Goal: Task Accomplishment & Management: Manage account settings

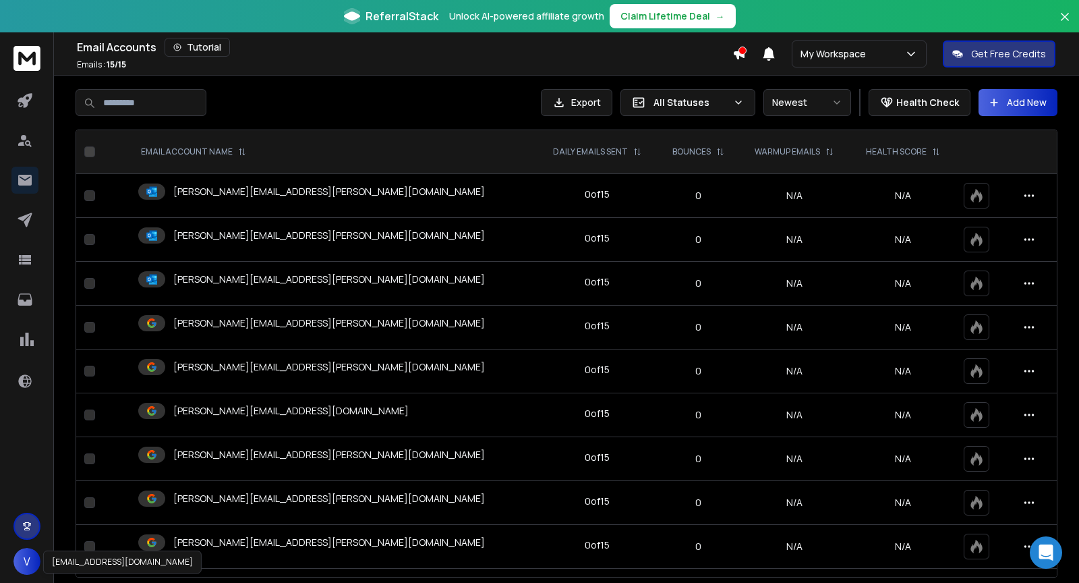
click at [37, 560] on span "V" at bounding box center [26, 561] width 27 height 27
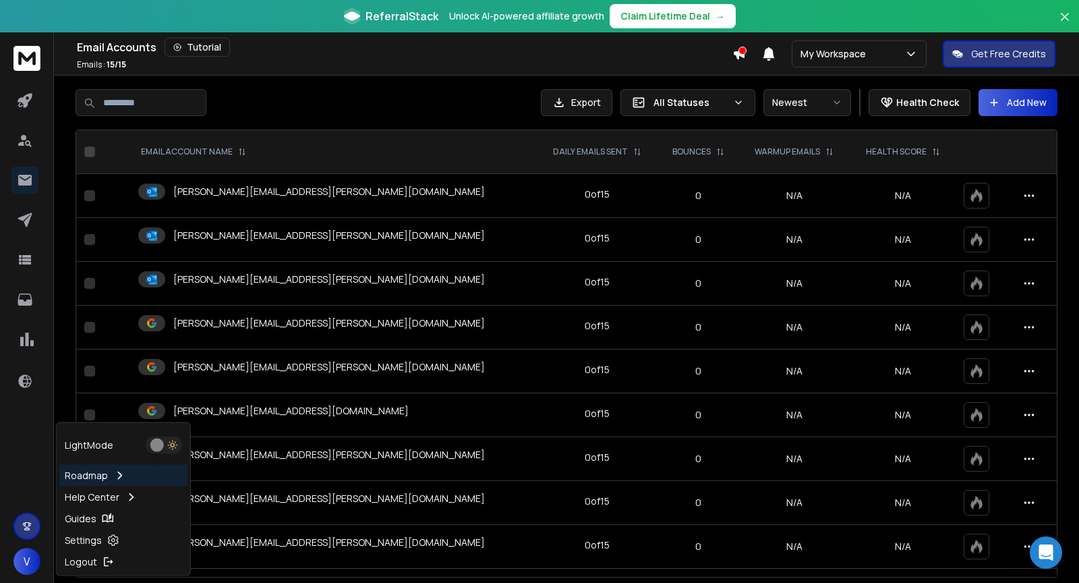
click at [162, 443] on button "button" at bounding box center [164, 445] width 36 height 18
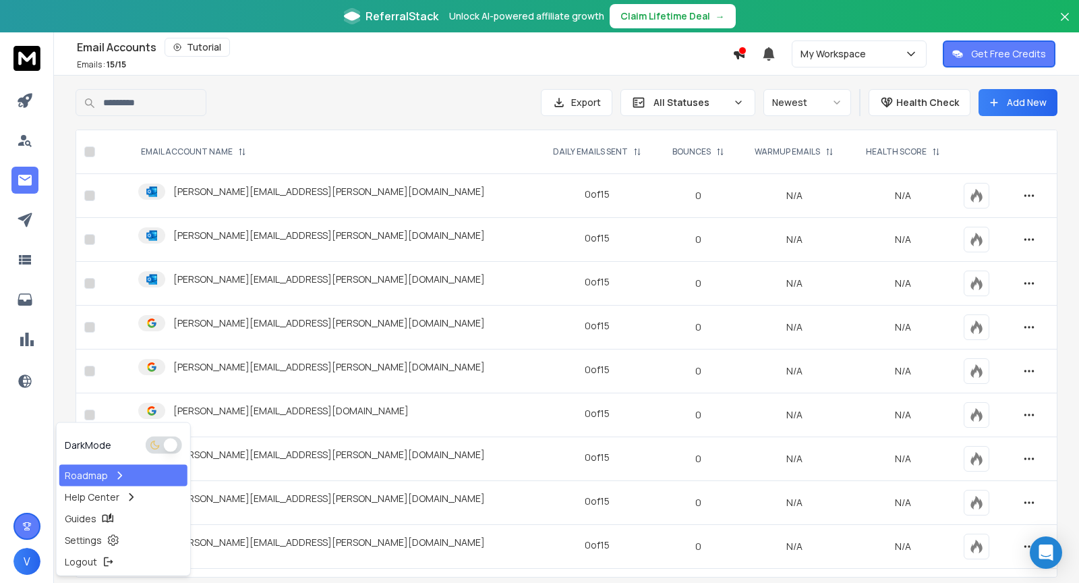
click at [0, 436] on div "V" at bounding box center [27, 310] width 54 height 556
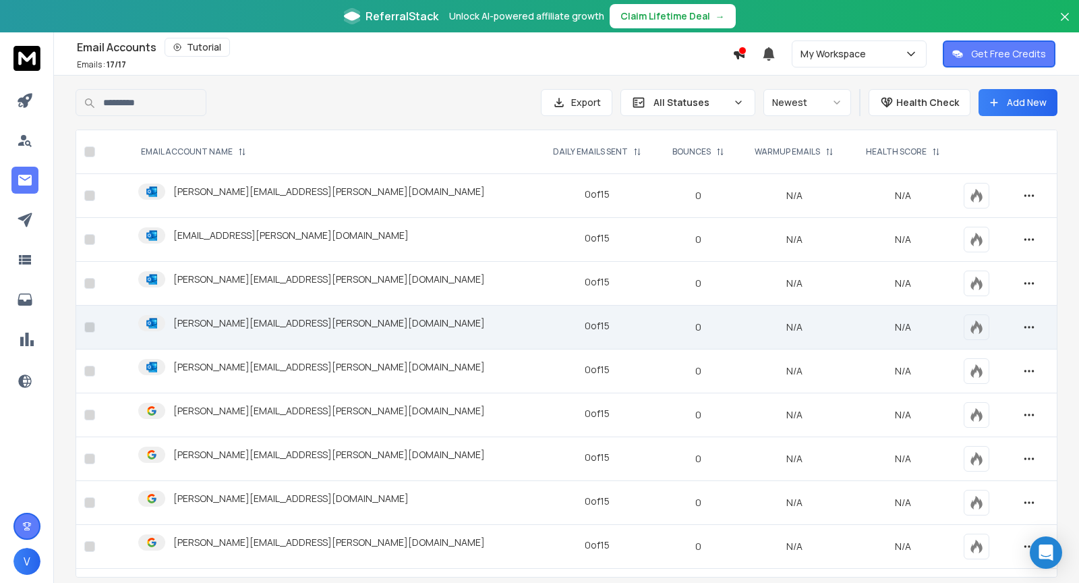
click at [343, 318] on div "[PERSON_NAME][EMAIL_ADDRESS][PERSON_NAME][DOMAIN_NAME]" at bounding box center [333, 323] width 391 height 16
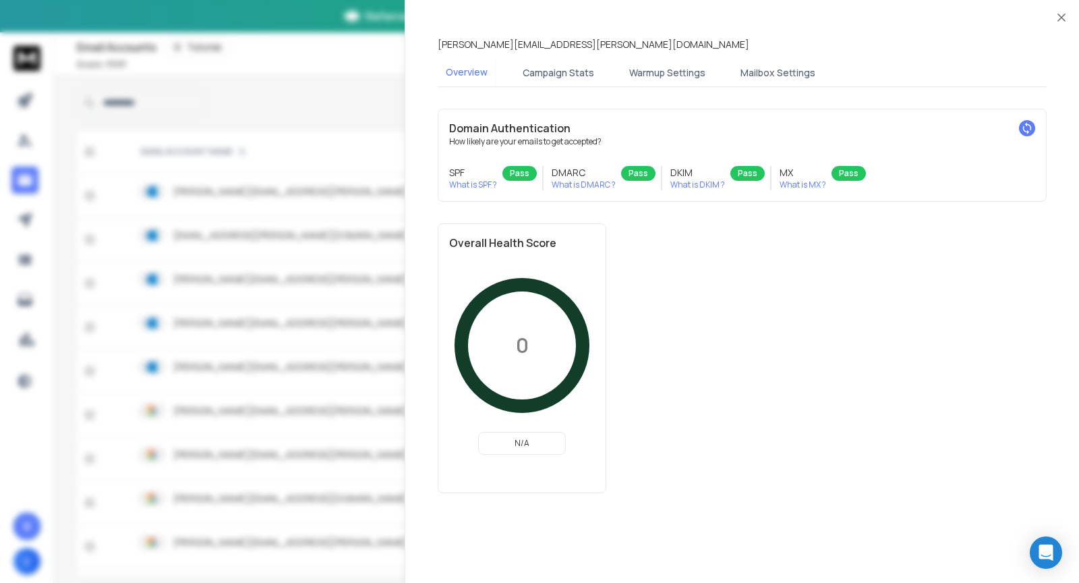
click at [560, 72] on button "Campaign Stats" at bounding box center [559, 73] width 88 height 30
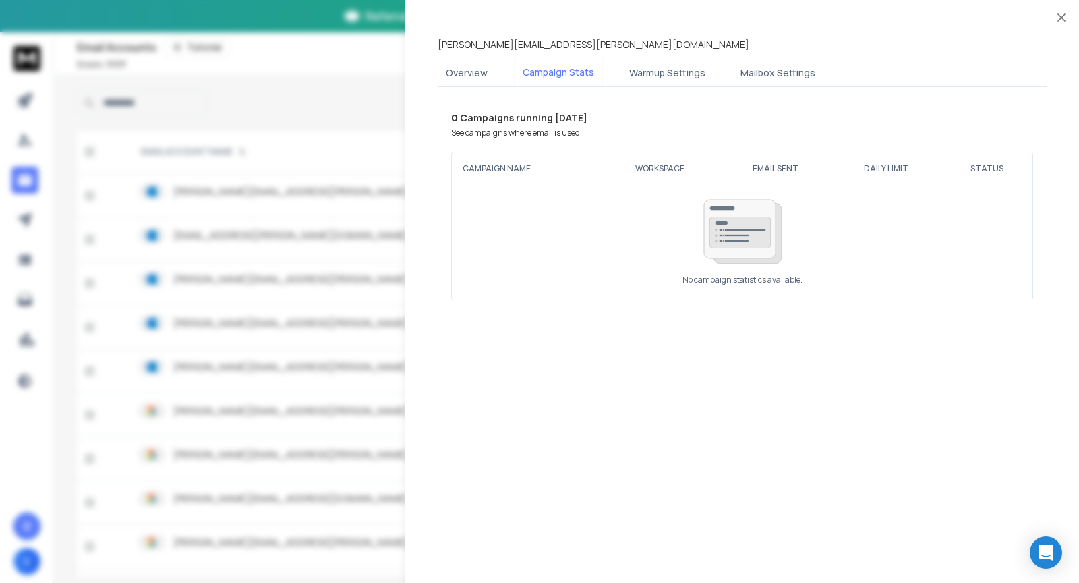
click at [680, 76] on button "Warmup Settings" at bounding box center [667, 73] width 92 height 30
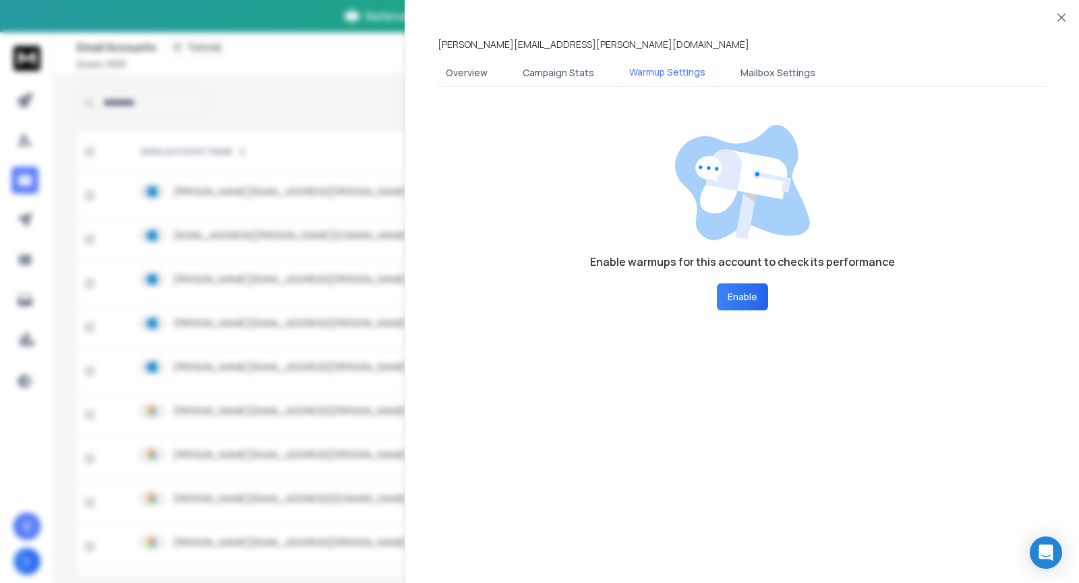
click at [765, 71] on button "Mailbox Settings" at bounding box center [778, 73] width 91 height 30
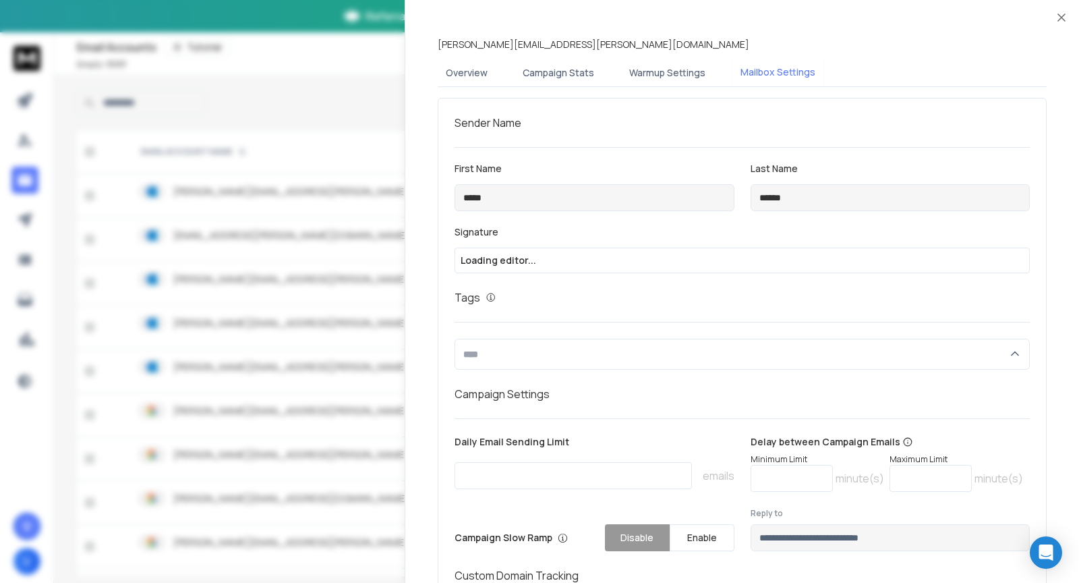
click at [194, 181] on div at bounding box center [539, 291] width 1079 height 583
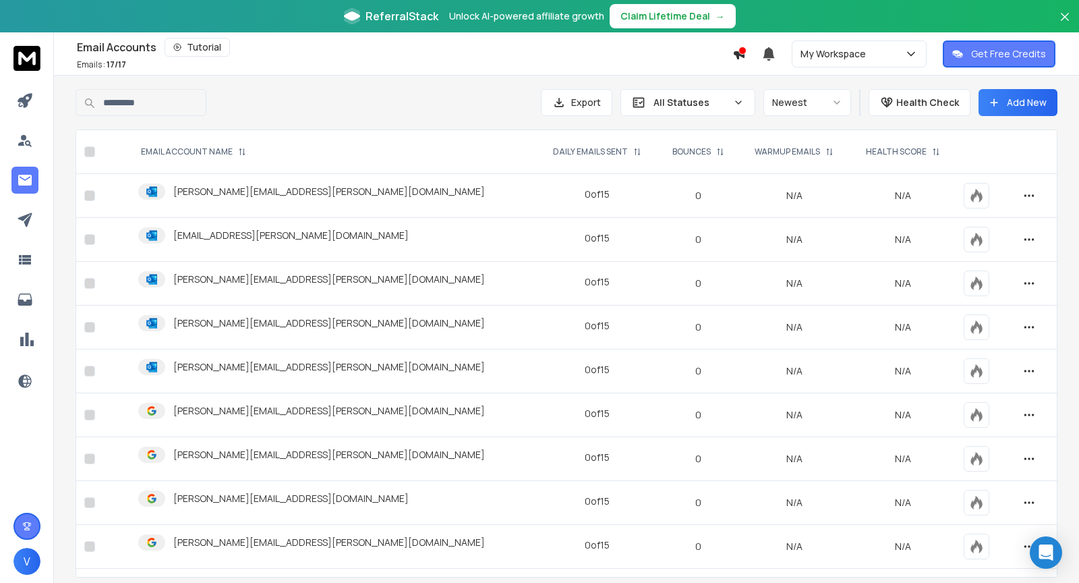
click at [1029, 105] on button "Add New" at bounding box center [1018, 102] width 79 height 27
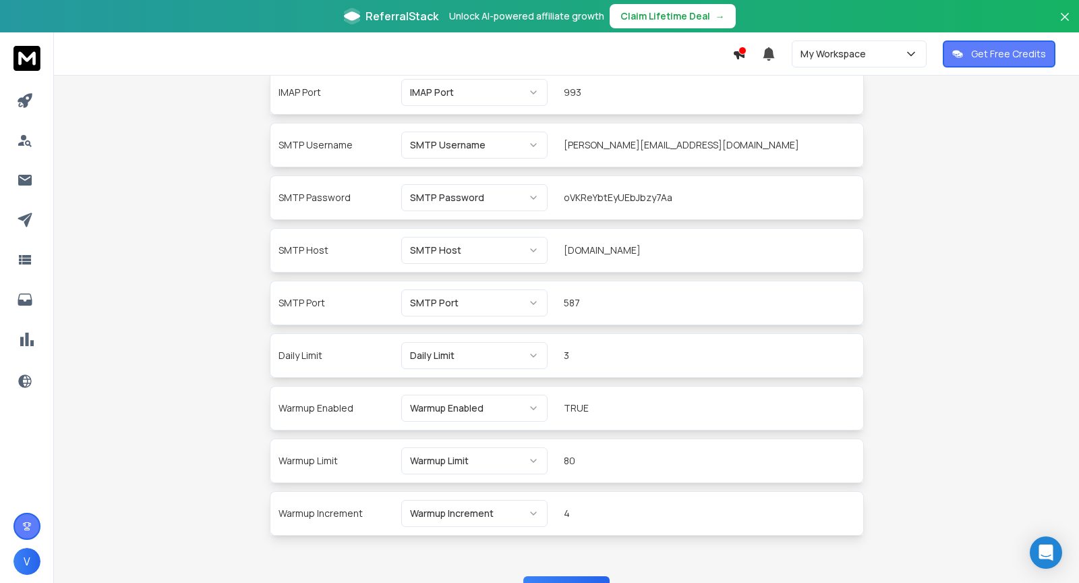
scroll to position [579, 0]
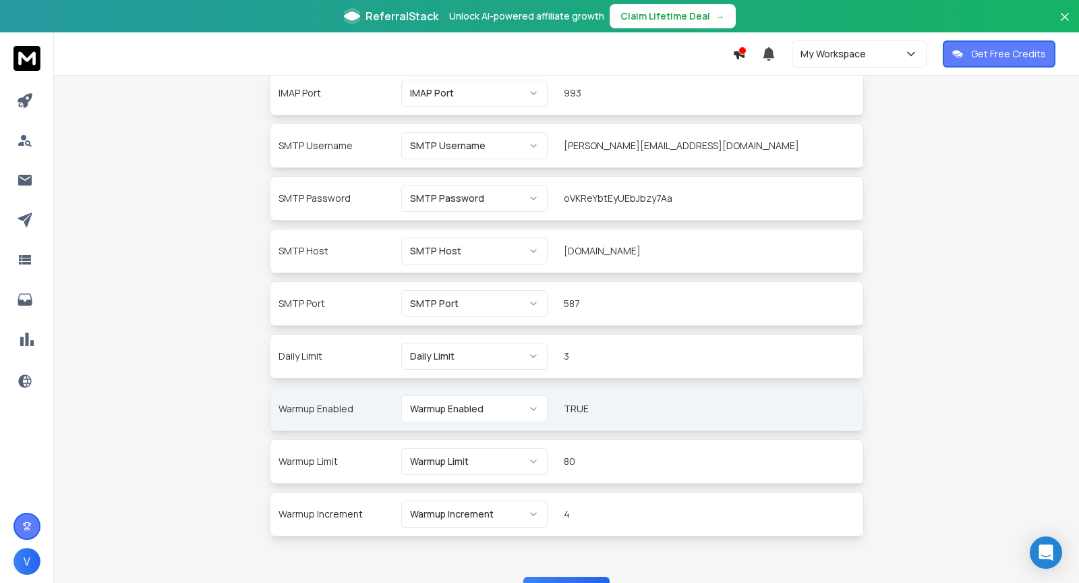
click at [542, 395] on button "Warmup Enabled" at bounding box center [474, 408] width 147 height 27
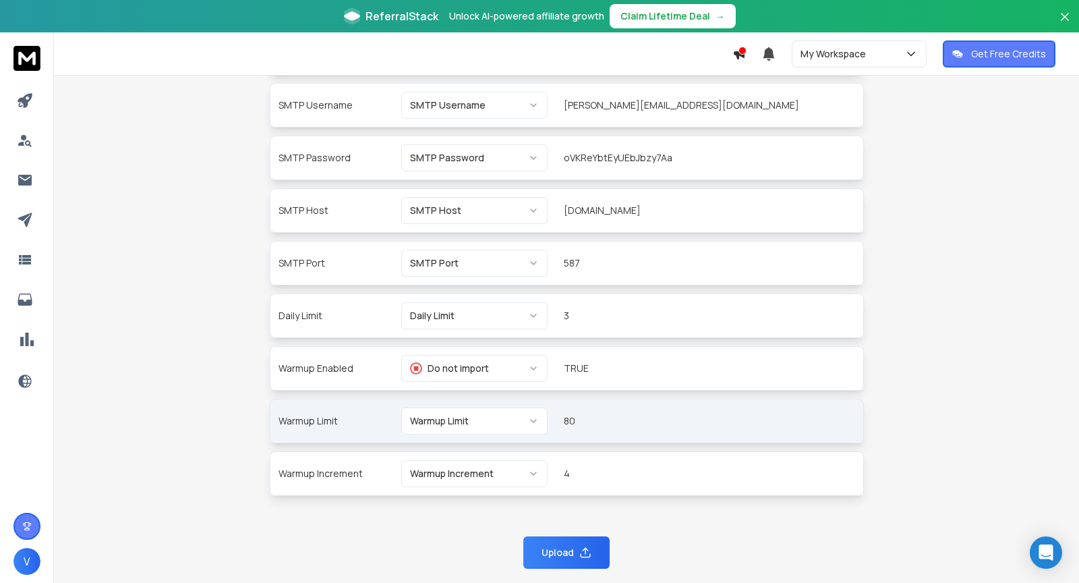
scroll to position [625, 0]
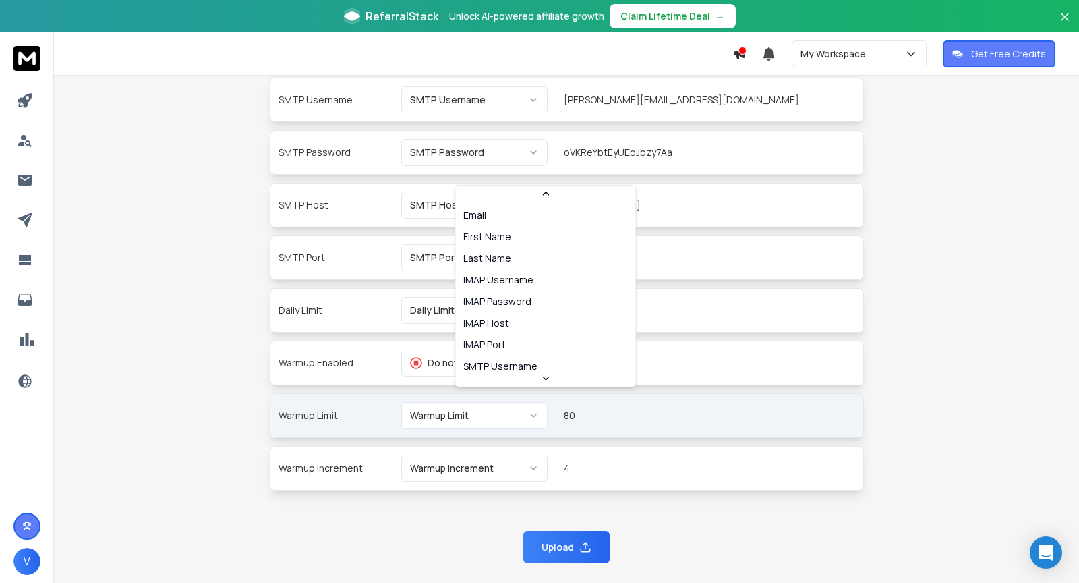
click at [519, 412] on button "Warmup Limit" at bounding box center [474, 415] width 147 height 27
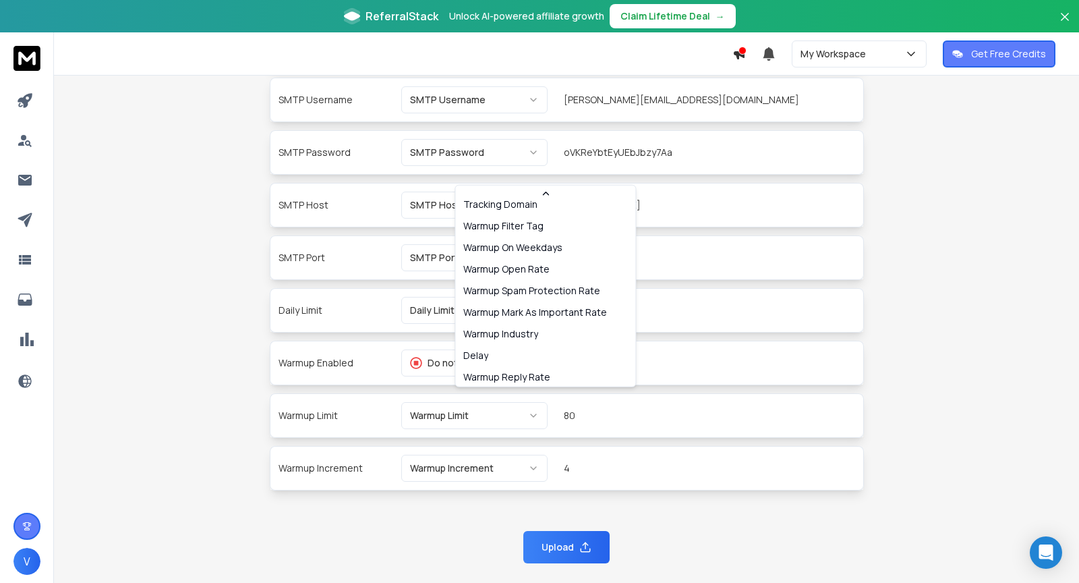
scroll to position [489, 0]
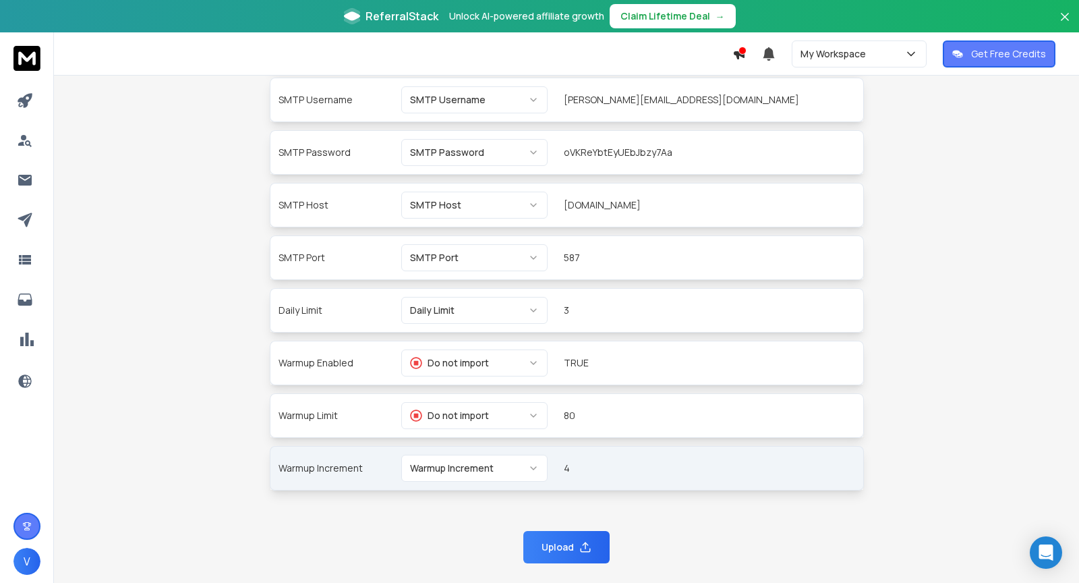
click at [515, 457] on button "Warmup Increment" at bounding box center [474, 468] width 147 height 27
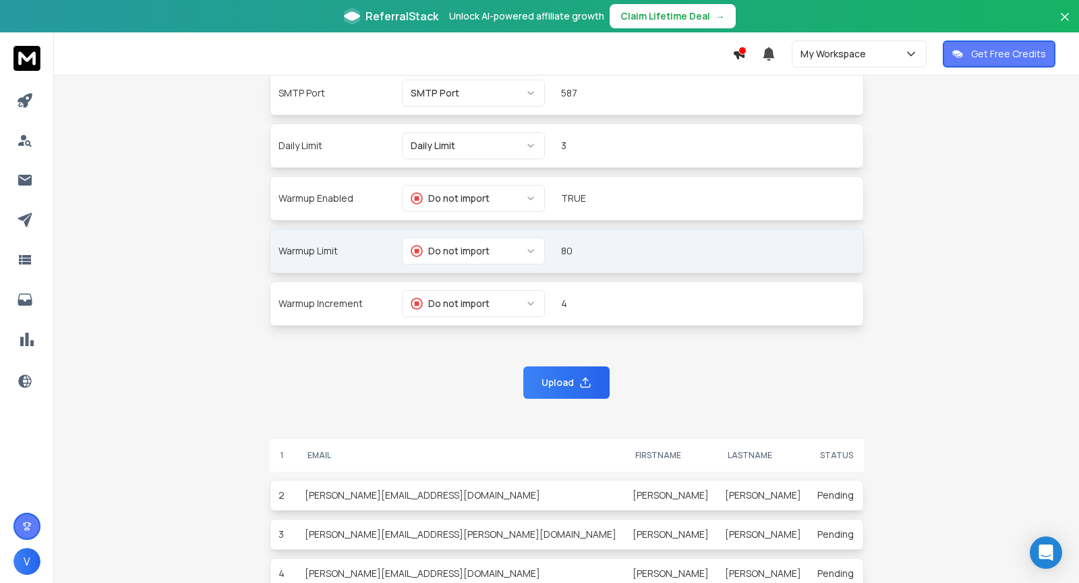
scroll to position [1047, 0]
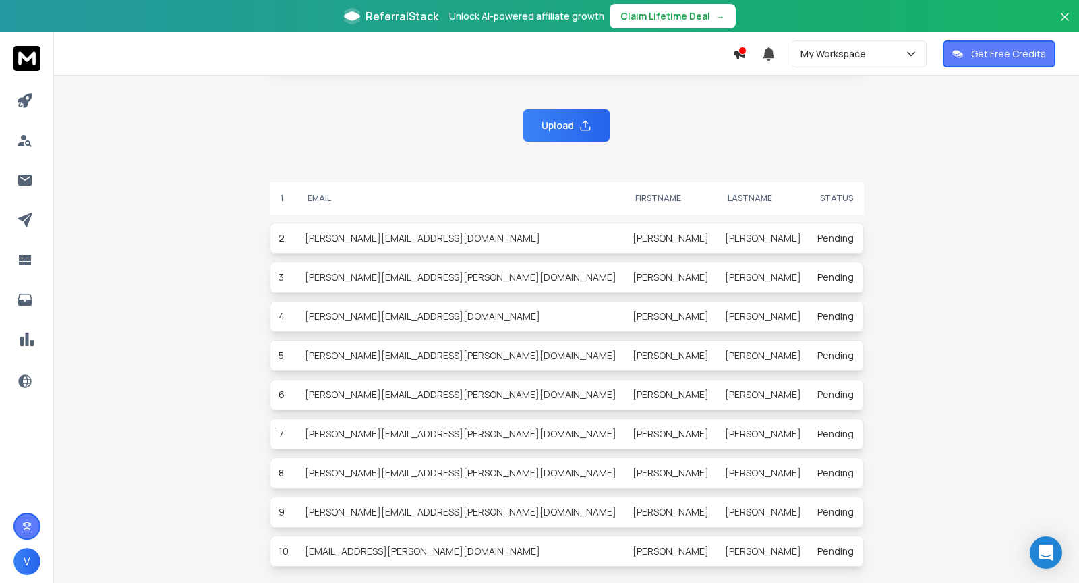
click at [577, 109] on button "Upload" at bounding box center [566, 125] width 86 height 32
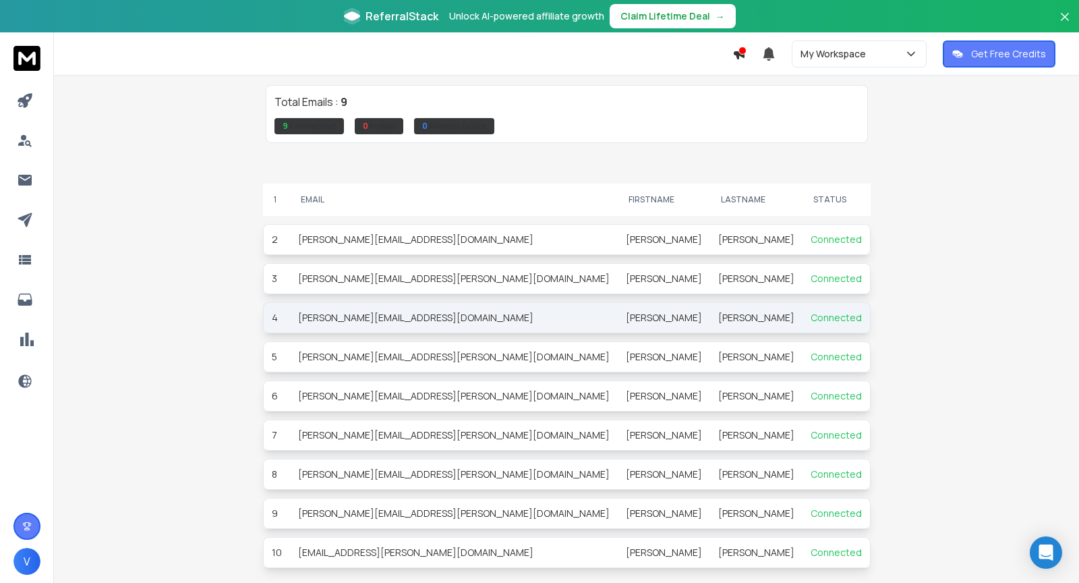
scroll to position [1027, 0]
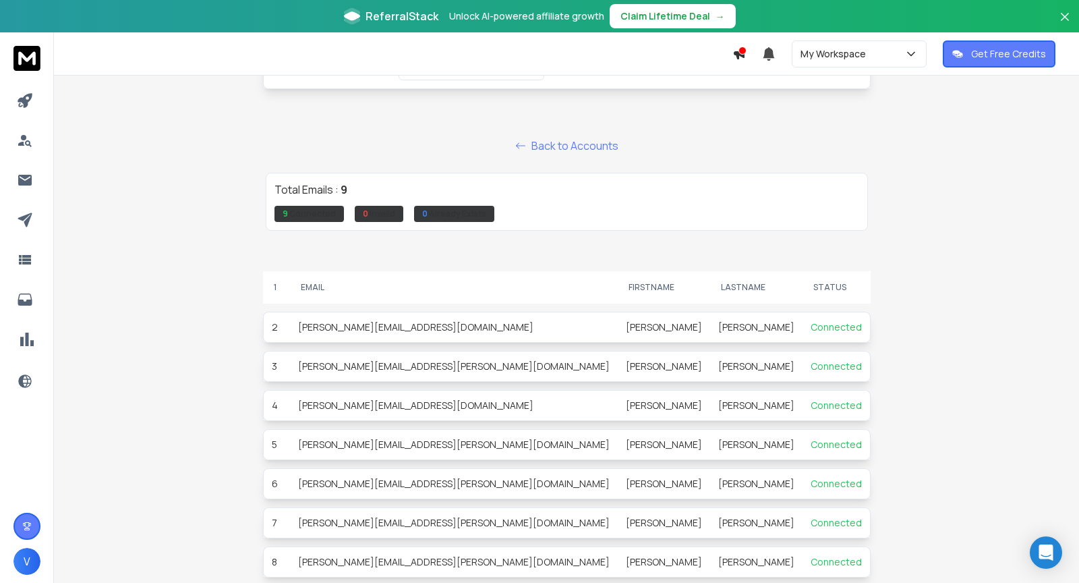
click at [561, 138] on p "Back to Accounts" at bounding box center [575, 146] width 87 height 16
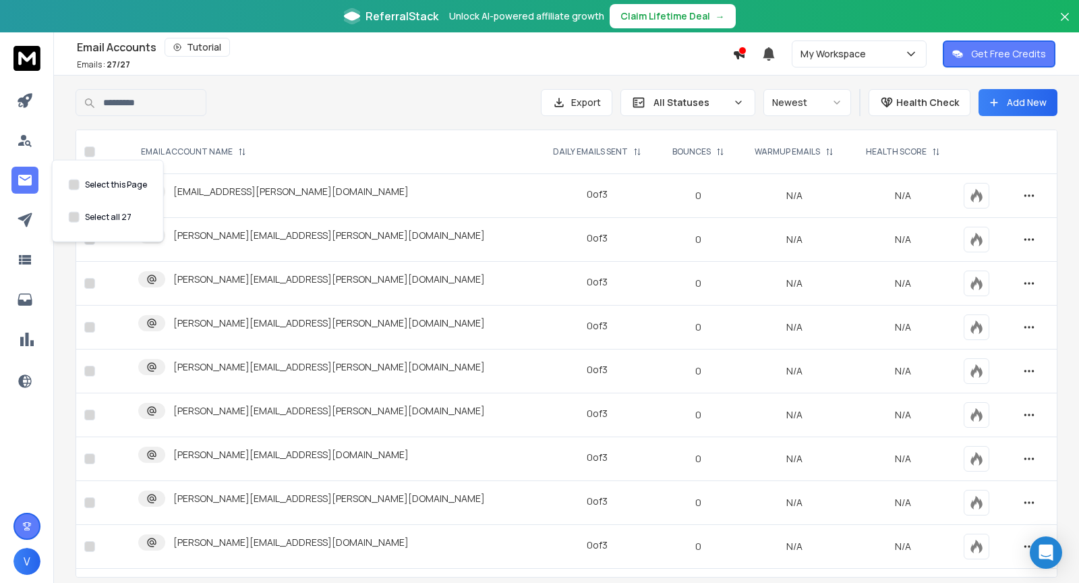
click at [89, 146] on button "Select this Page" at bounding box center [89, 151] width 11 height 11
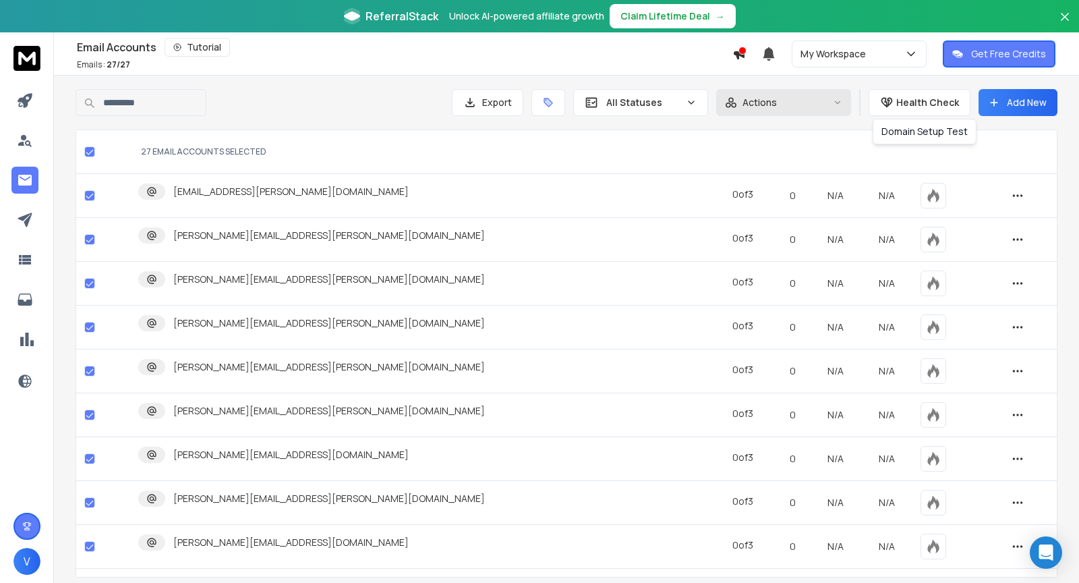
click at [782, 108] on div "Actions" at bounding box center [776, 102] width 103 height 13
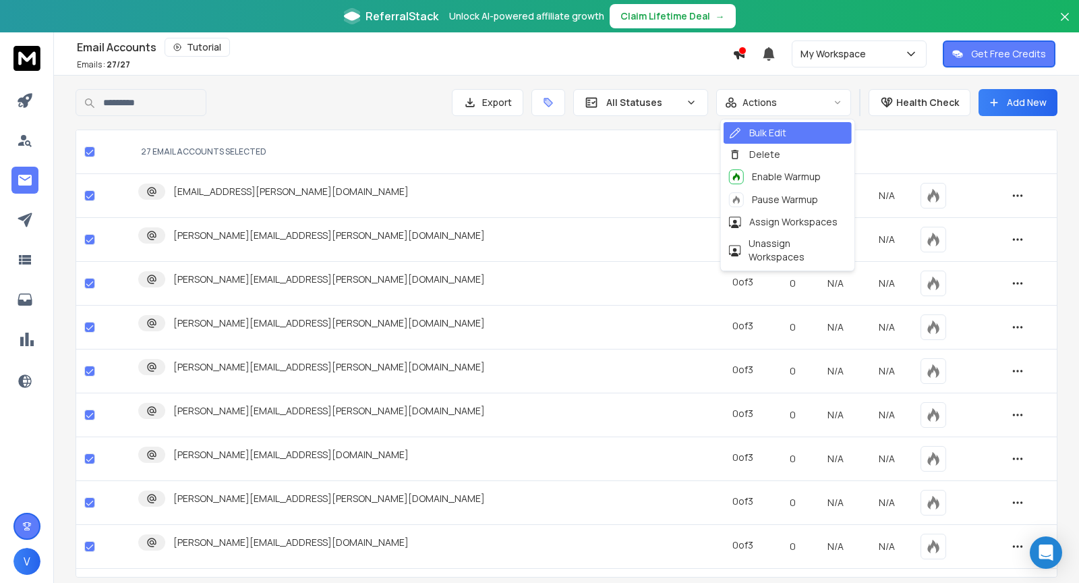
click at [797, 134] on div "Bulk Edit" at bounding box center [788, 133] width 128 height 22
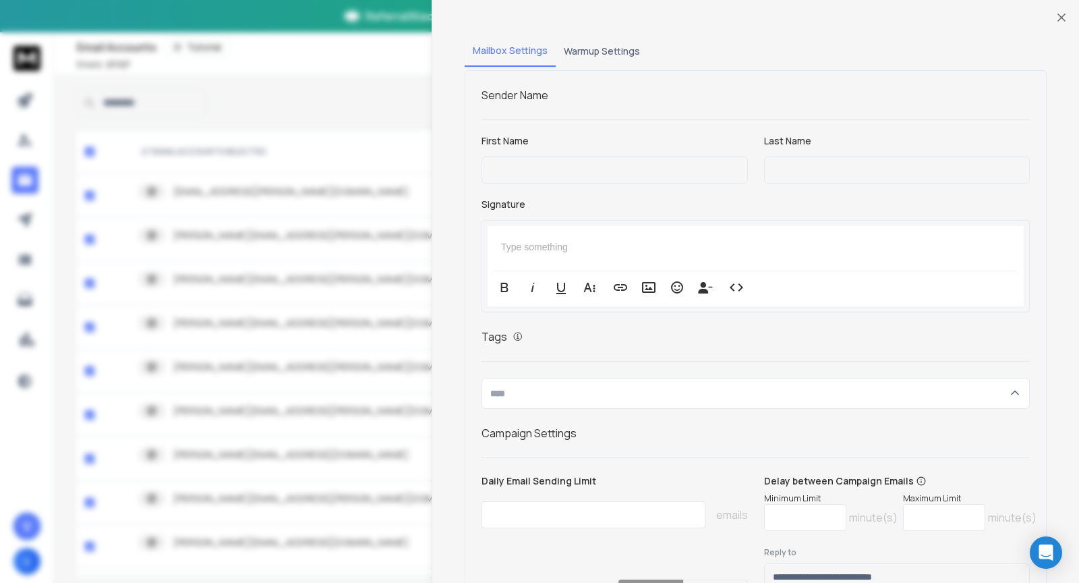
click at [538, 517] on input "number" at bounding box center [594, 514] width 224 height 27
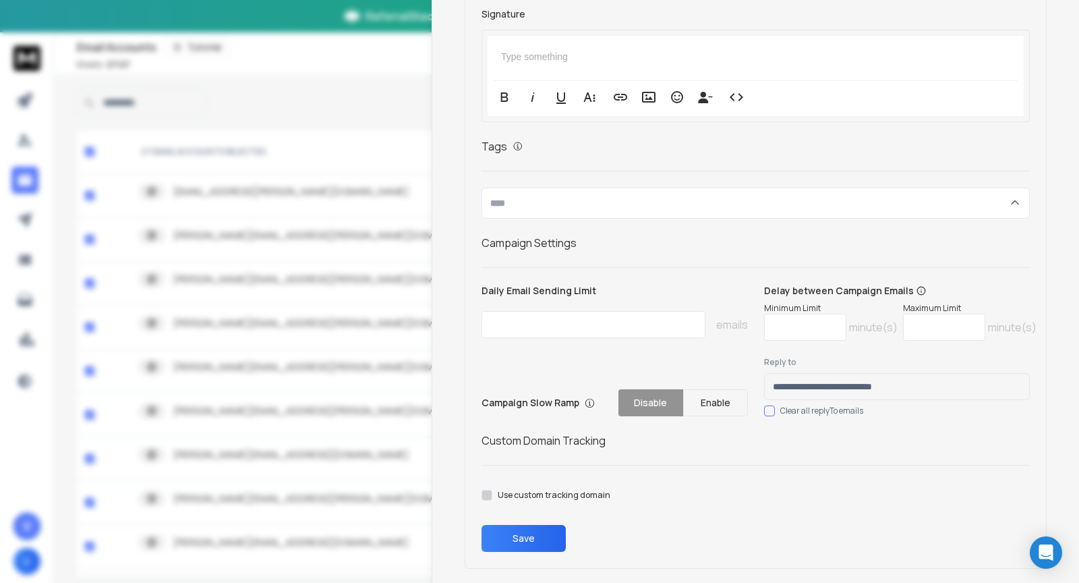
scroll to position [211, 0]
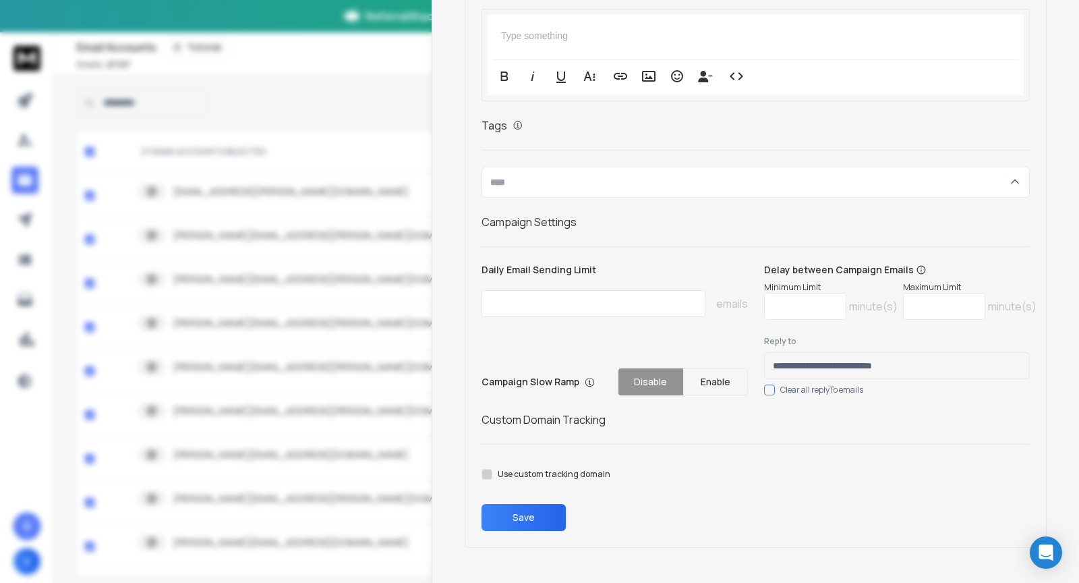
type input "**"
click at [521, 511] on button "Save" at bounding box center [524, 517] width 84 height 27
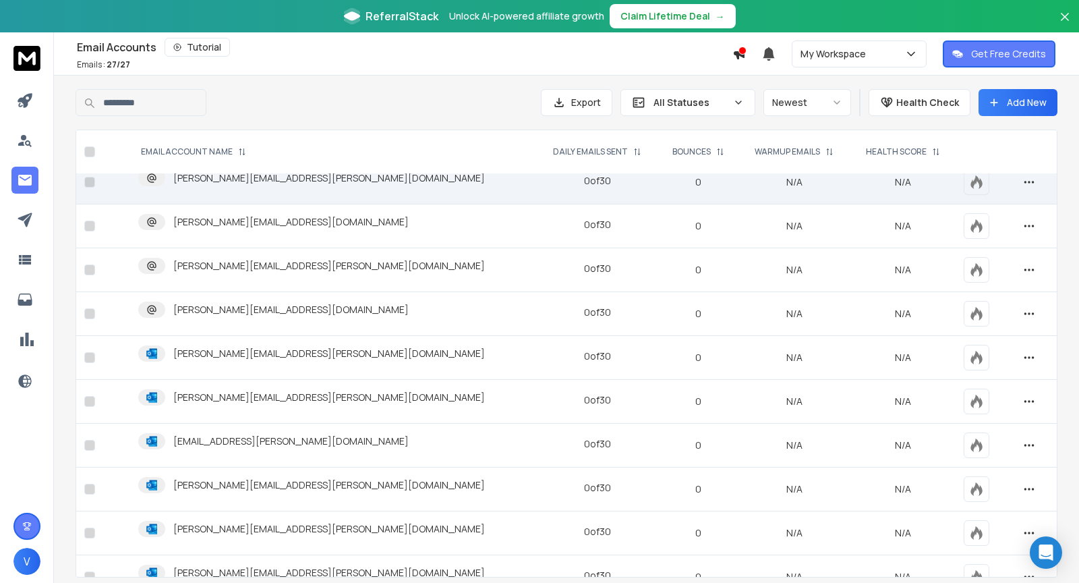
scroll to position [0, 0]
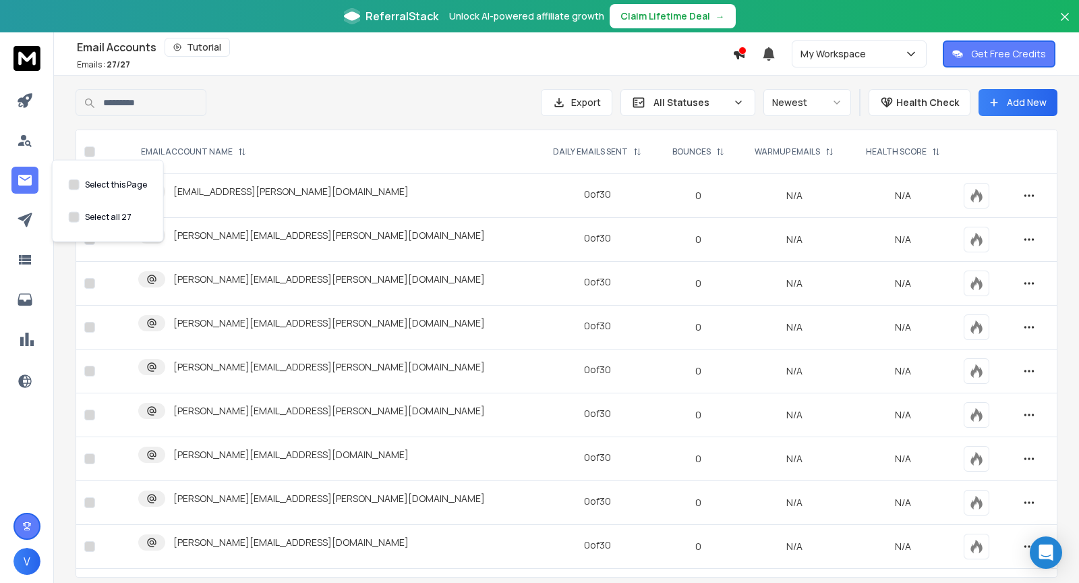
click at [75, 219] on button "Select this Page" at bounding box center [74, 217] width 11 height 11
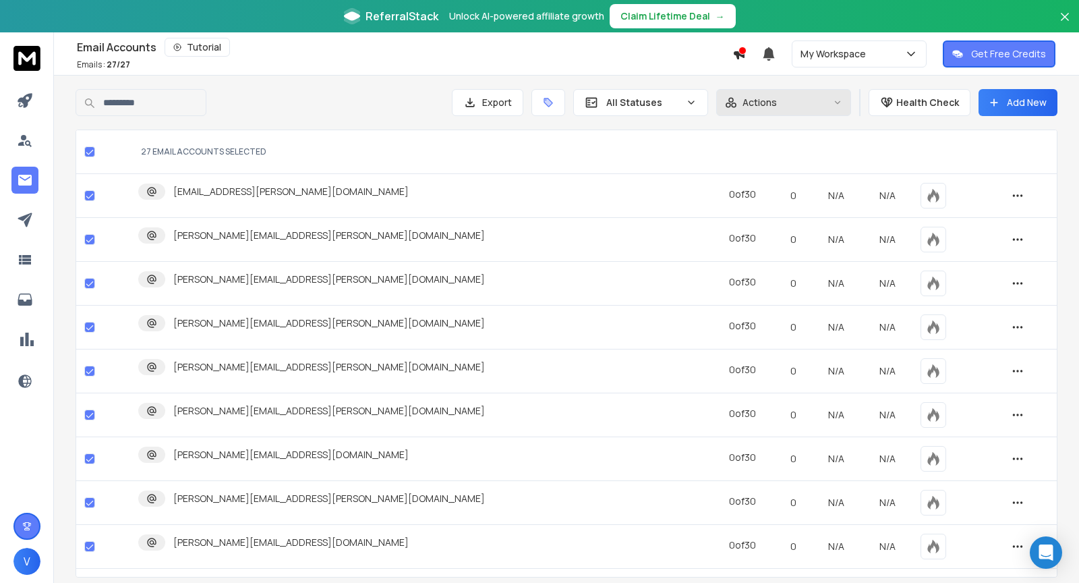
click at [803, 96] on div "Actions" at bounding box center [776, 102] width 103 height 13
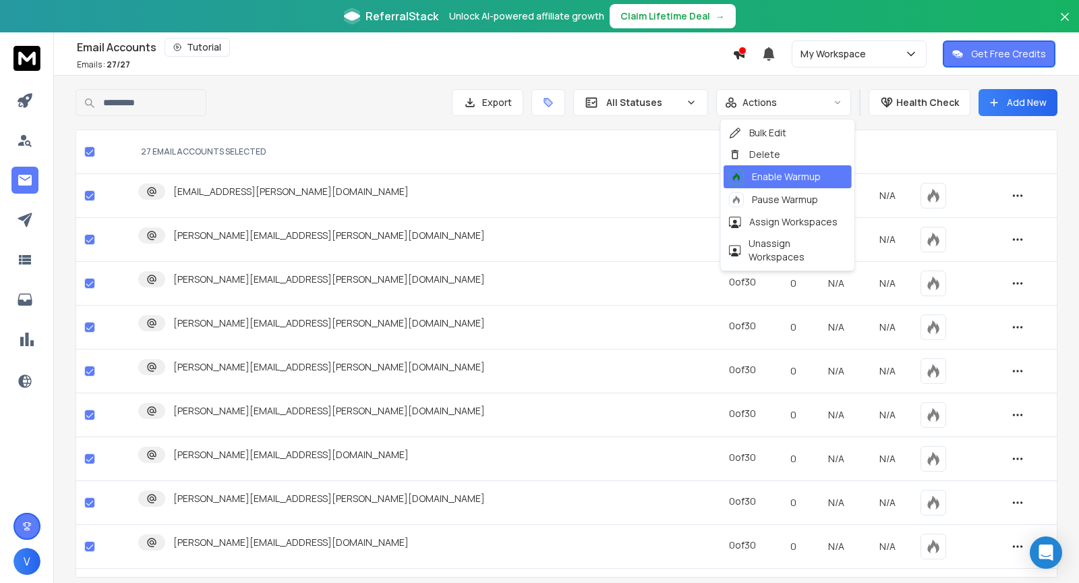
click at [785, 179] on div "Enable Warmup" at bounding box center [775, 176] width 92 height 15
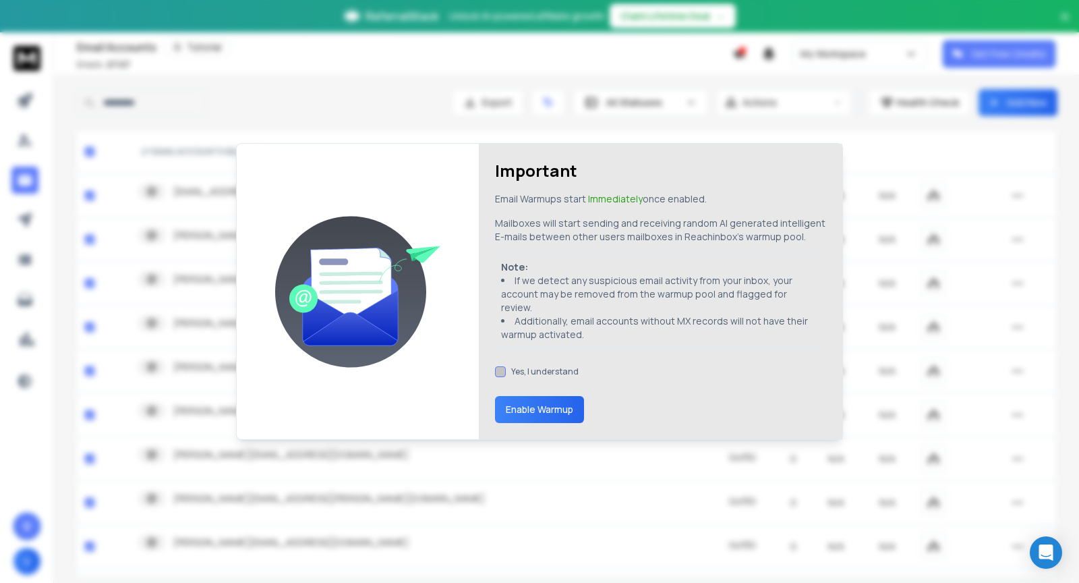
click at [503, 366] on button "Yes, I understand" at bounding box center [500, 371] width 11 height 11
click at [532, 401] on button "Enable Warmup" at bounding box center [539, 409] width 89 height 27
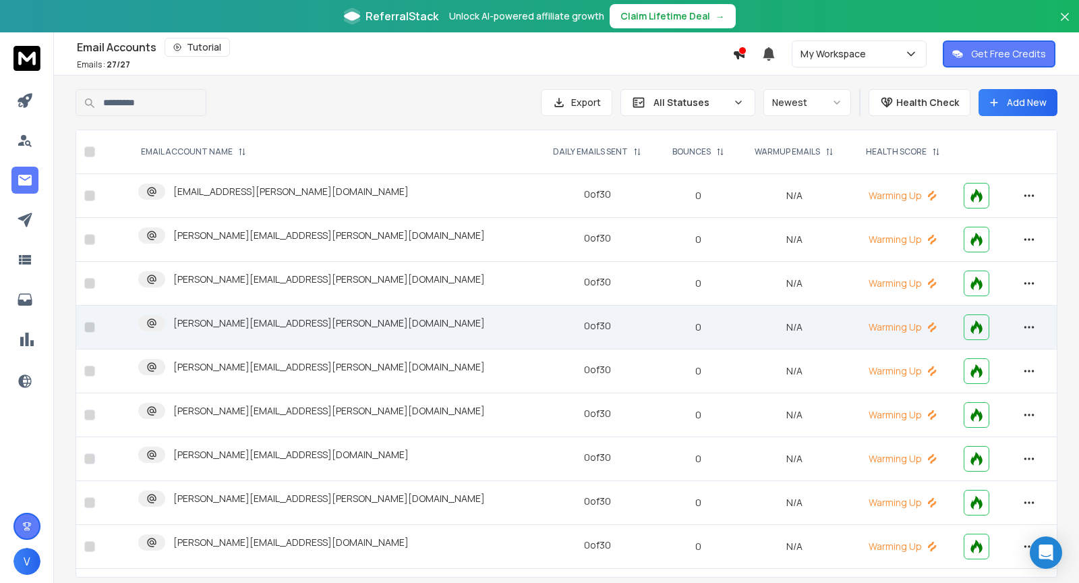
click at [405, 316] on div "ron.parker@onemed-billing.org" at bounding box center [333, 323] width 391 height 16
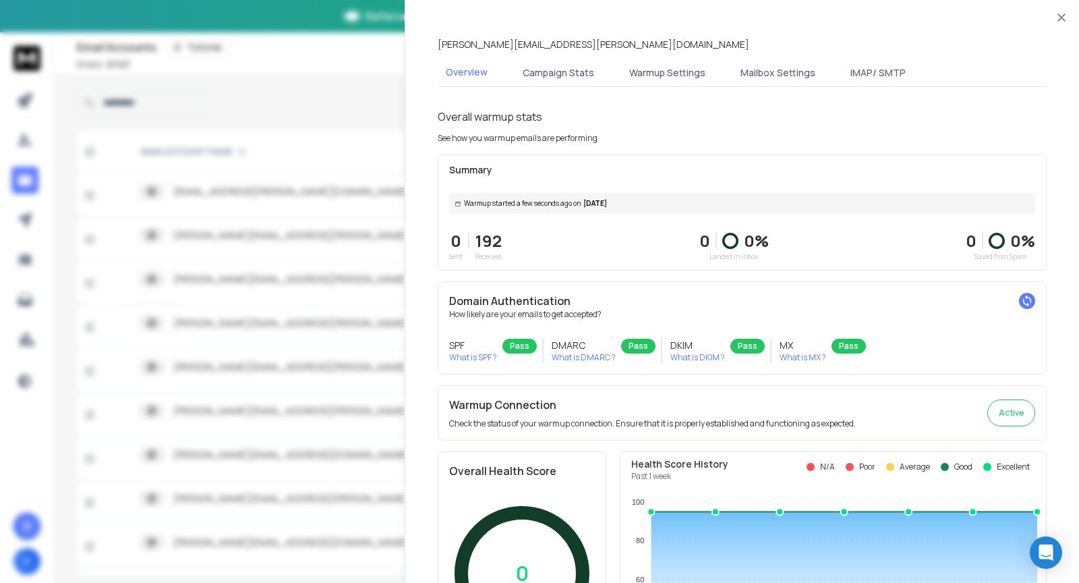
click at [683, 76] on button "Warmup Settings" at bounding box center [667, 73] width 92 height 30
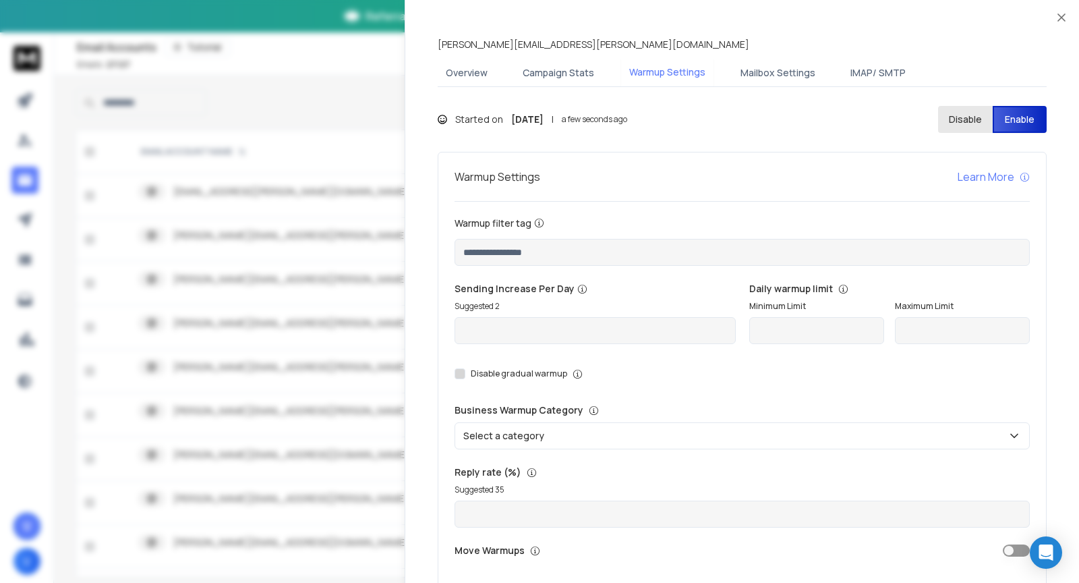
click at [340, 250] on div at bounding box center [539, 291] width 1079 height 583
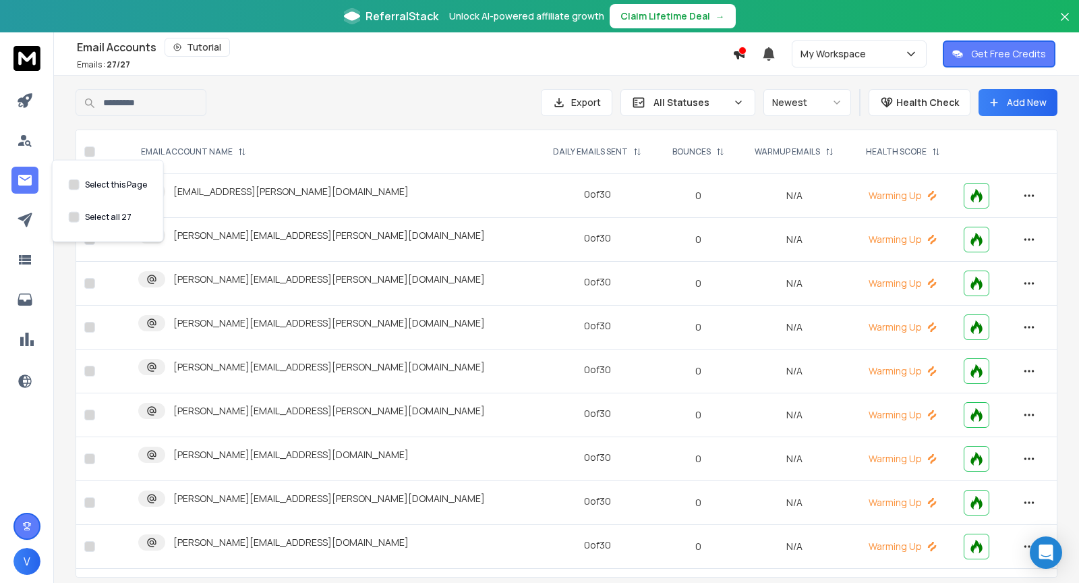
click at [77, 218] on button "Select this Page" at bounding box center [74, 217] width 11 height 11
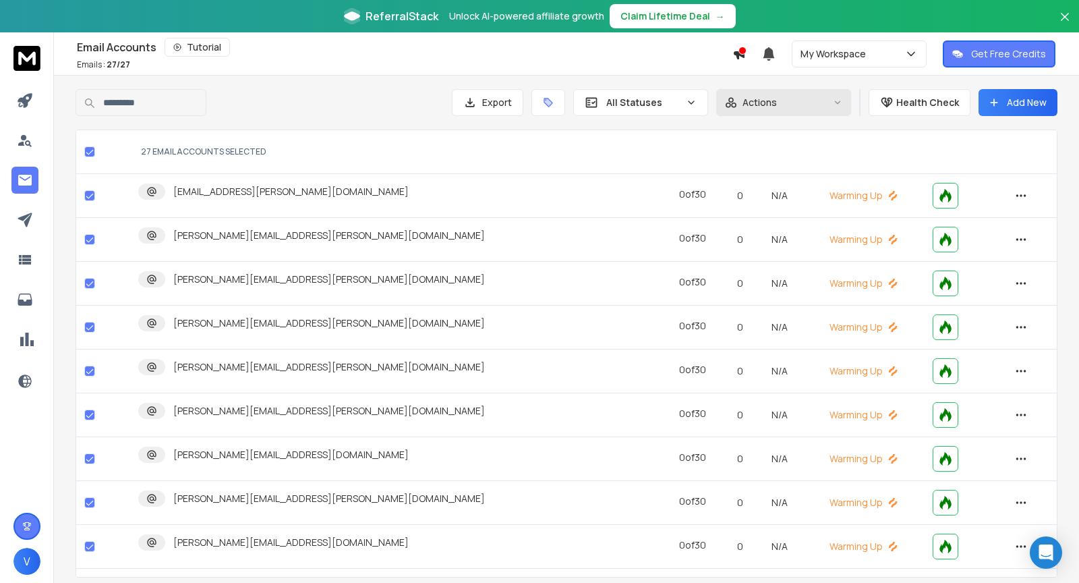
click at [802, 113] on button "Actions" at bounding box center [783, 102] width 135 height 27
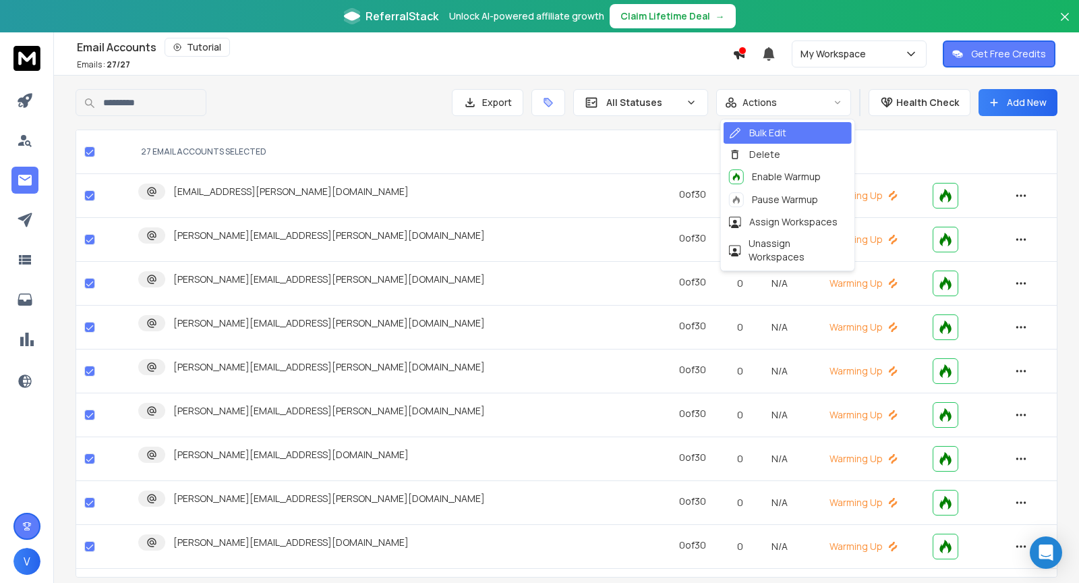
click at [781, 136] on div "Bulk Edit" at bounding box center [757, 132] width 57 height 13
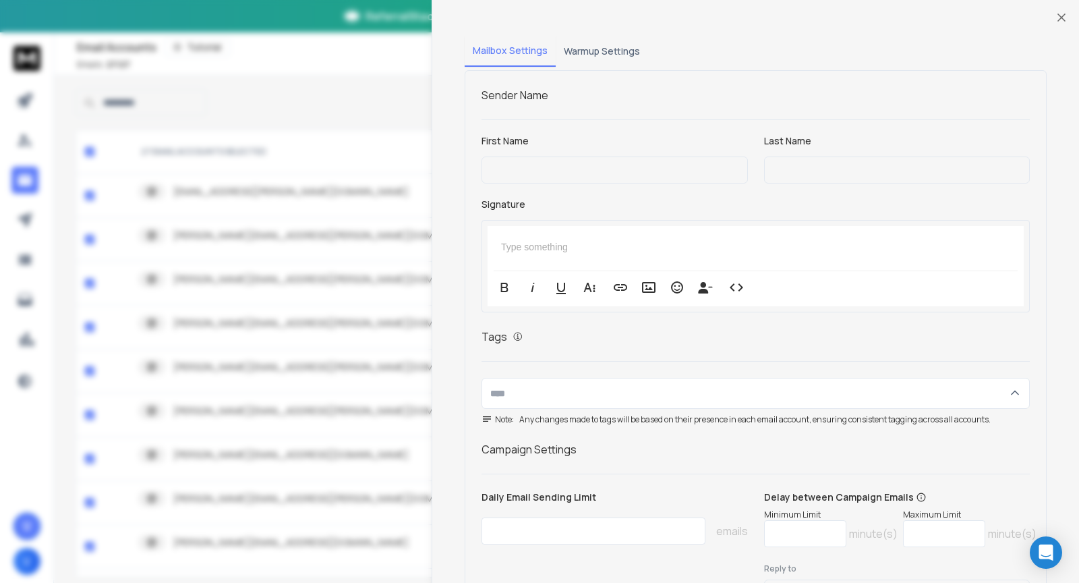
click at [602, 51] on button "Warmup Settings" at bounding box center [602, 51] width 92 height 30
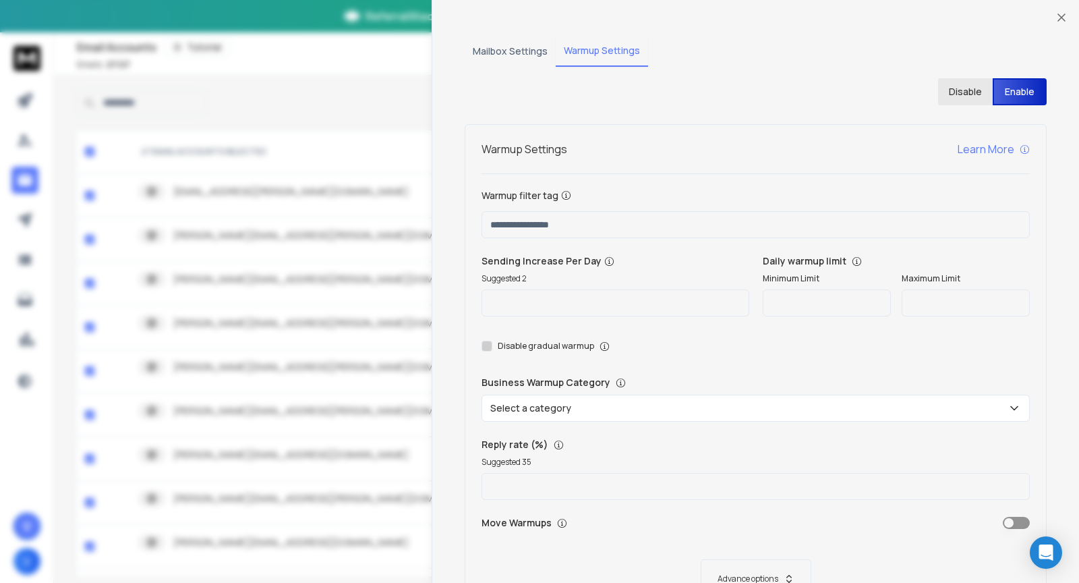
click at [487, 346] on button "Disable gradual warmup" at bounding box center [487, 346] width 11 height 11
click at [787, 298] on input "number" at bounding box center [827, 302] width 128 height 27
type input "**"
click at [956, 318] on form "Warmup Settings Learn More Warmup filter tag Sending Increase Per Day Suggested…" at bounding box center [756, 397] width 548 height 513
click at [930, 301] on input "number" at bounding box center [966, 302] width 128 height 27
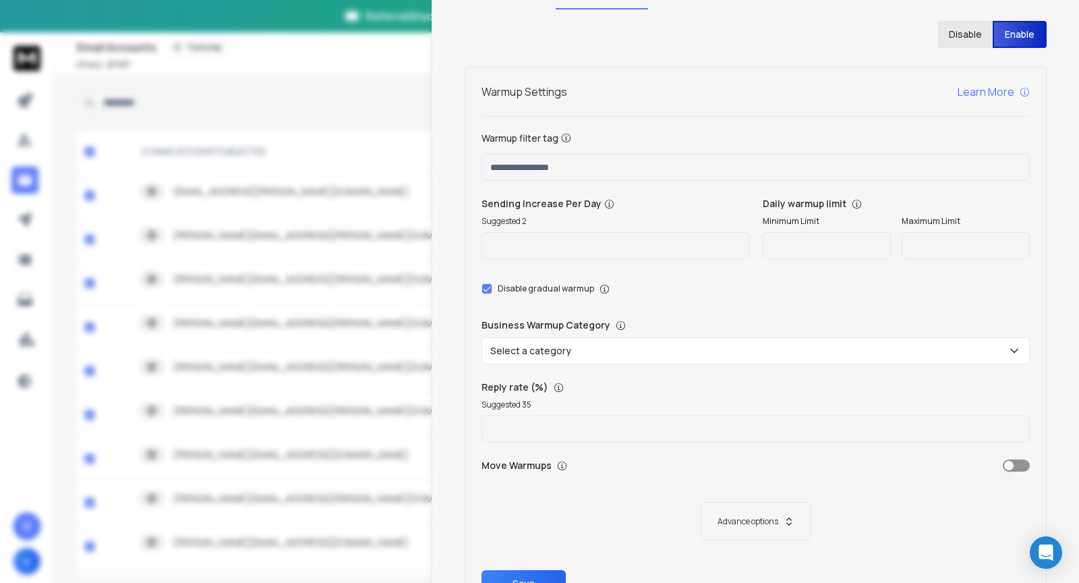
scroll to position [65, 0]
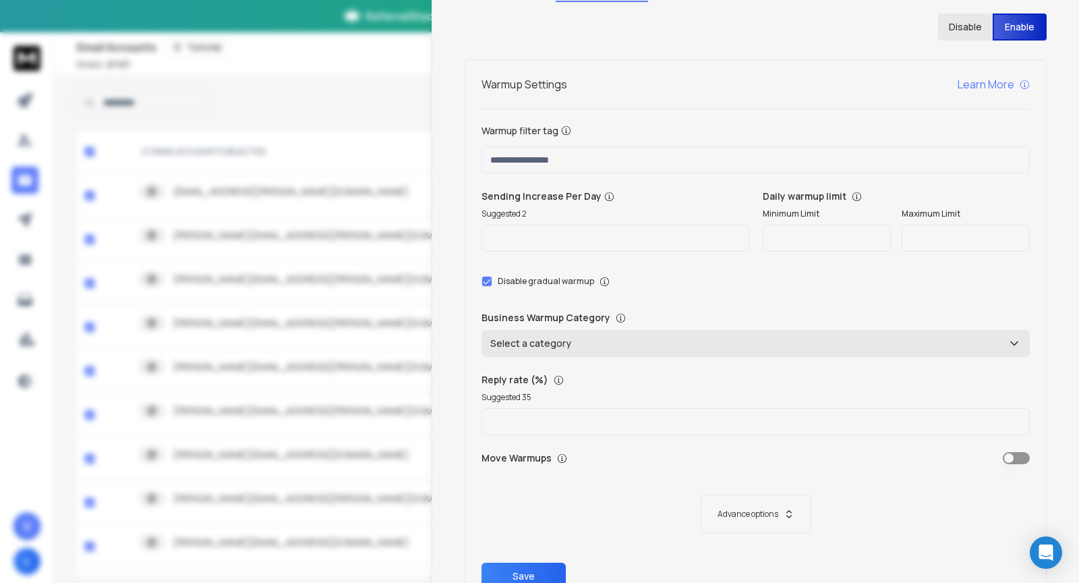
type input "**"
click at [600, 330] on button "Select a category" at bounding box center [756, 343] width 548 height 27
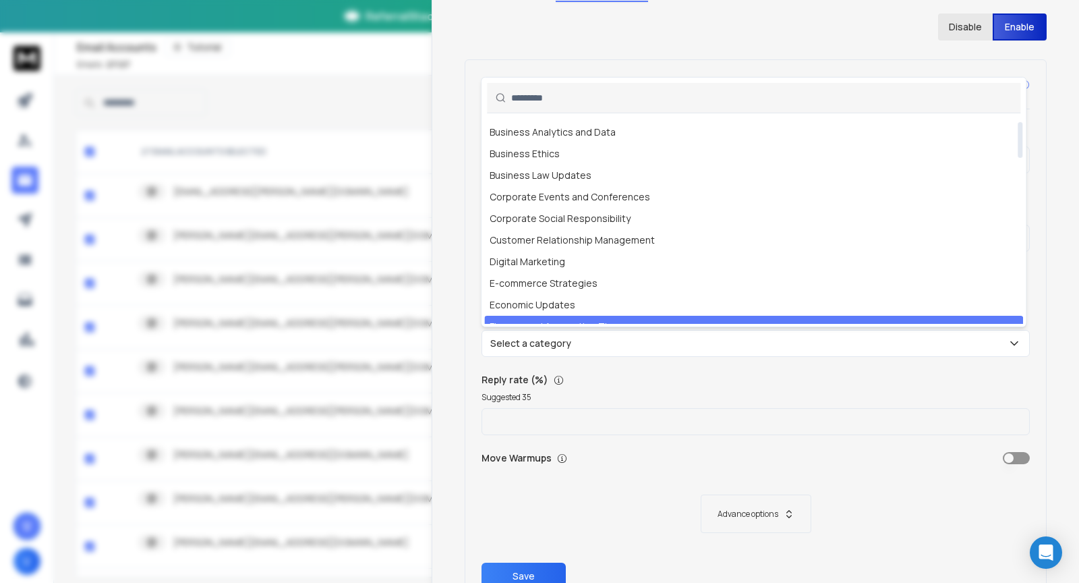
click at [434, 312] on div at bounding box center [539, 291] width 1079 height 583
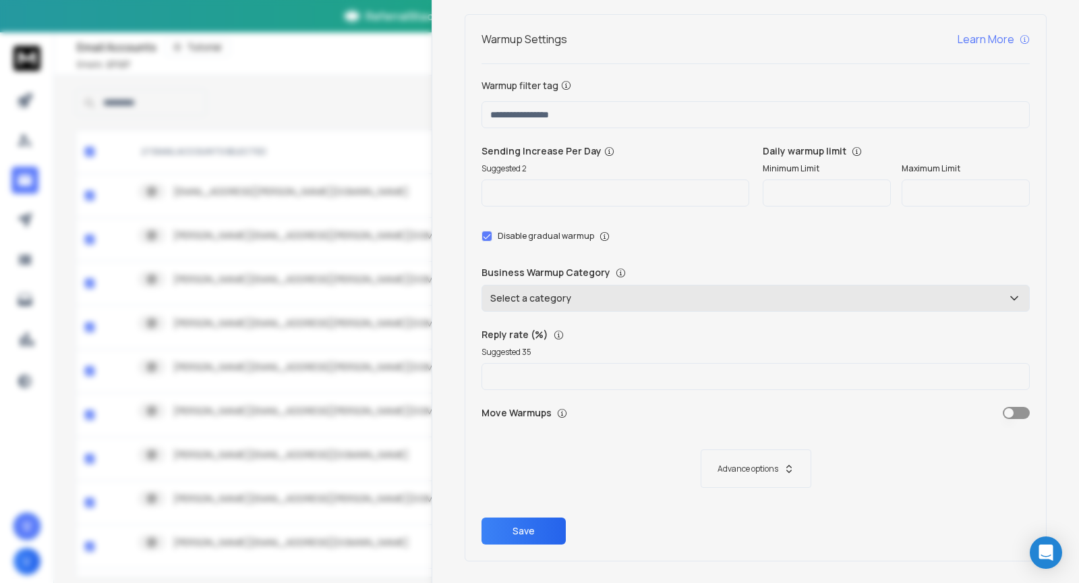
scroll to position [111, 0]
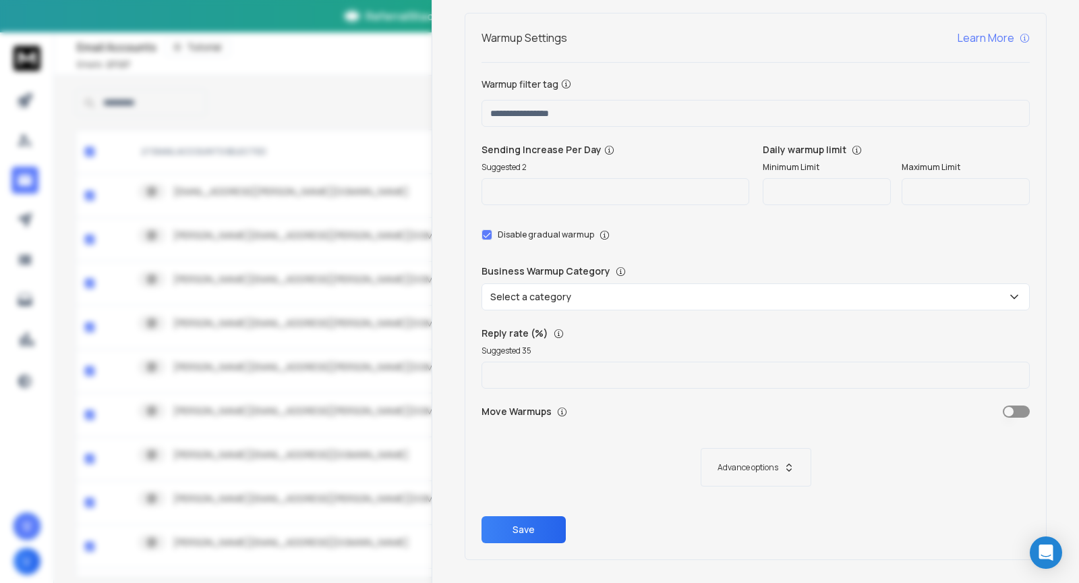
click at [513, 378] on input "number" at bounding box center [756, 375] width 548 height 27
type input "**"
click at [1015, 409] on button "button" at bounding box center [1016, 411] width 27 height 12
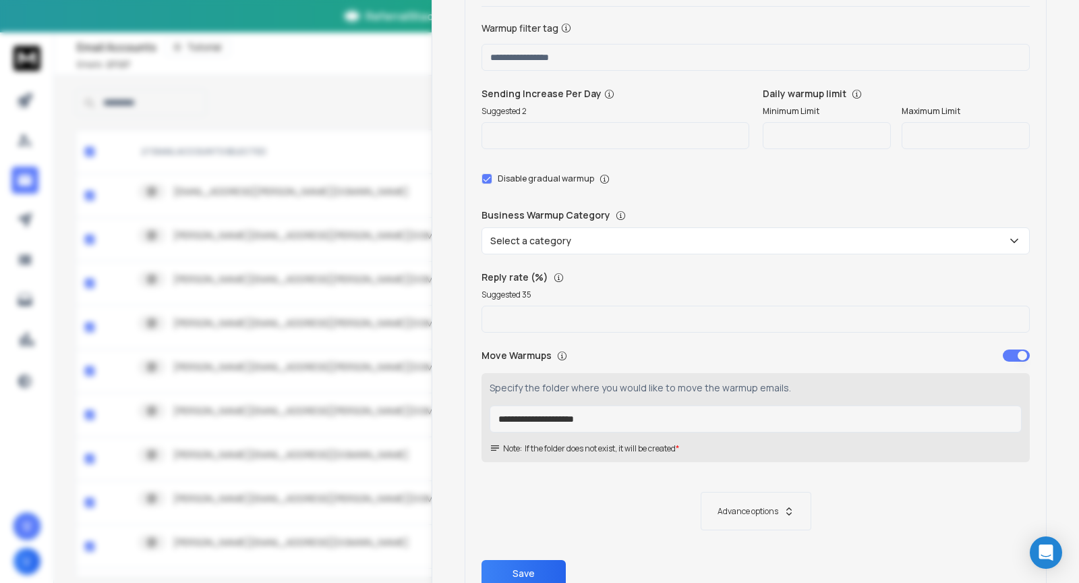
scroll to position [171, 0]
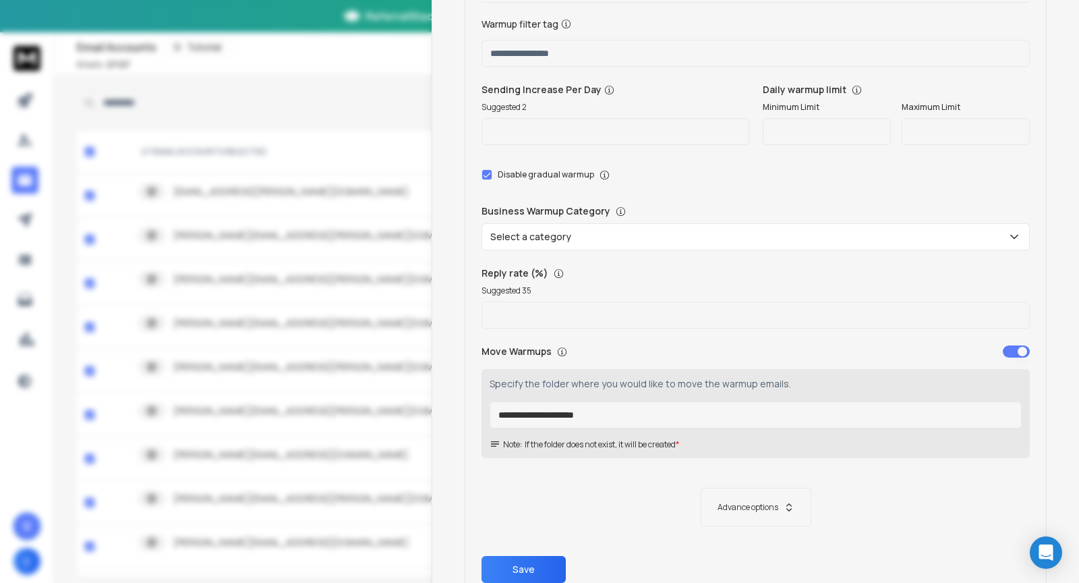
click at [571, 416] on input "**********" at bounding box center [756, 414] width 532 height 27
click at [502, 413] on input "**********" at bounding box center [756, 414] width 532 height 27
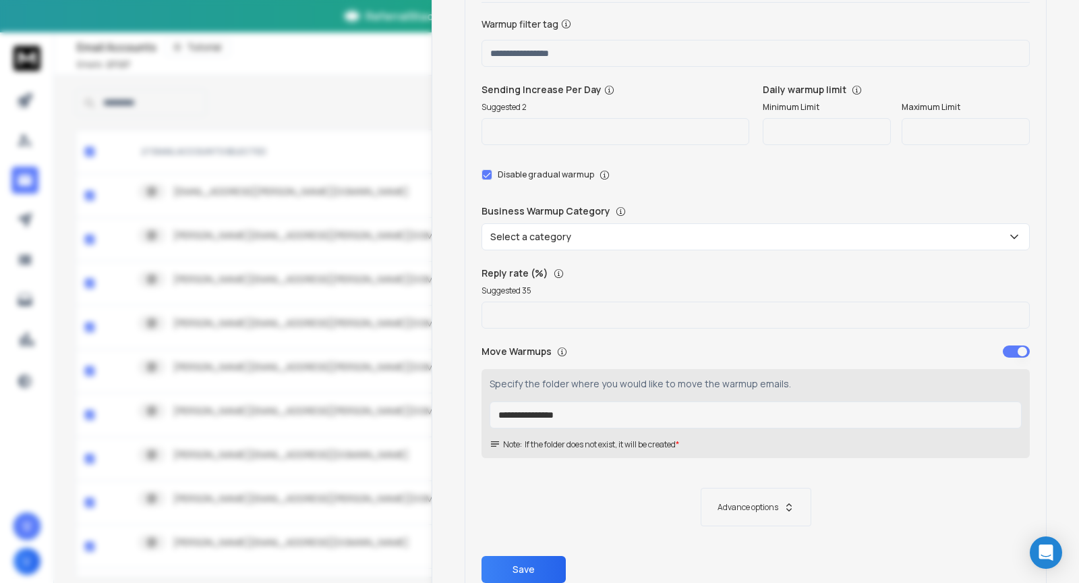
type input "**********"
click at [571, 477] on div "Advance options" at bounding box center [756, 506] width 548 height 65
click at [733, 492] on div "Advance options" at bounding box center [756, 507] width 111 height 38
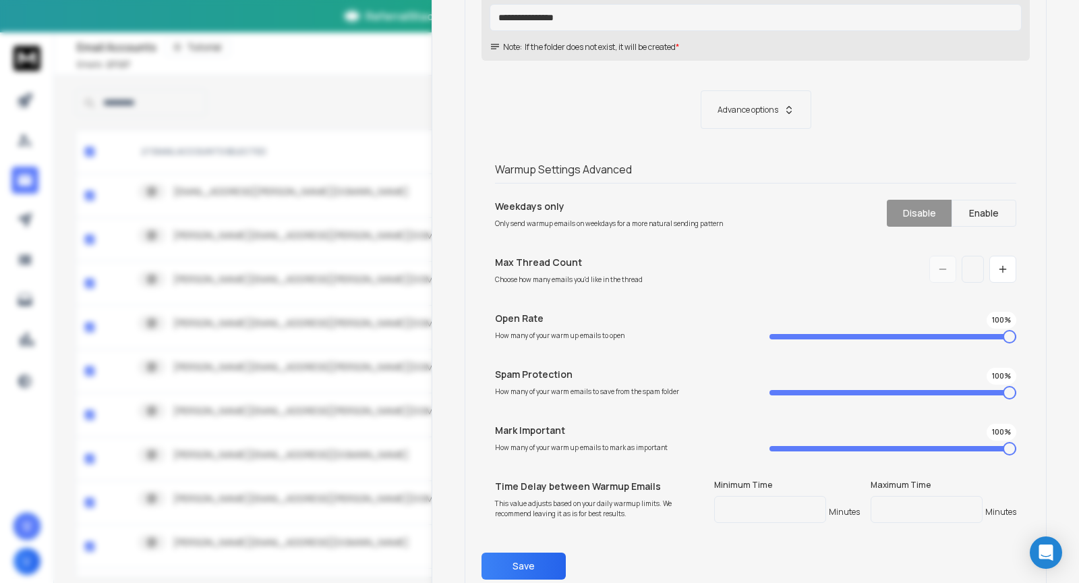
scroll to position [619, 0]
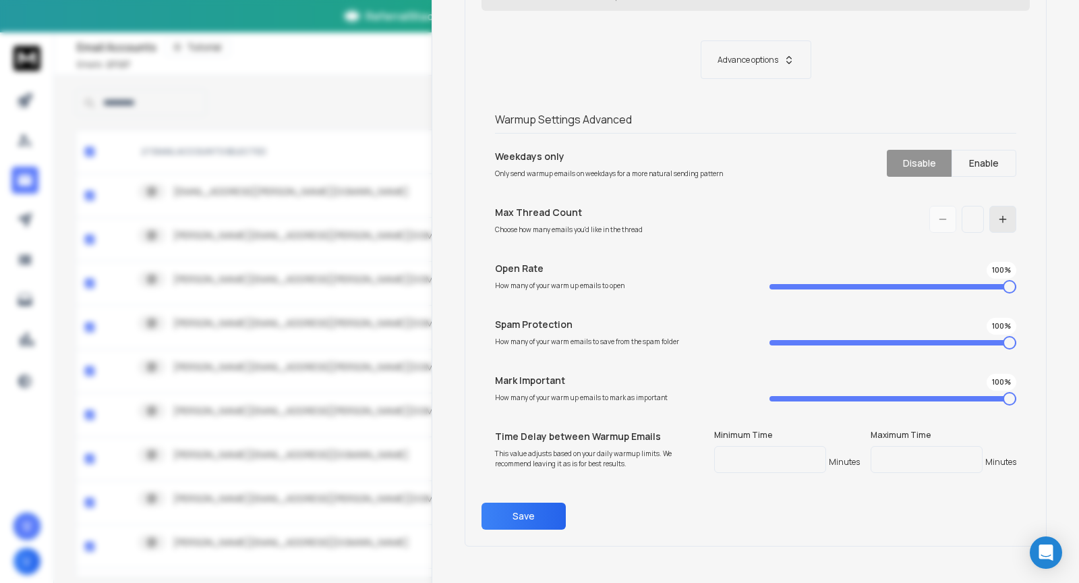
click at [1002, 219] on icon "button" at bounding box center [1003, 219] width 11 height 11
type input "*"
click at [742, 459] on input "number" at bounding box center [770, 459] width 112 height 27
click at [623, 473] on div "Advance options Warmup Settings Advanced Weekdays only Only send warmup emails …" at bounding box center [756, 256] width 548 height 459
click at [504, 514] on button "Save" at bounding box center [524, 516] width 84 height 27
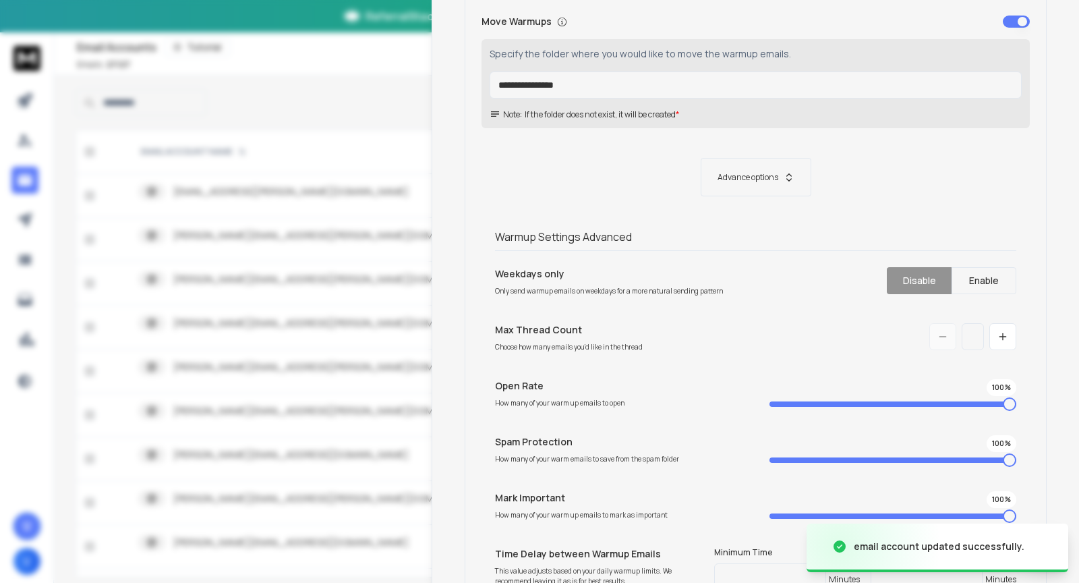
scroll to position [0, 0]
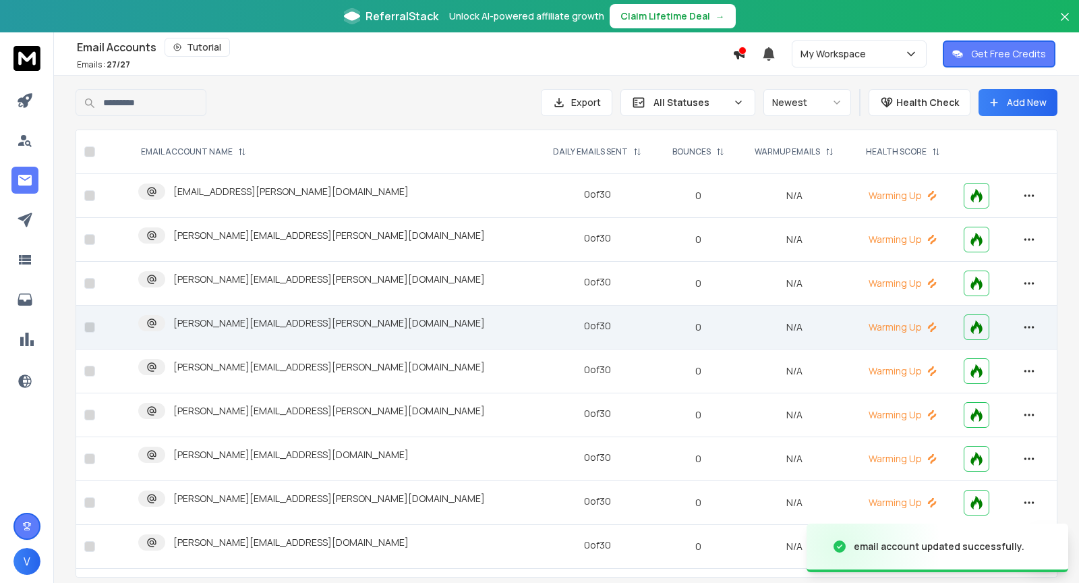
click at [374, 341] on td "ron.parker@onemed-billing.org" at bounding box center [333, 328] width 407 height 44
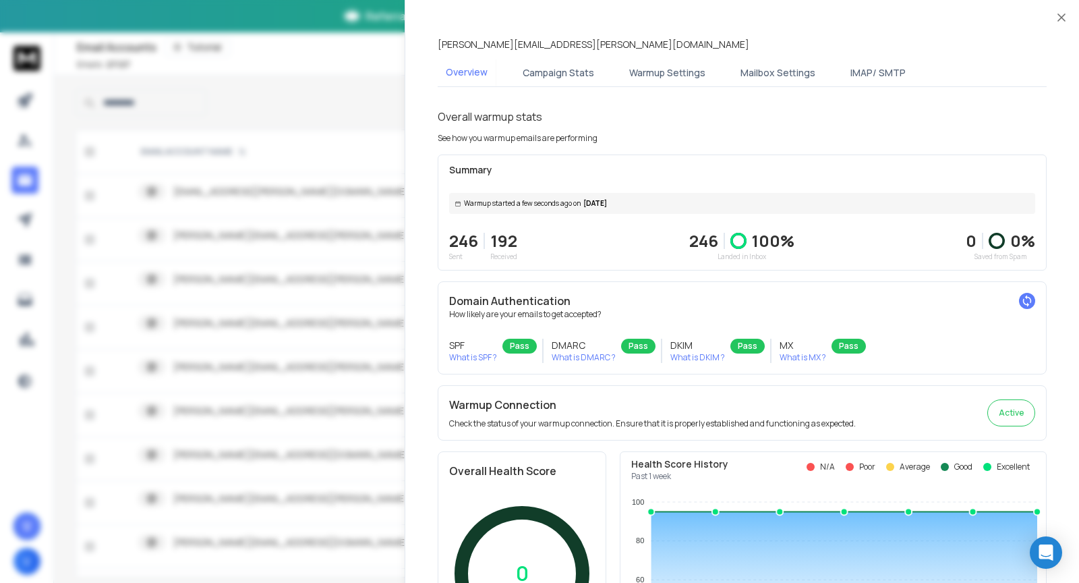
click at [770, 70] on button "Mailbox Settings" at bounding box center [778, 73] width 91 height 30
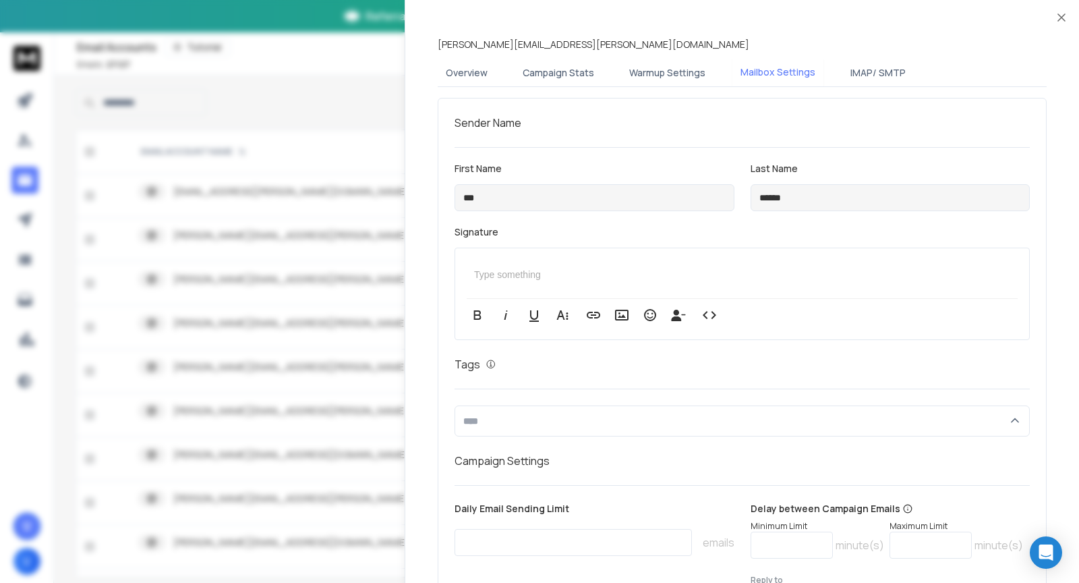
click at [285, 227] on div at bounding box center [539, 291] width 1079 height 583
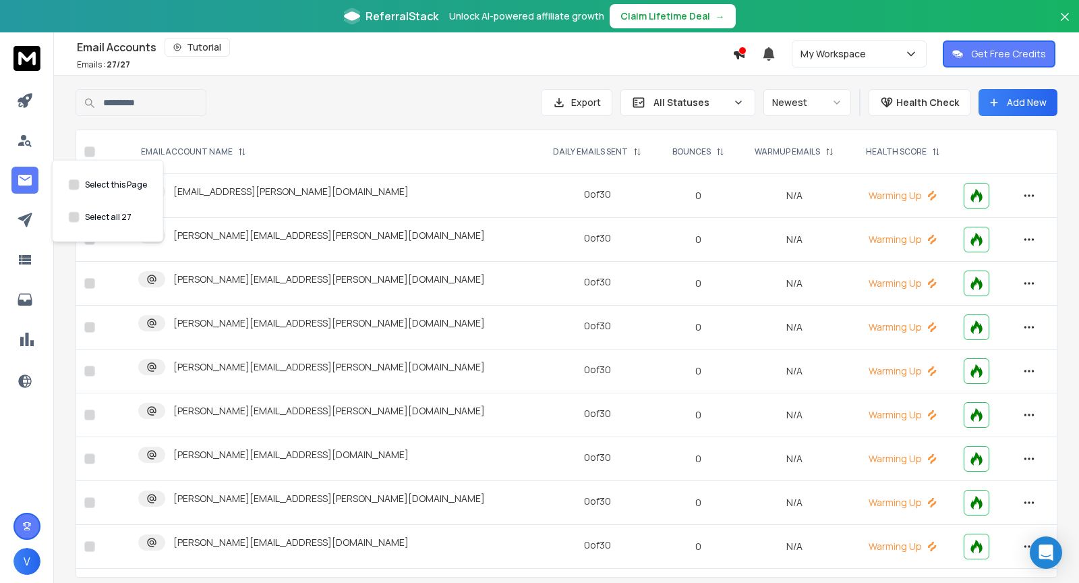
click at [75, 217] on button "Select this Page" at bounding box center [74, 217] width 11 height 11
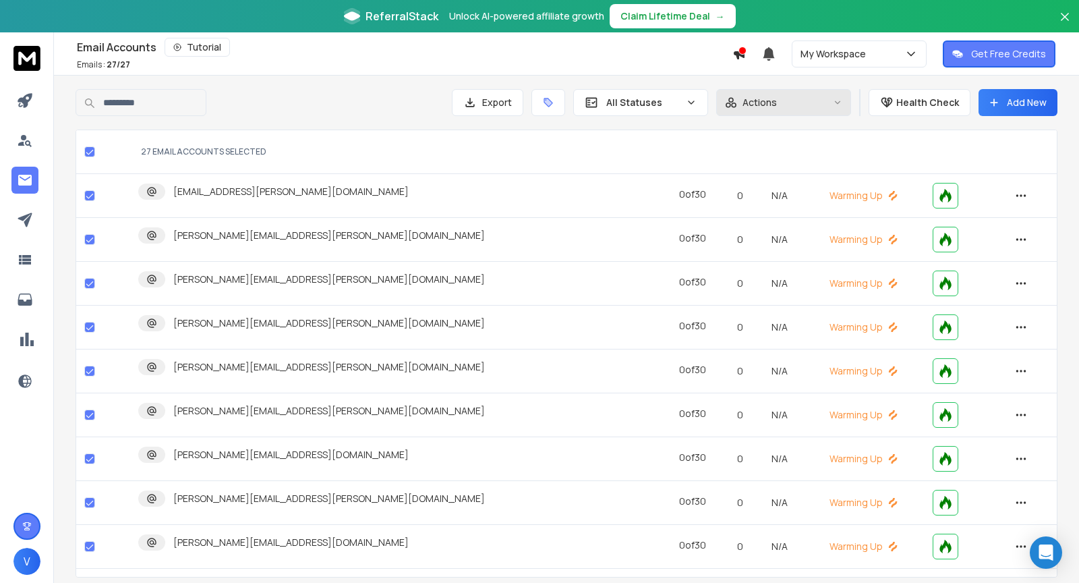
click at [795, 107] on div "Actions" at bounding box center [776, 102] width 103 height 13
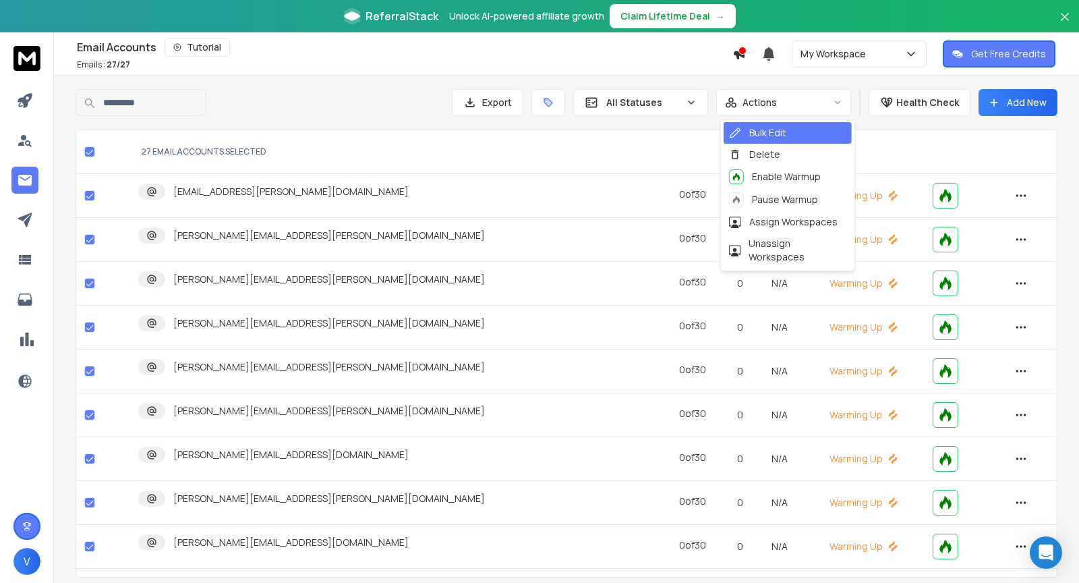
click at [787, 127] on div "Bulk Edit" at bounding box center [788, 133] width 128 height 22
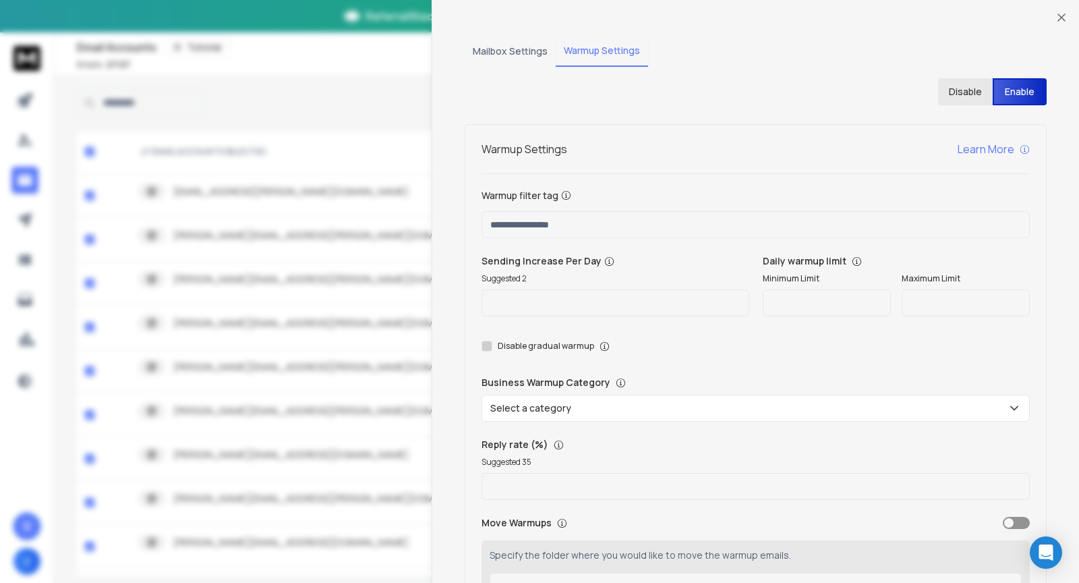
click at [612, 55] on button "Warmup Settings" at bounding box center [602, 51] width 92 height 31
click at [548, 221] on input at bounding box center [756, 224] width 548 height 27
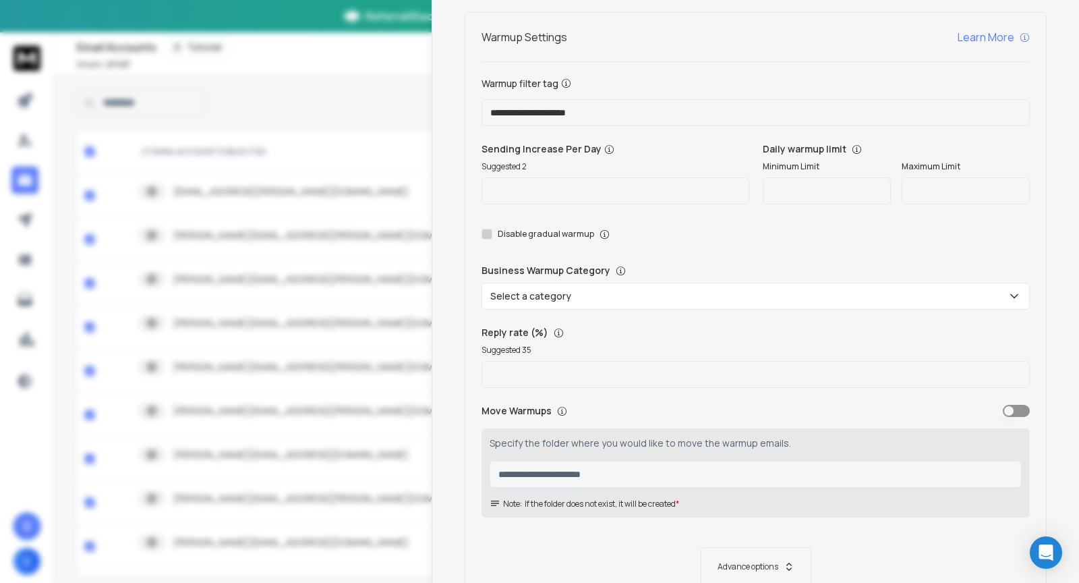
scroll to position [225, 0]
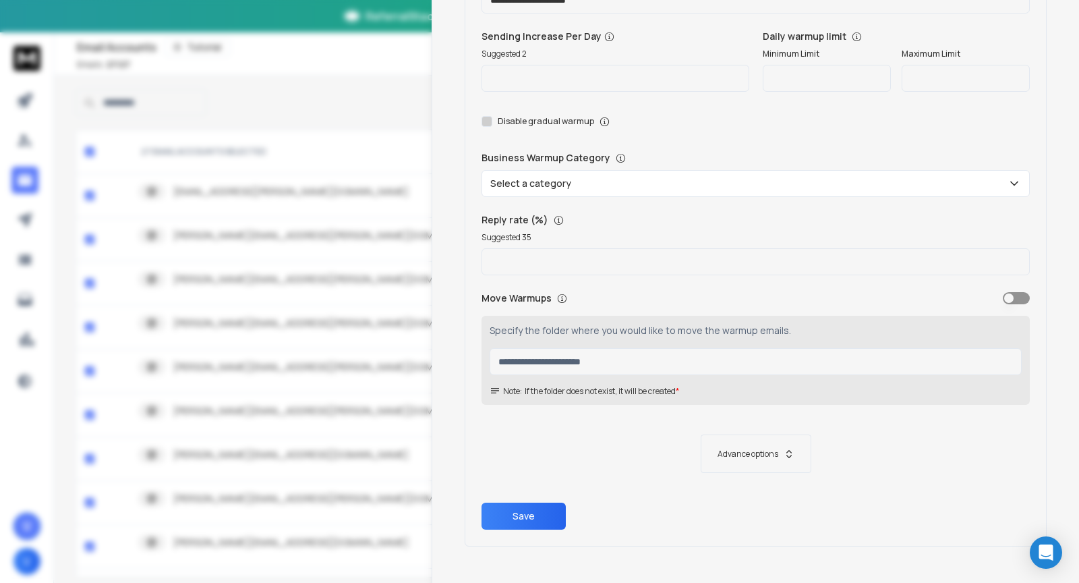
type input "**********"
click at [532, 507] on button "Save" at bounding box center [524, 516] width 84 height 27
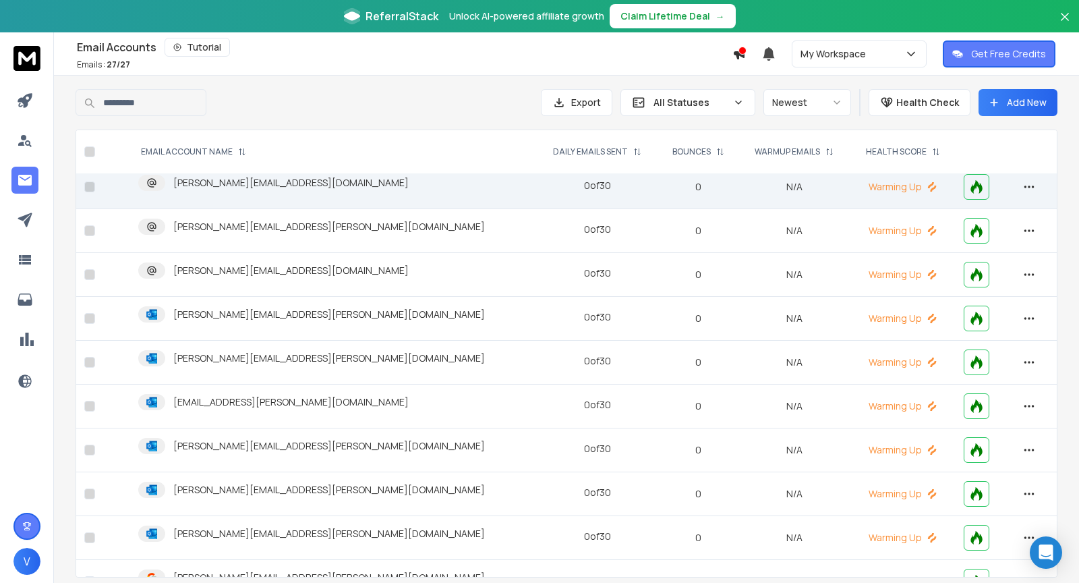
scroll to position [0, 0]
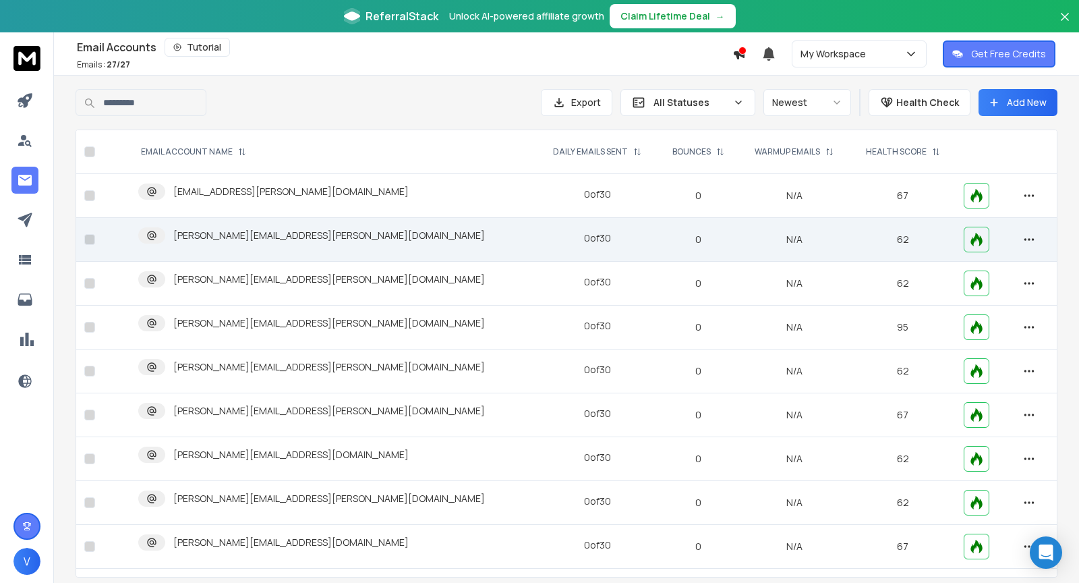
click at [584, 232] on div "0 of 30" at bounding box center [597, 237] width 27 height 13
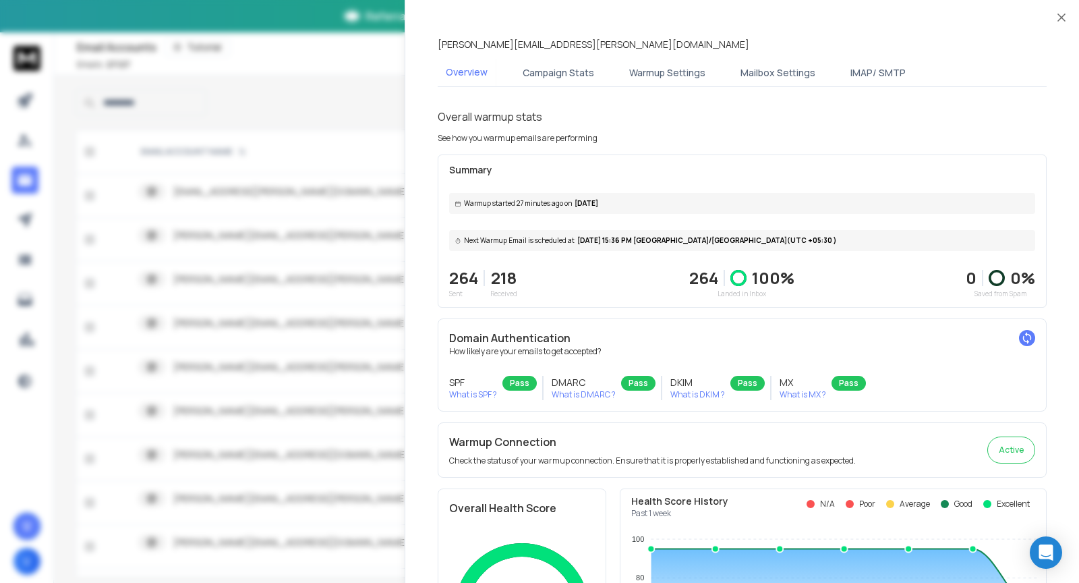
click at [737, 505] on div "Health Score History Past 1 week N/A Poor Average Good Excellent" at bounding box center [834, 504] width 426 height 30
click at [161, 118] on div at bounding box center [539, 291] width 1079 height 583
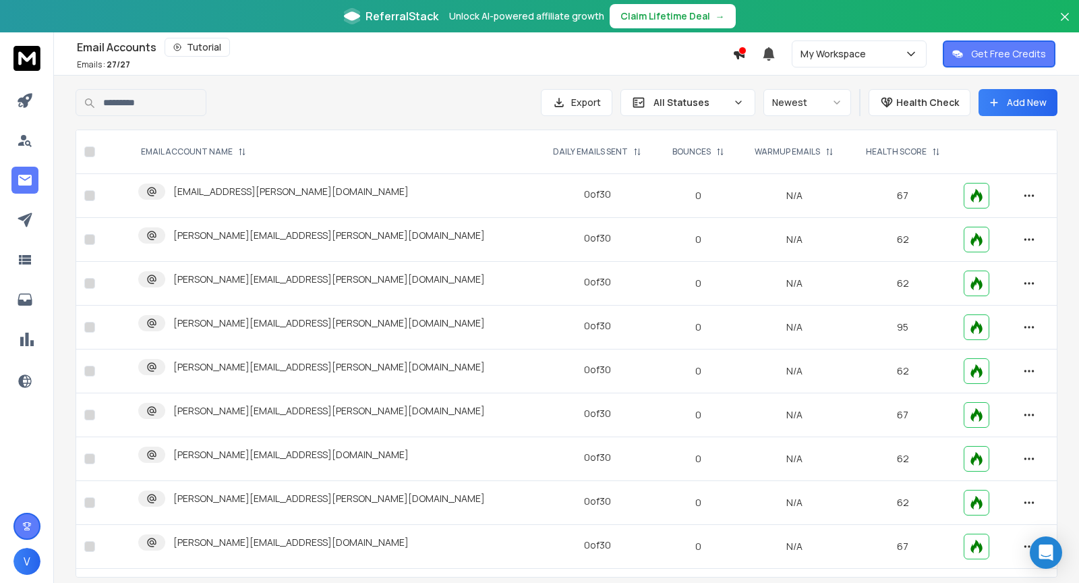
click at [24, 563] on span "V" at bounding box center [26, 561] width 27 height 27
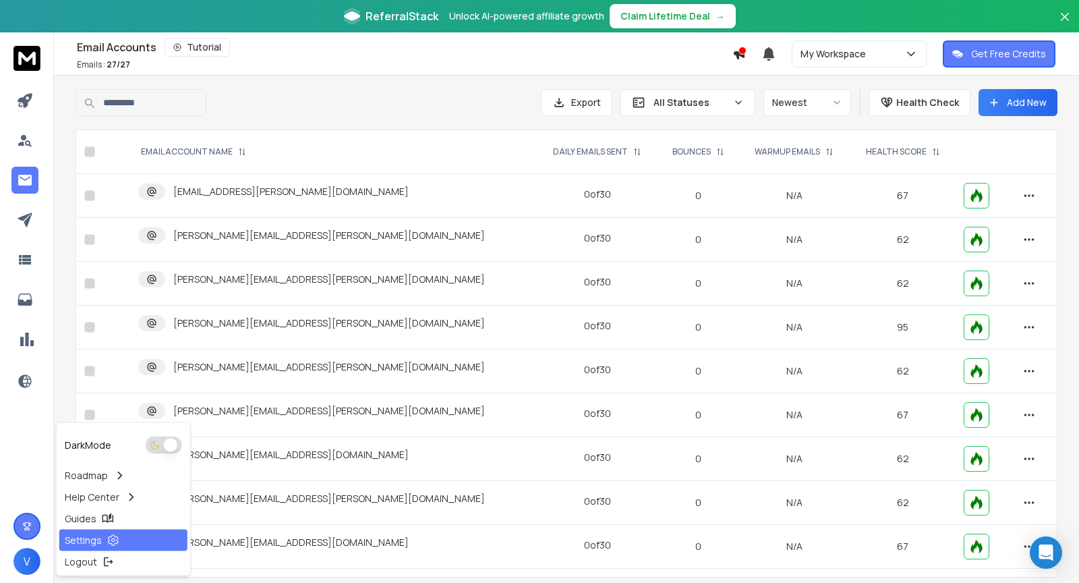
click at [107, 538] on icon at bounding box center [113, 540] width 12 height 12
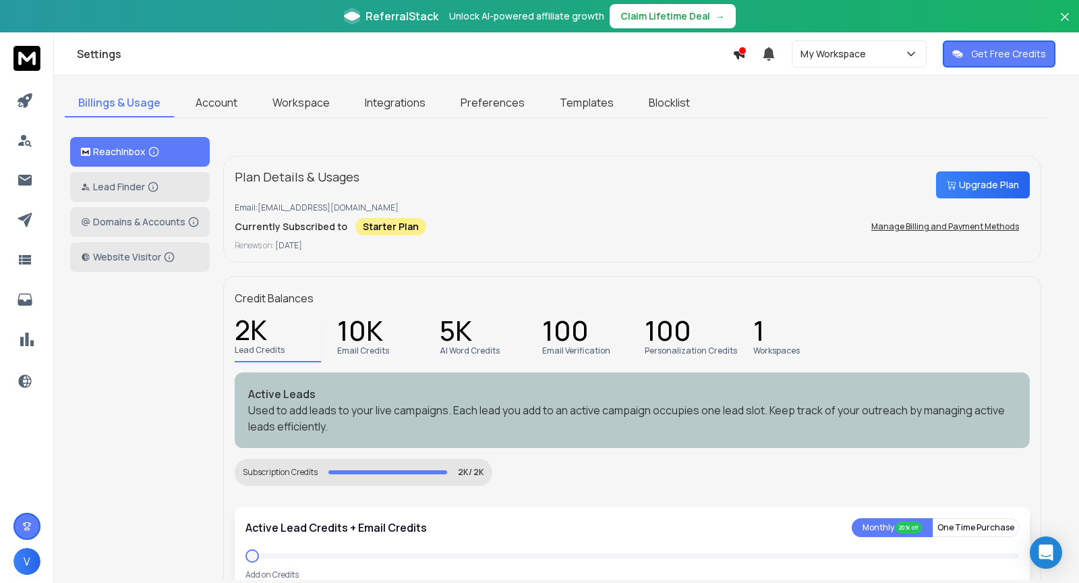
click at [1064, 18] on icon "Close banner" at bounding box center [1065, 17] width 8 height 8
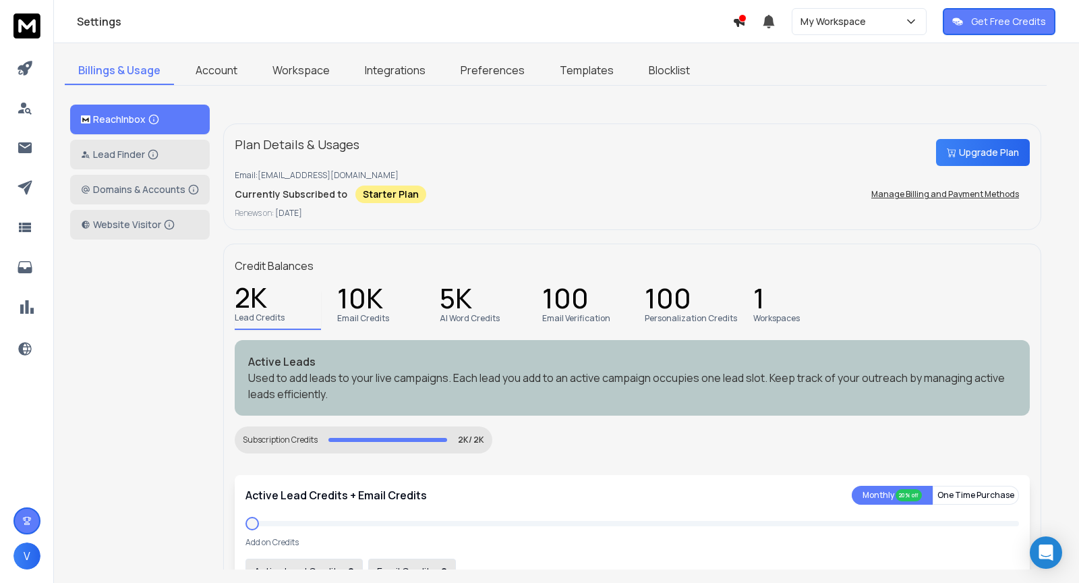
click at [97, 154] on button "Lead Finder" at bounding box center [140, 155] width 140 height 30
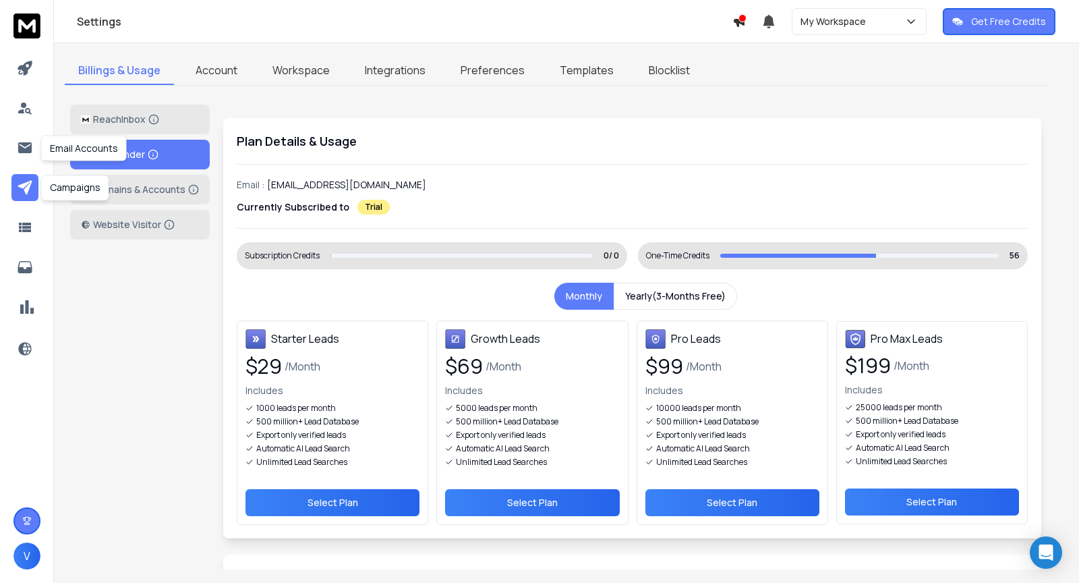
click at [29, 179] on icon at bounding box center [25, 187] width 16 height 16
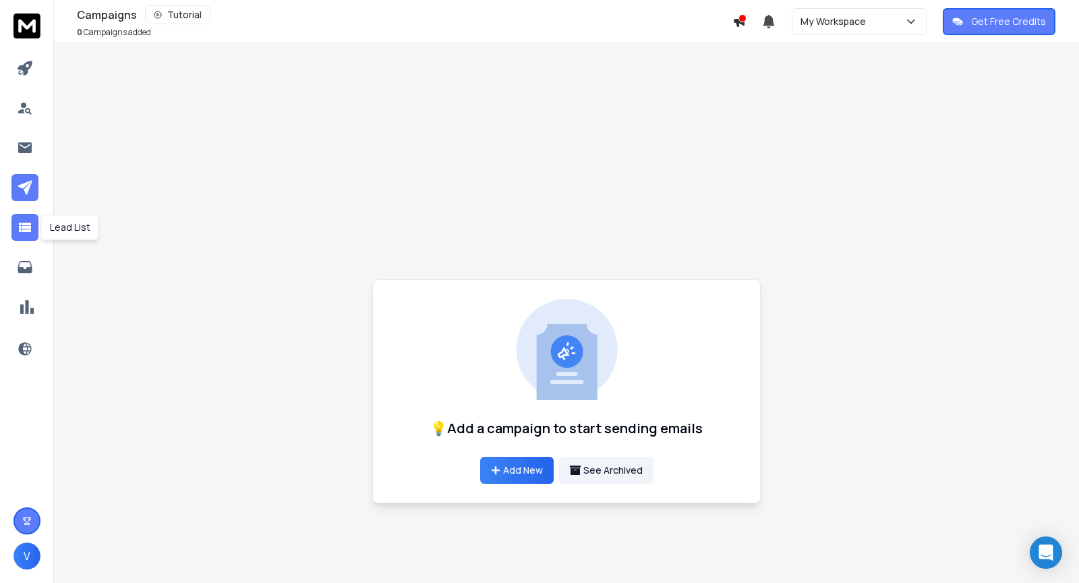
click at [24, 236] on link at bounding box center [24, 227] width 27 height 27
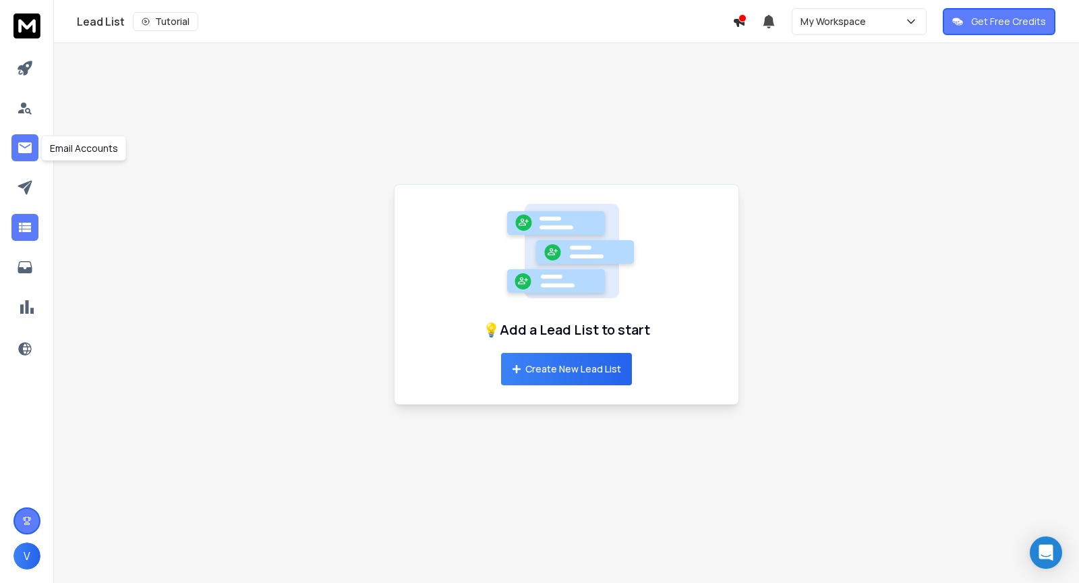
click at [16, 135] on link at bounding box center [24, 147] width 27 height 27
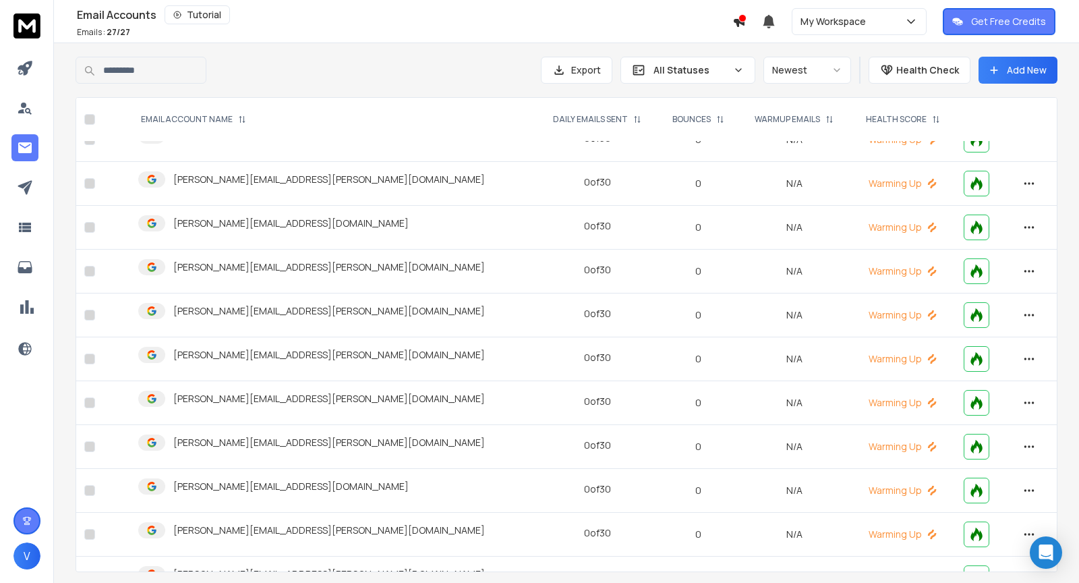
scroll to position [755, 0]
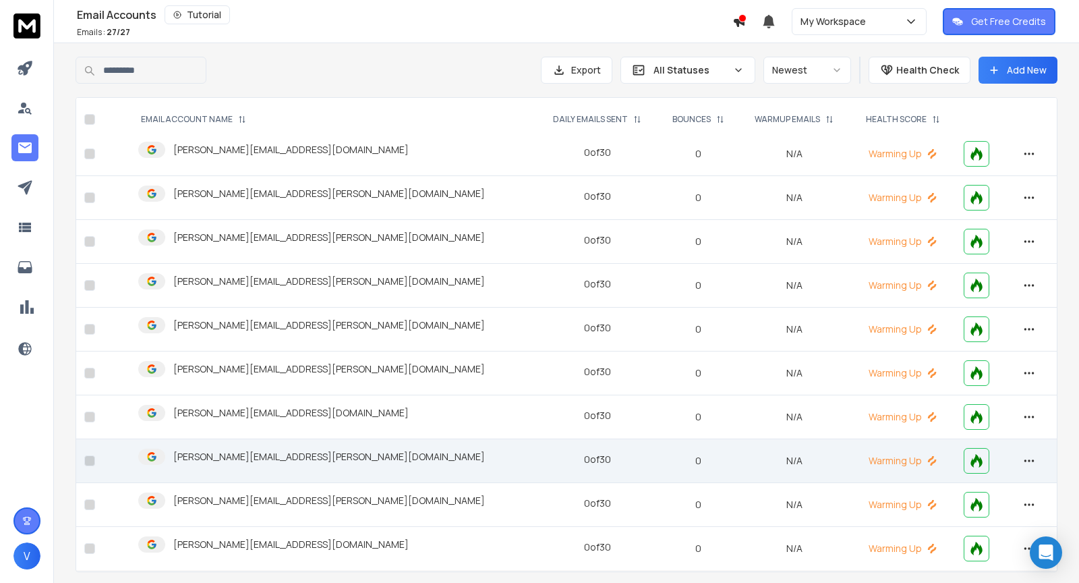
click at [314, 457] on td "mike.morre@onemedrcm.com" at bounding box center [333, 461] width 407 height 44
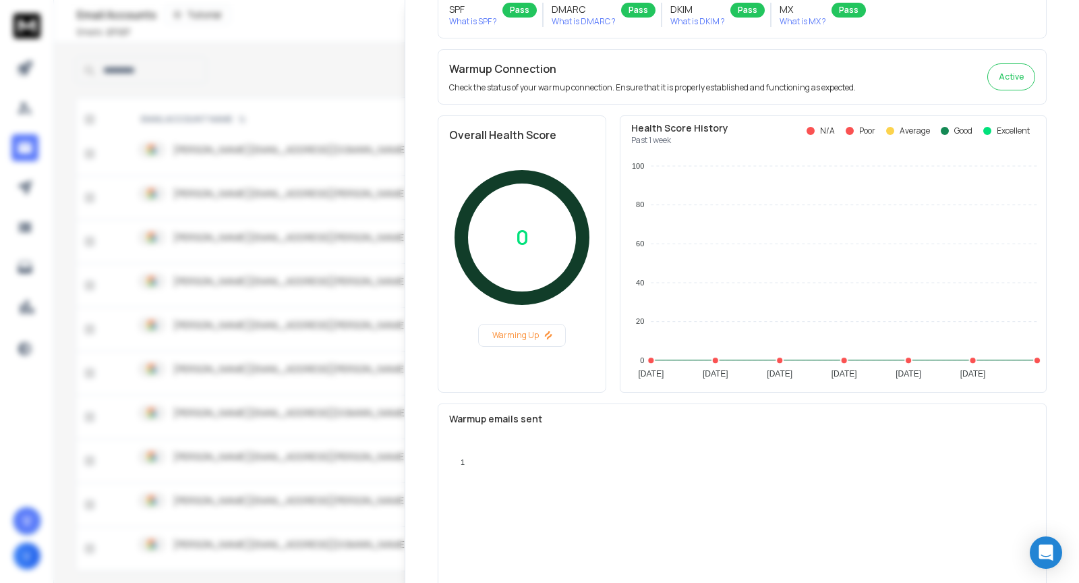
scroll to position [0, 0]
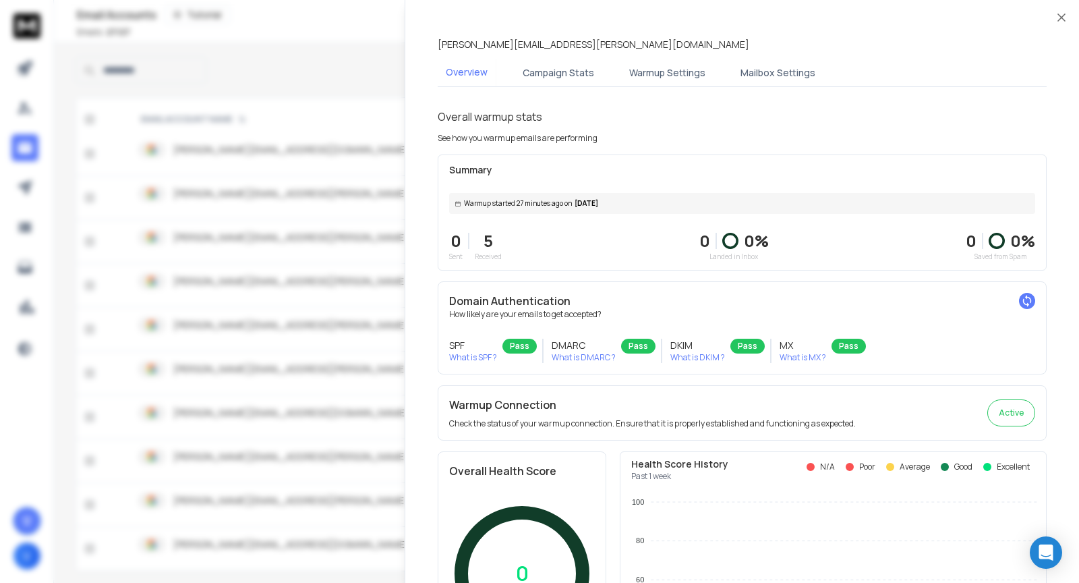
click at [563, 82] on button "Campaign Stats" at bounding box center [559, 73] width 88 height 30
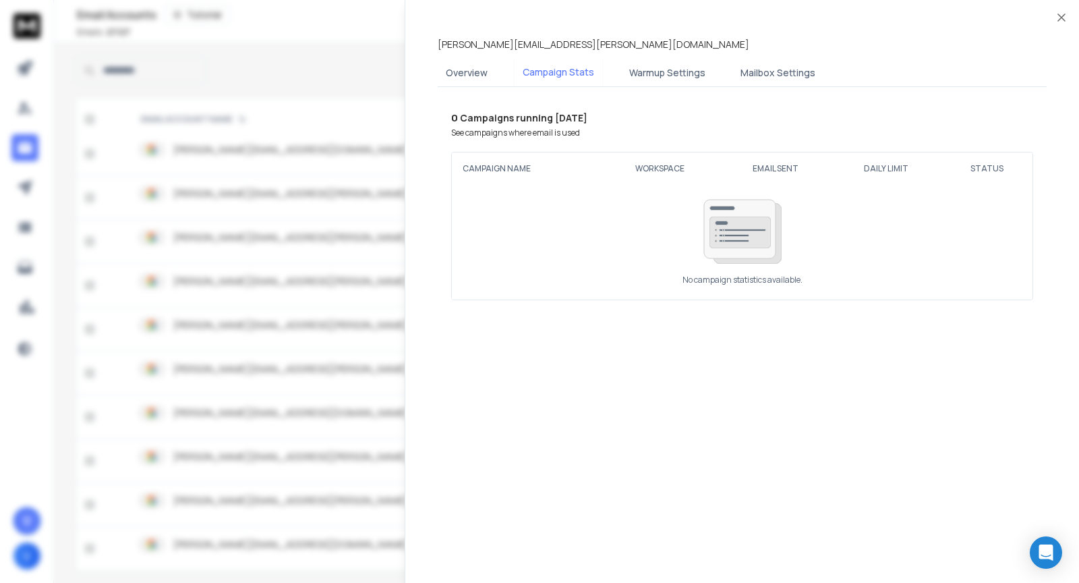
click at [673, 76] on button "Warmup Settings" at bounding box center [667, 73] width 92 height 30
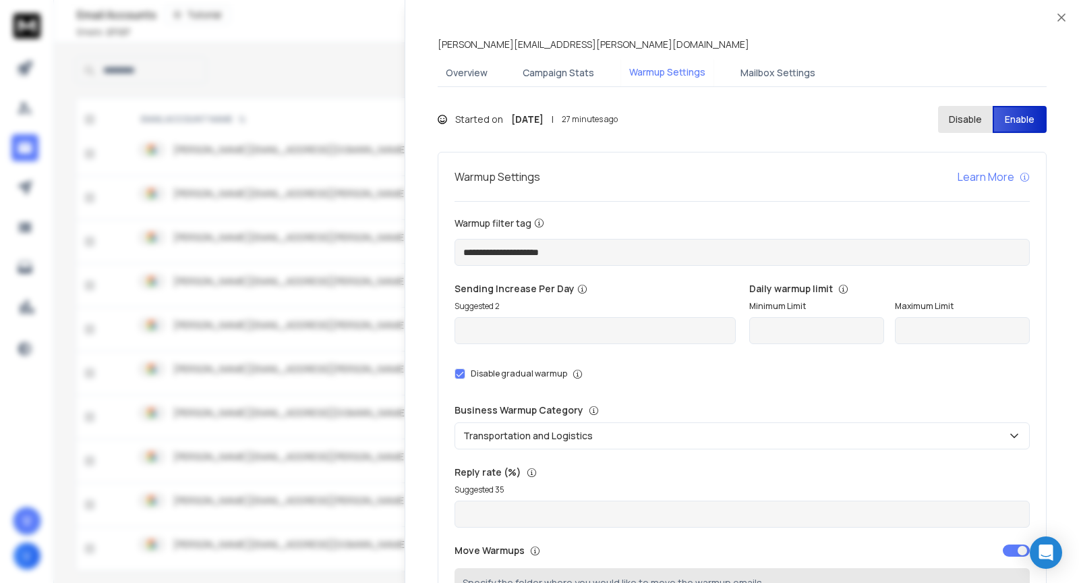
click at [764, 75] on button "Mailbox Settings" at bounding box center [778, 73] width 91 height 30
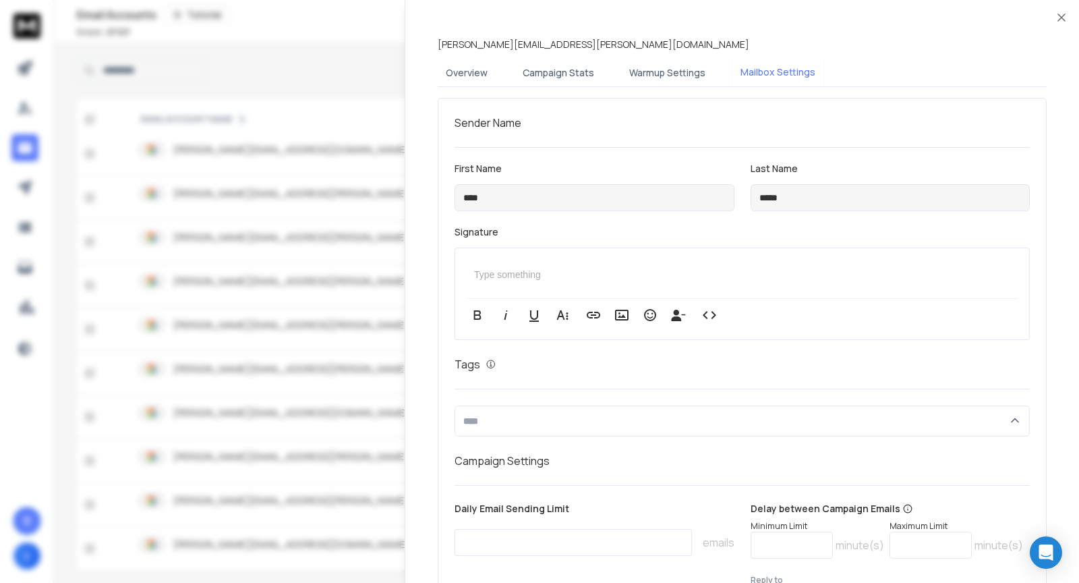
click at [692, 73] on button "Warmup Settings" at bounding box center [667, 73] width 92 height 30
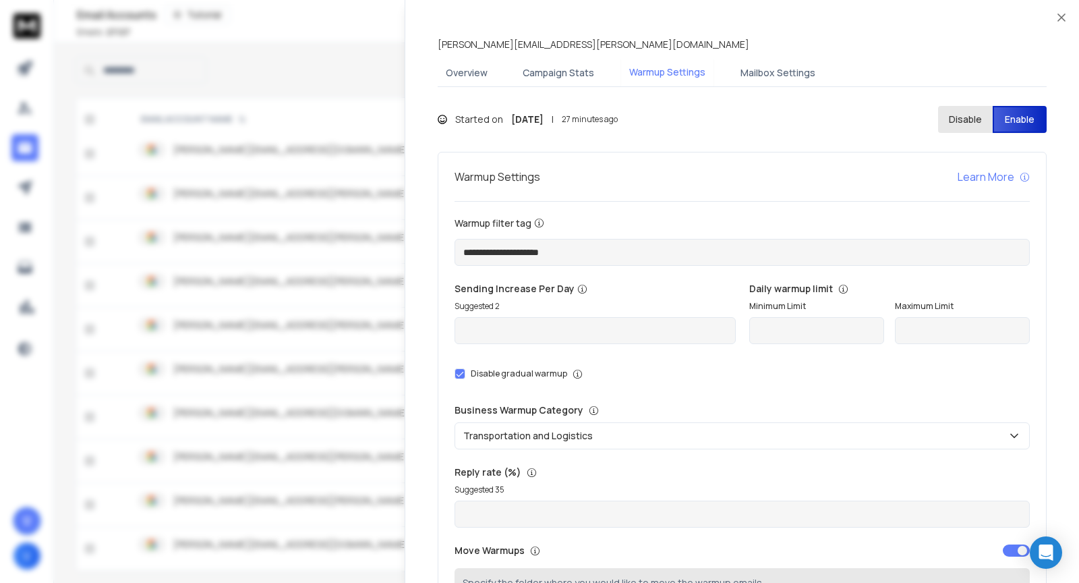
click at [755, 82] on button "Mailbox Settings" at bounding box center [778, 73] width 91 height 30
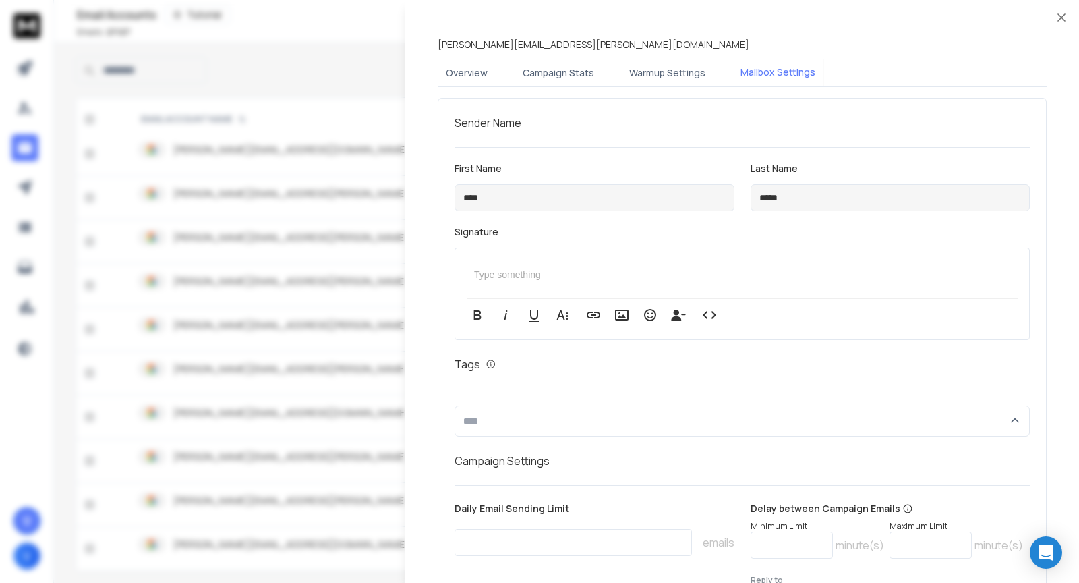
click at [643, 67] on button "Warmup Settings" at bounding box center [667, 73] width 92 height 30
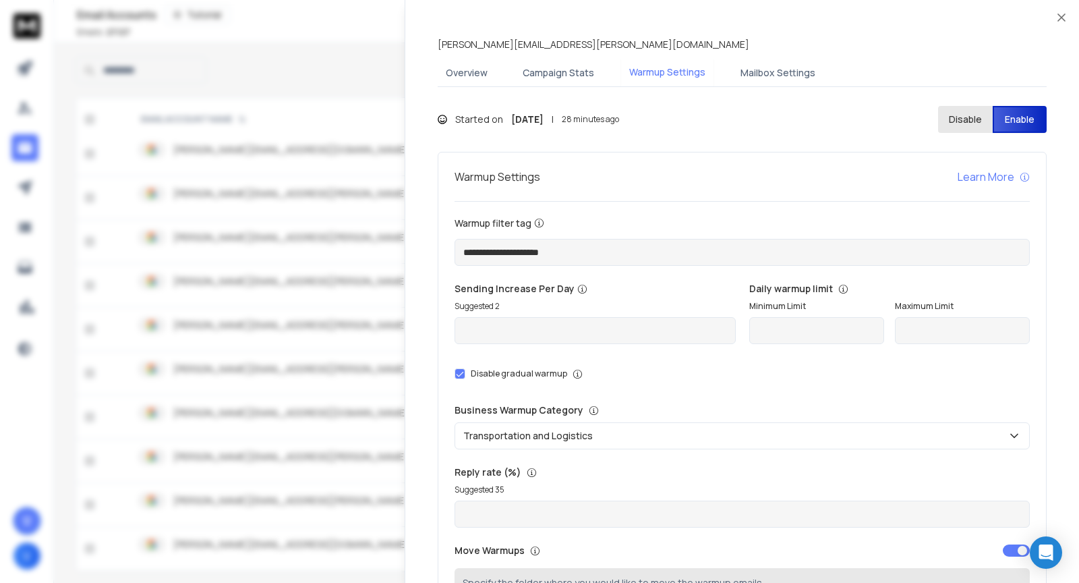
click at [566, 76] on button "Campaign Stats" at bounding box center [559, 73] width 88 height 30
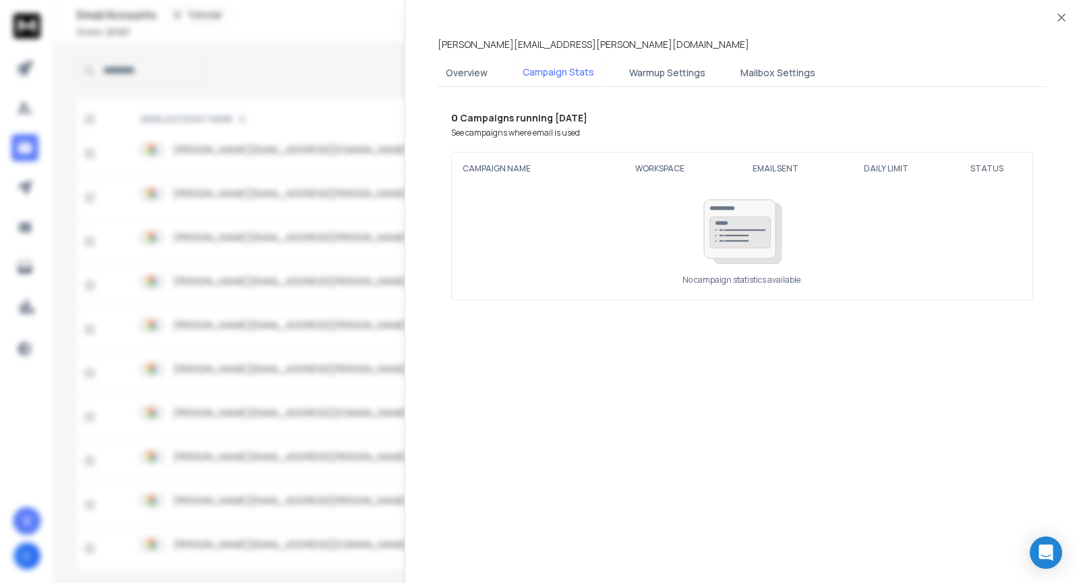
click at [457, 73] on button "Overview" at bounding box center [467, 73] width 58 height 30
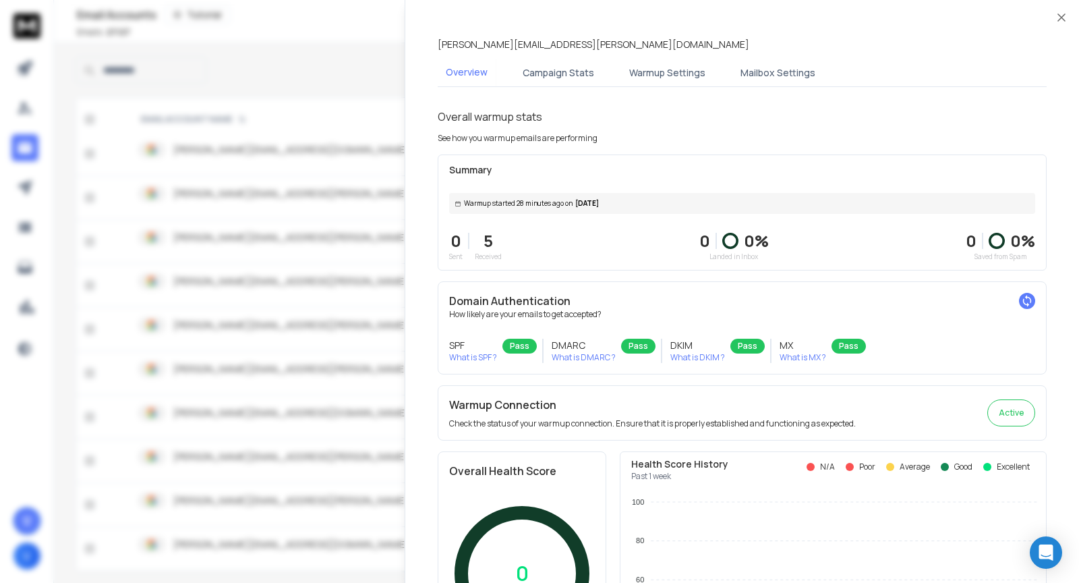
click at [244, 281] on div at bounding box center [539, 291] width 1079 height 583
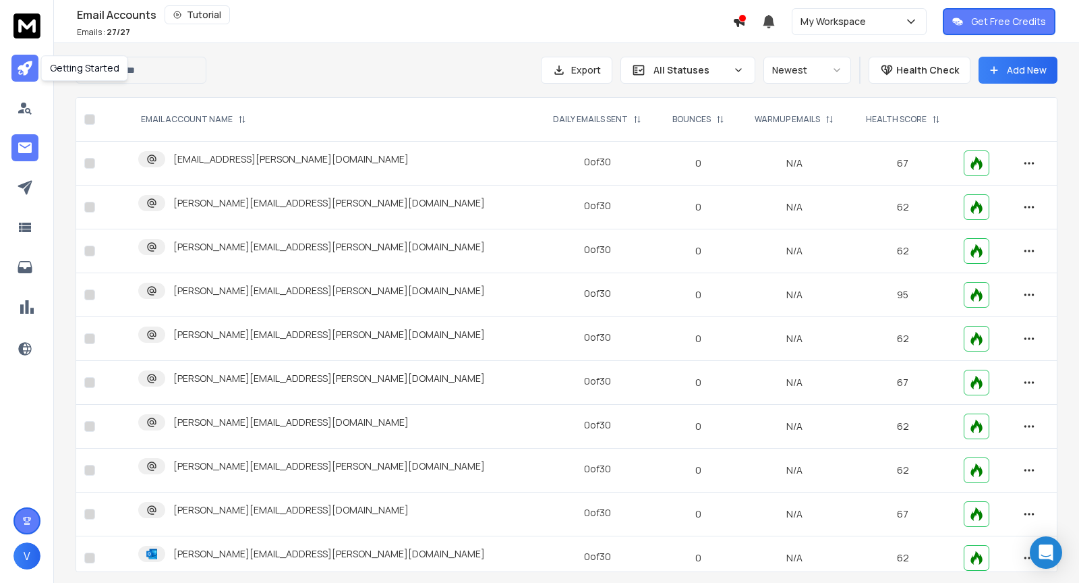
click at [30, 61] on icon at bounding box center [25, 68] width 15 height 15
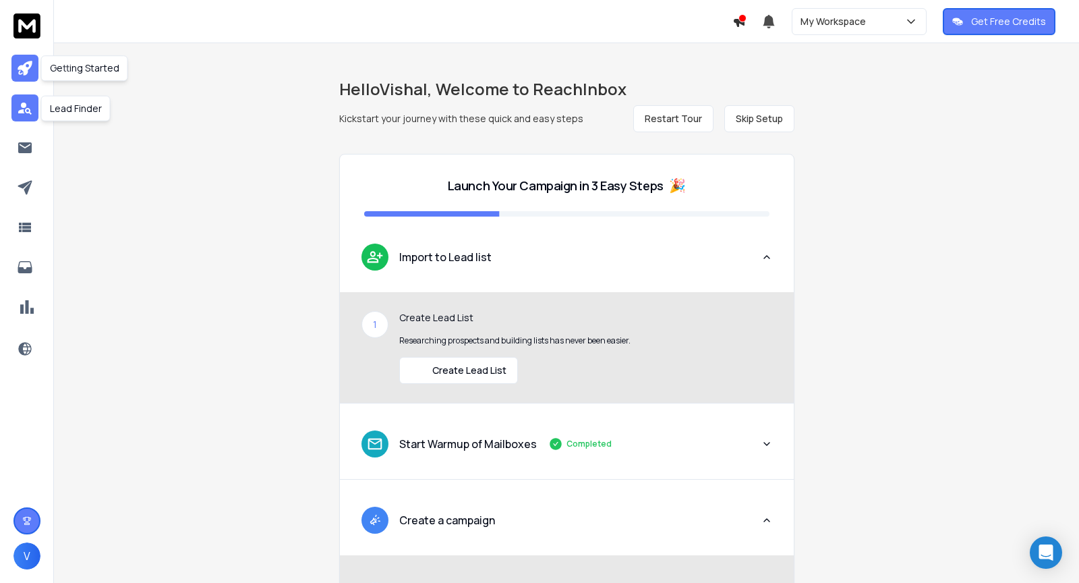
click at [31, 102] on icon at bounding box center [25, 108] width 16 height 16
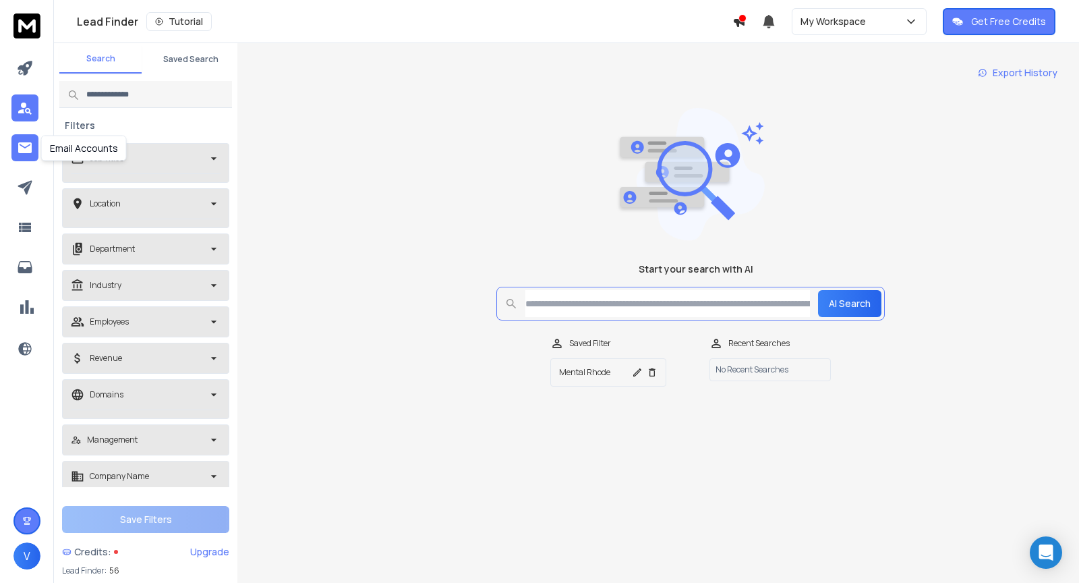
click at [26, 152] on icon at bounding box center [24, 147] width 13 height 11
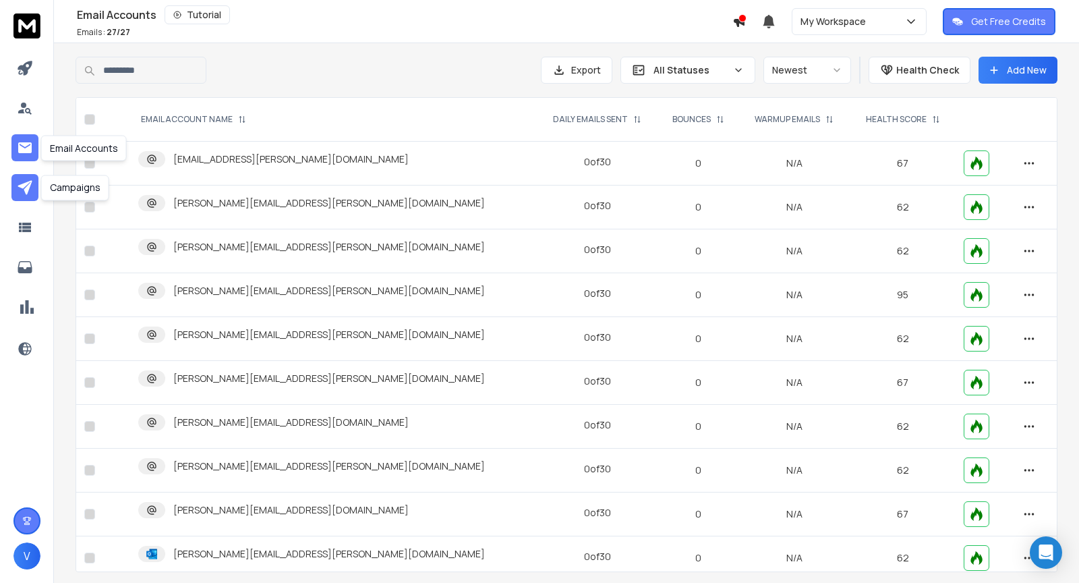
click at [24, 192] on icon at bounding box center [25, 187] width 16 height 16
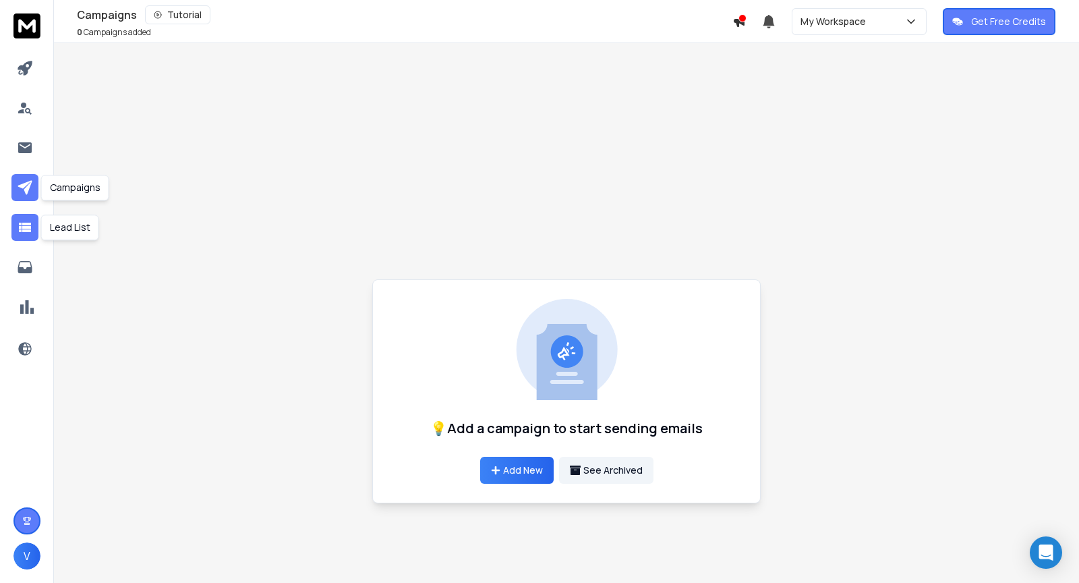
click at [24, 239] on link at bounding box center [24, 227] width 27 height 27
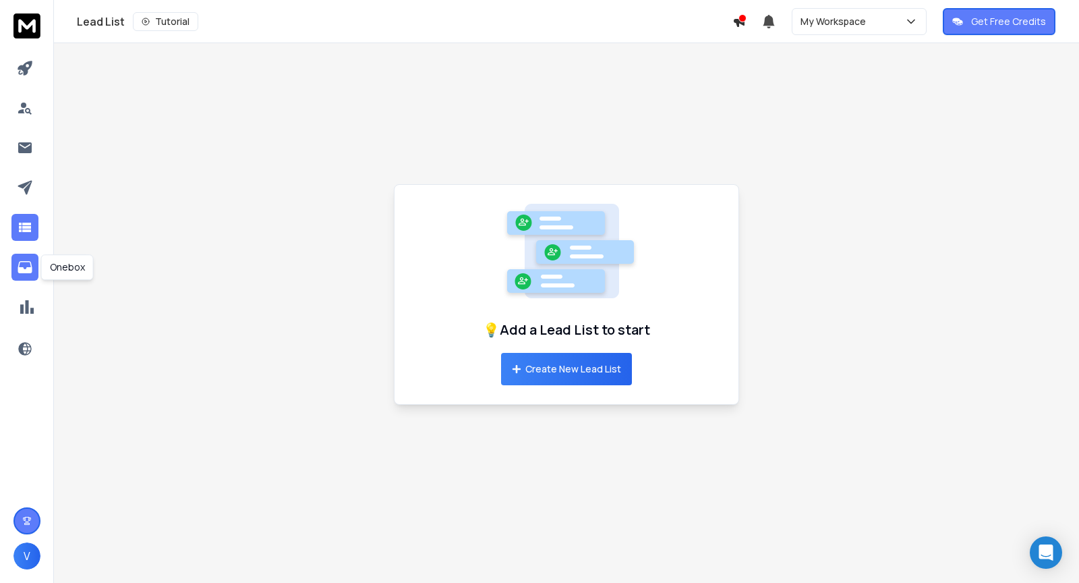
click at [26, 264] on icon at bounding box center [25, 267] width 16 height 16
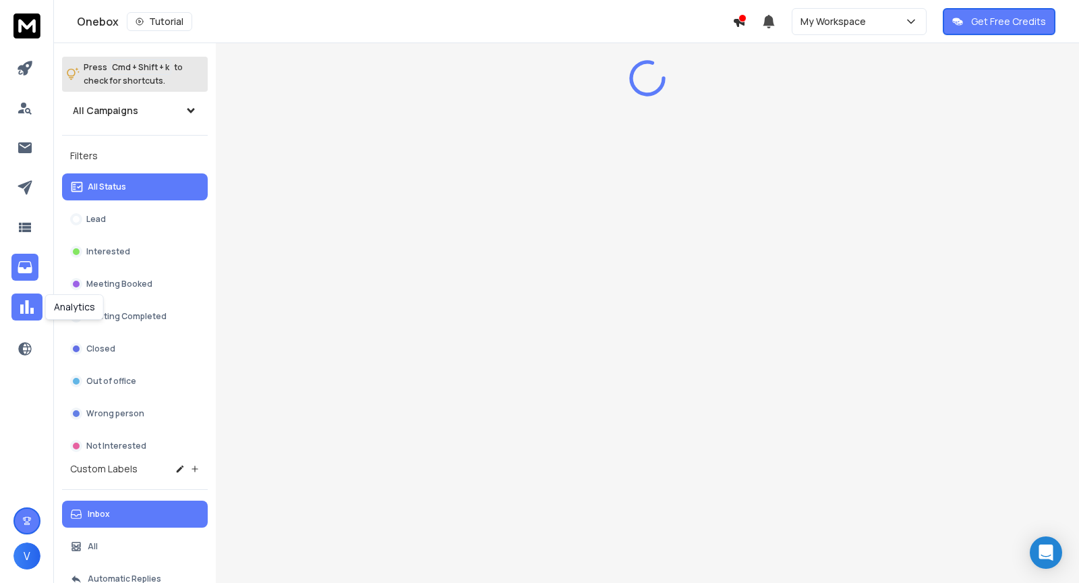
click at [27, 295] on link at bounding box center [26, 306] width 31 height 31
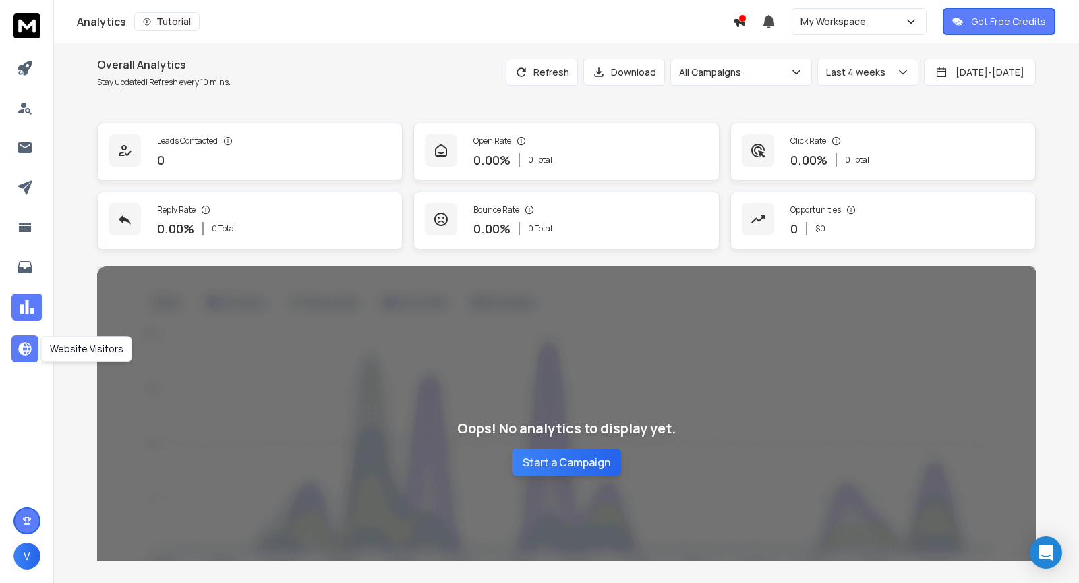
click at [32, 341] on icon at bounding box center [25, 349] width 16 height 16
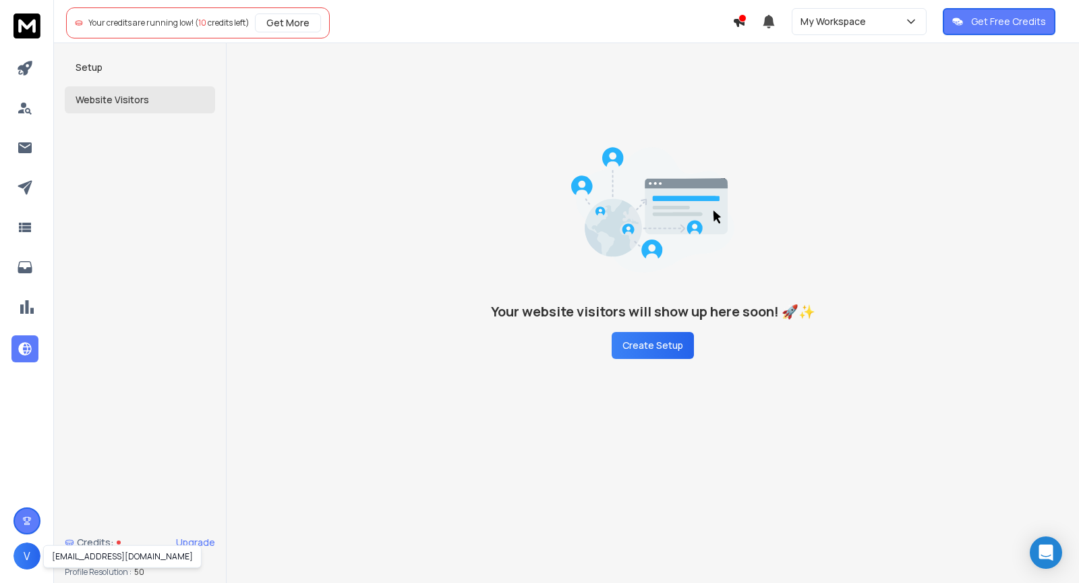
click at [29, 548] on span "V" at bounding box center [26, 555] width 27 height 27
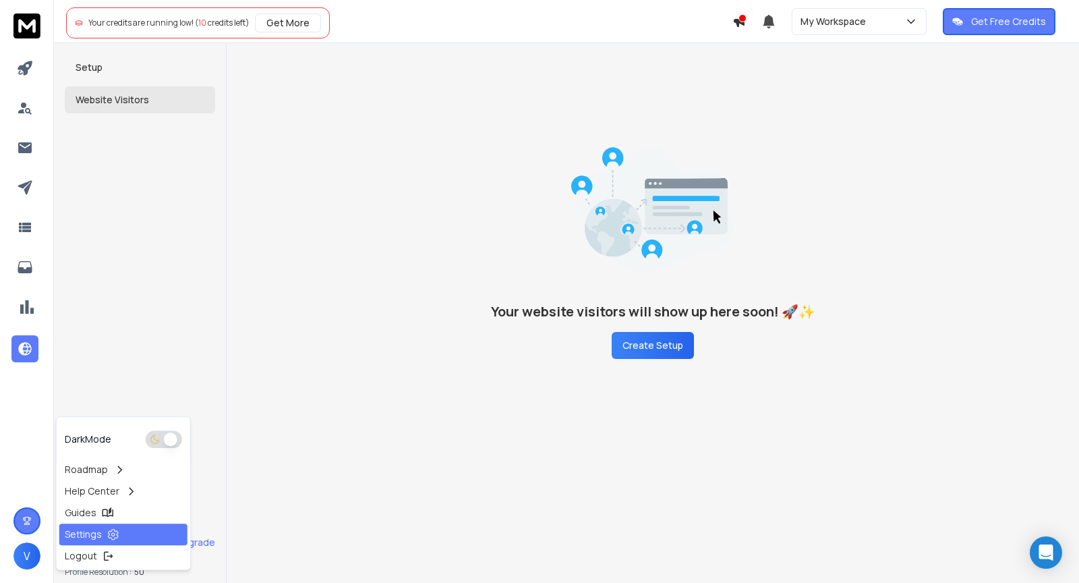
click at [90, 539] on p "Settings" at bounding box center [83, 534] width 37 height 13
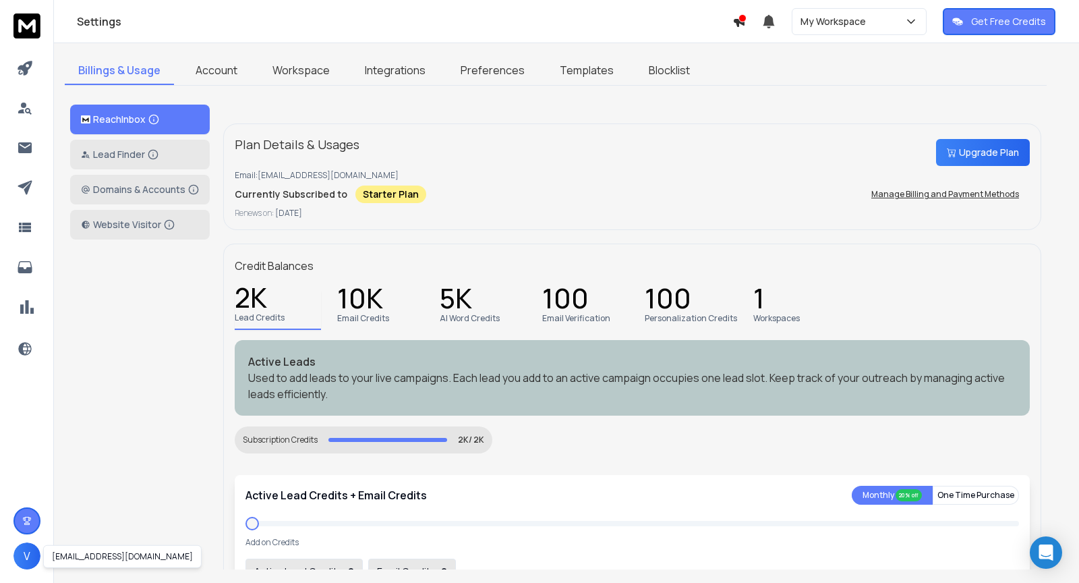
click at [27, 559] on span "V" at bounding box center [26, 555] width 27 height 27
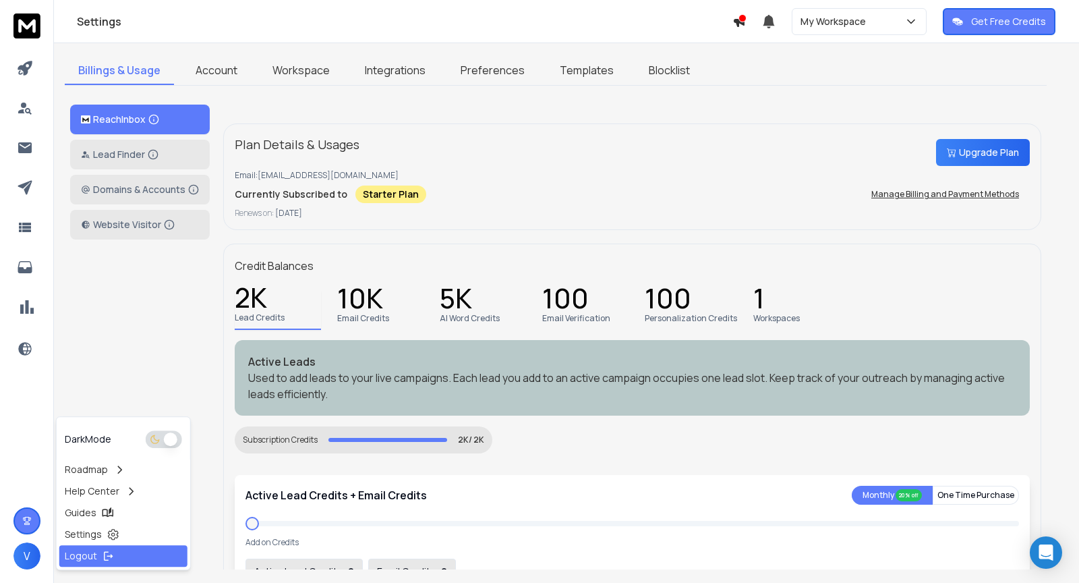
click at [96, 563] on div "Logout" at bounding box center [123, 556] width 128 height 22
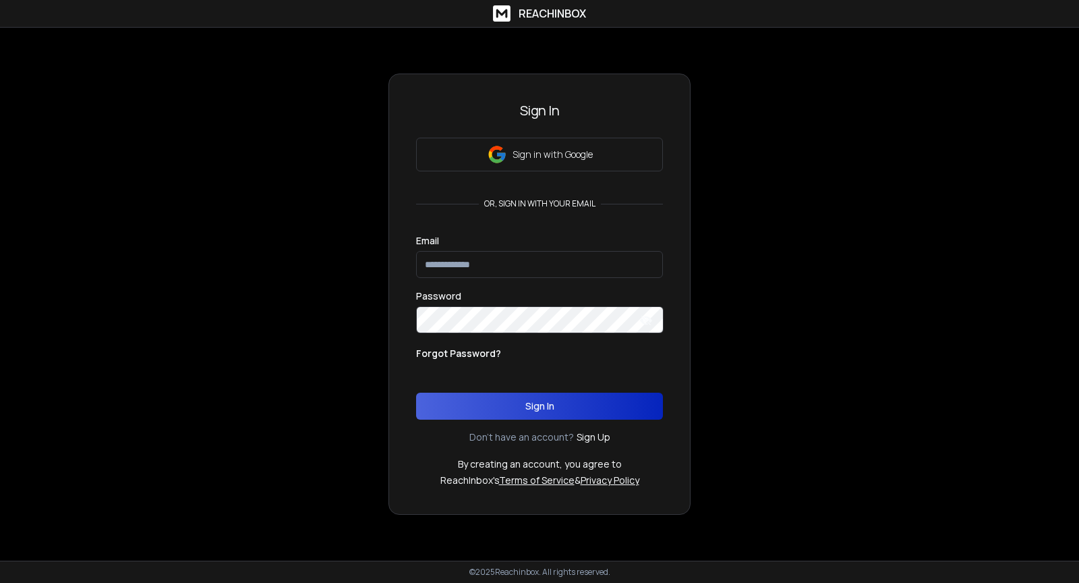
type input "**********"
click at [548, 397] on button "Sign In" at bounding box center [539, 406] width 247 height 27
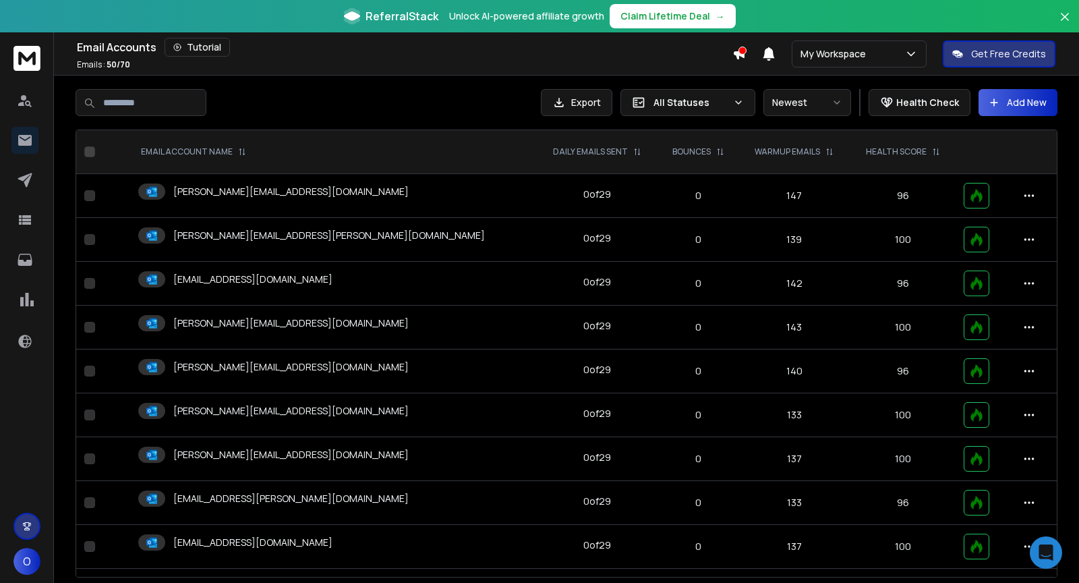
click at [28, 556] on span "O" at bounding box center [26, 561] width 27 height 27
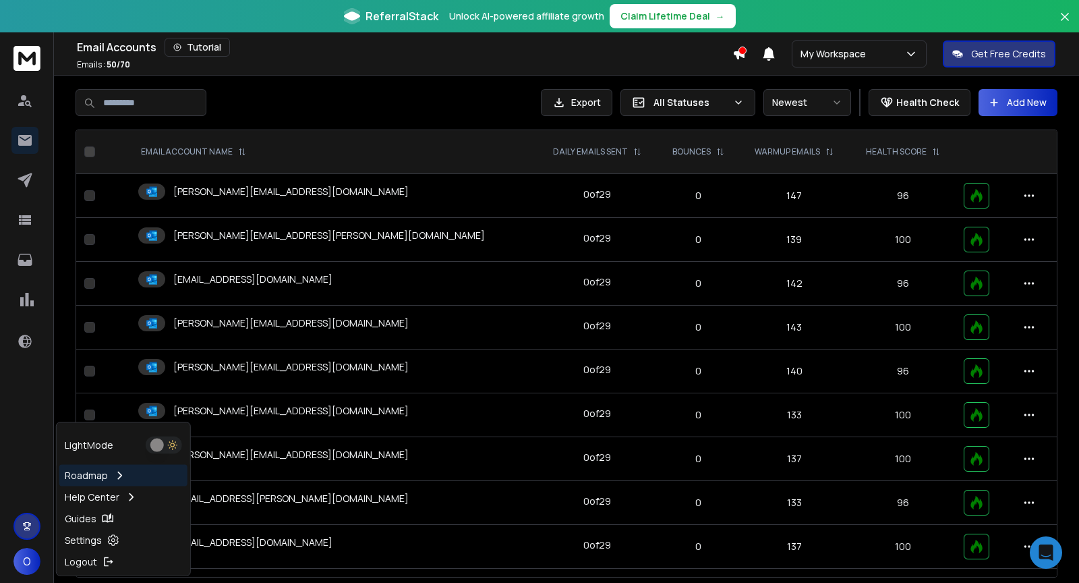
click at [167, 445] on button "button" at bounding box center [164, 445] width 36 height 18
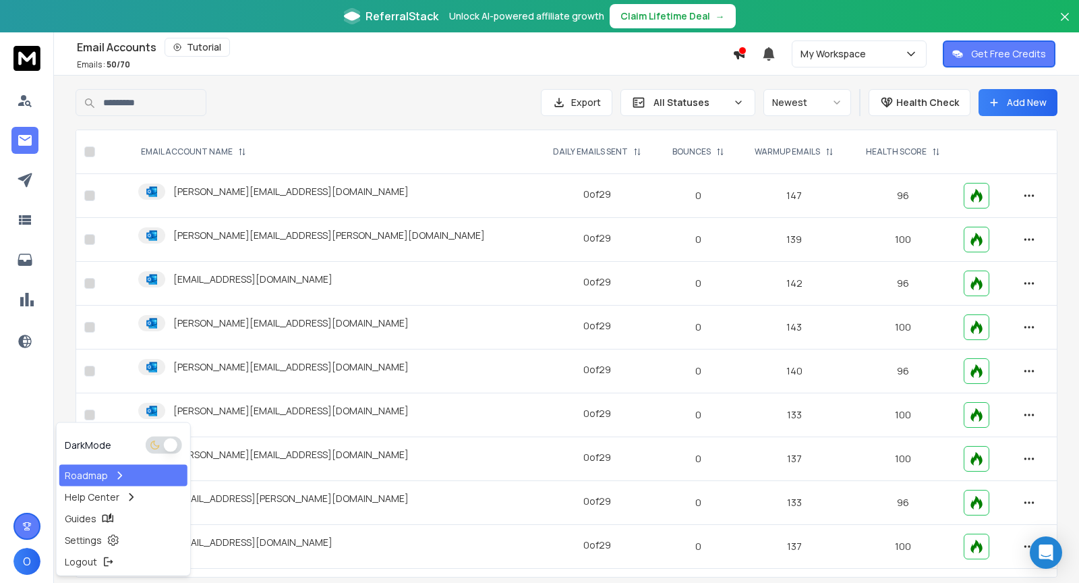
click at [1, 396] on div "O" at bounding box center [27, 310] width 54 height 556
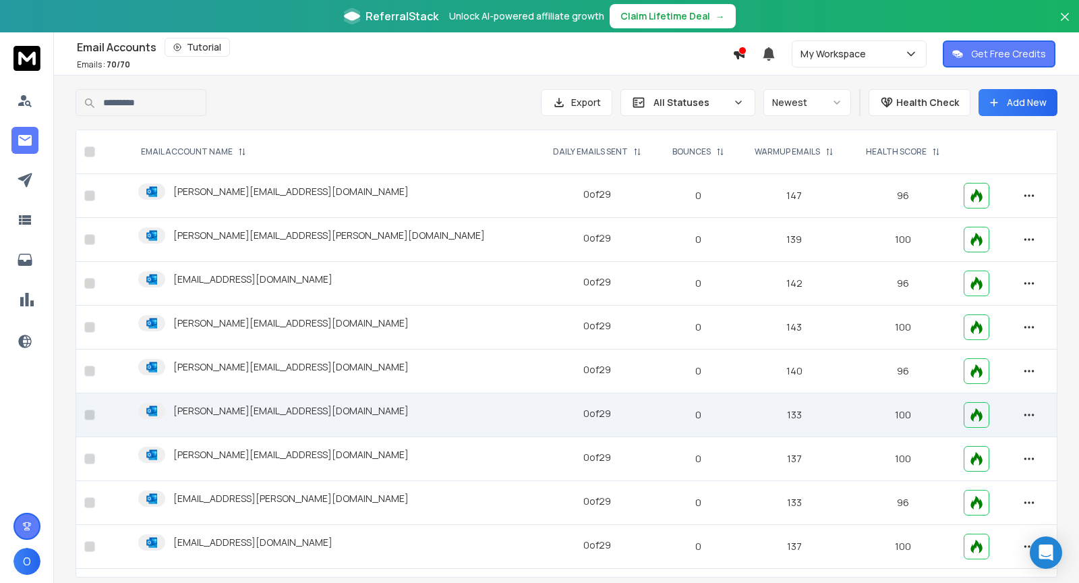
click at [391, 403] on div "patrick@onemax.digital" at bounding box center [333, 411] width 391 height 16
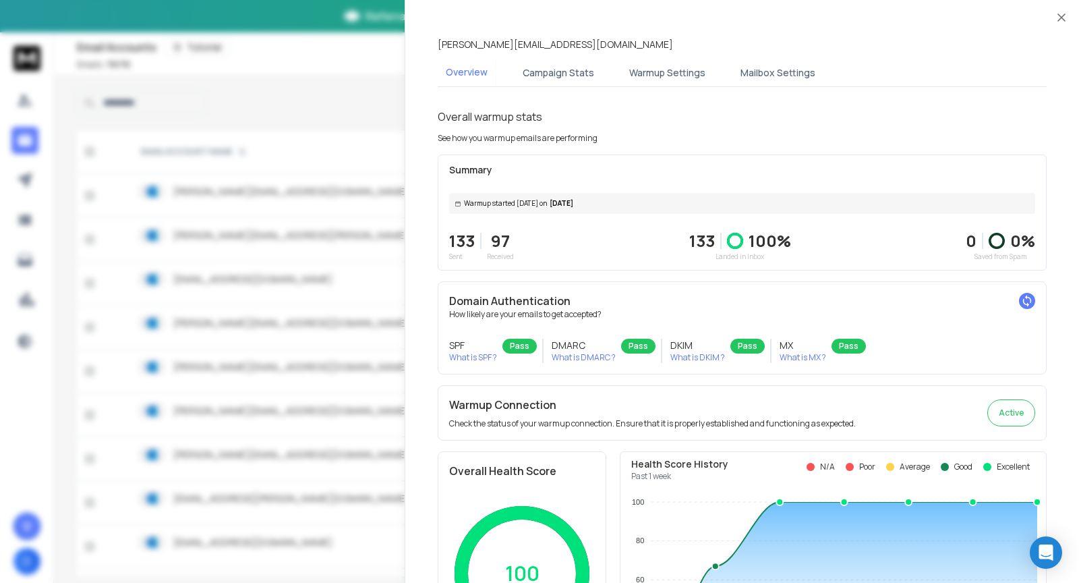
click at [262, 333] on div at bounding box center [539, 291] width 1079 height 583
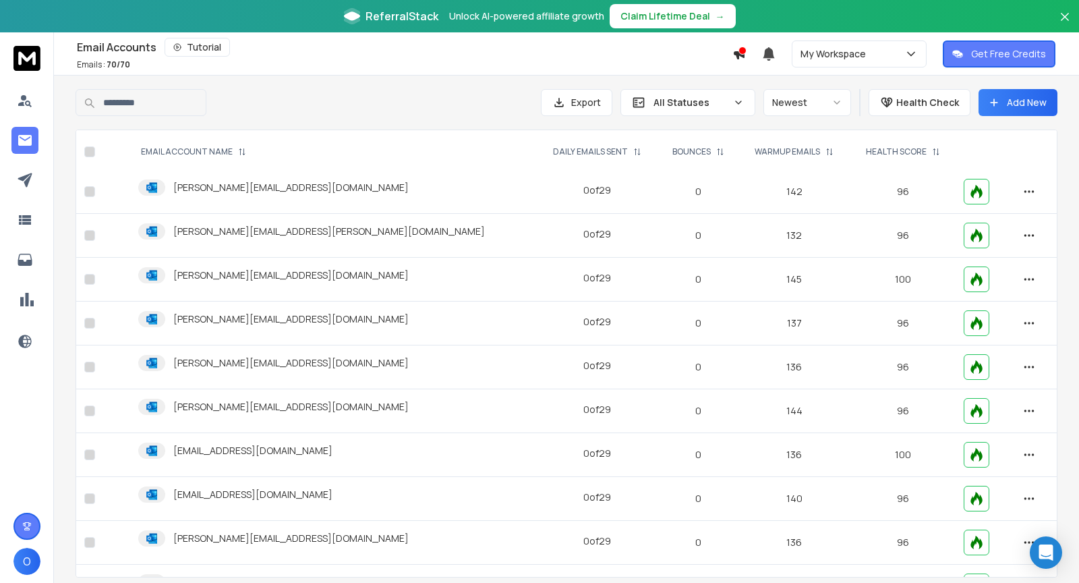
scroll to position [1831, 0]
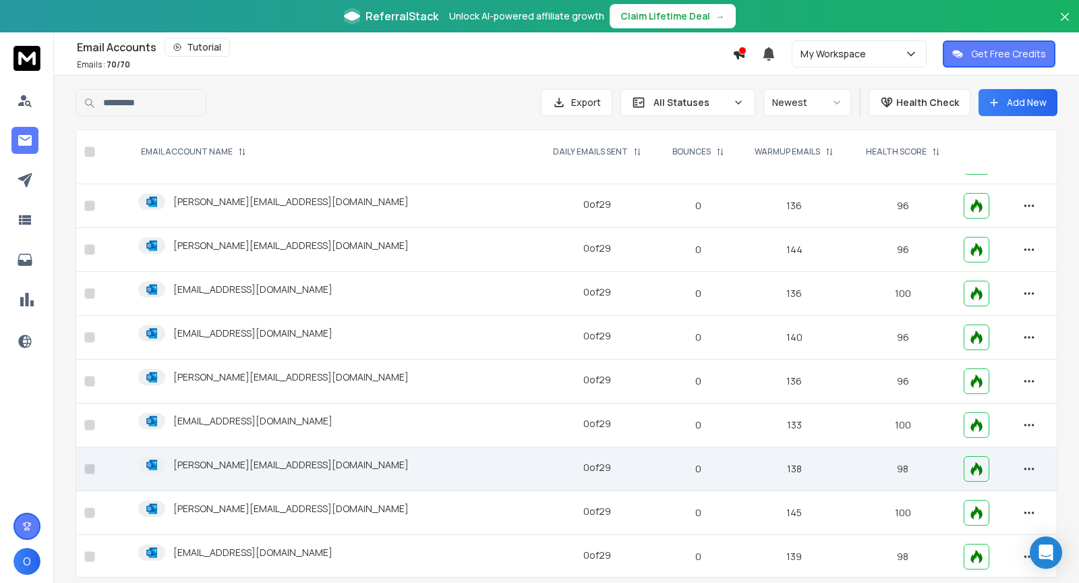
click at [370, 464] on td "rohan@onemedbilling.in" at bounding box center [333, 469] width 407 height 44
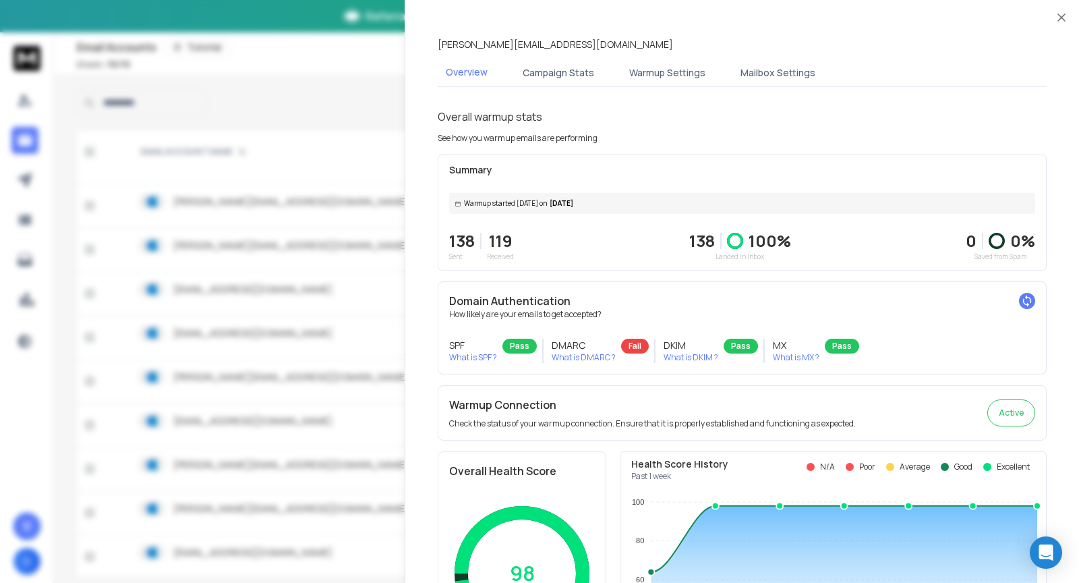
click at [297, 392] on div at bounding box center [539, 291] width 1079 height 583
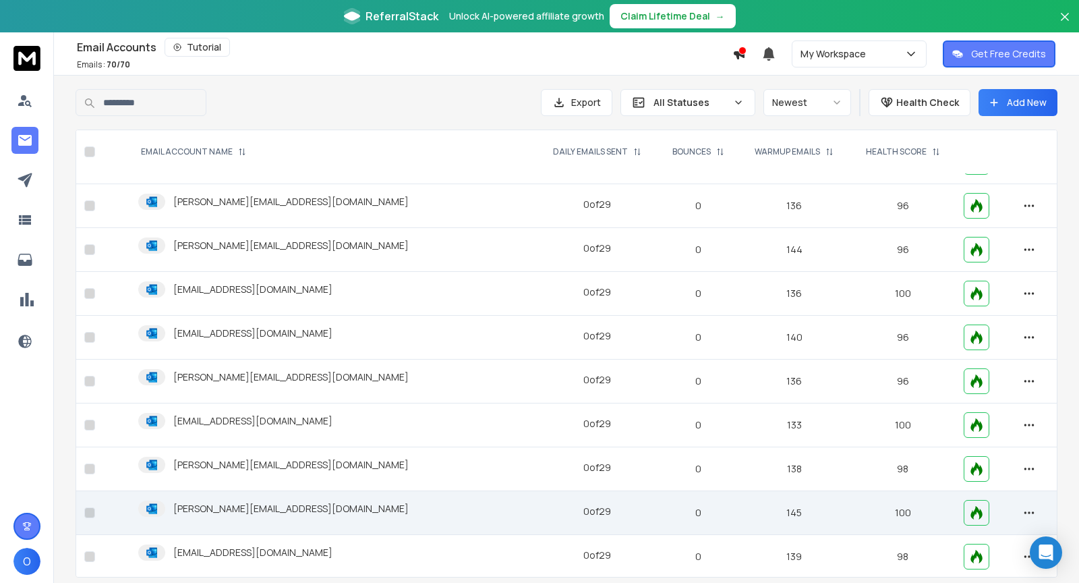
click at [333, 491] on td "pinaki.bagh@1max.in" at bounding box center [333, 513] width 407 height 44
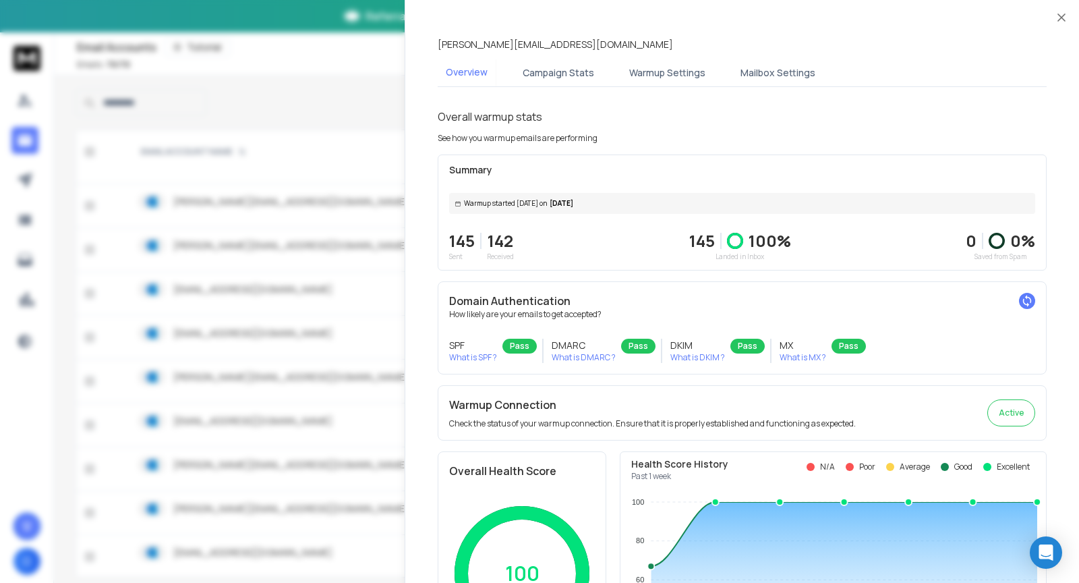
click at [246, 295] on div at bounding box center [539, 291] width 1079 height 583
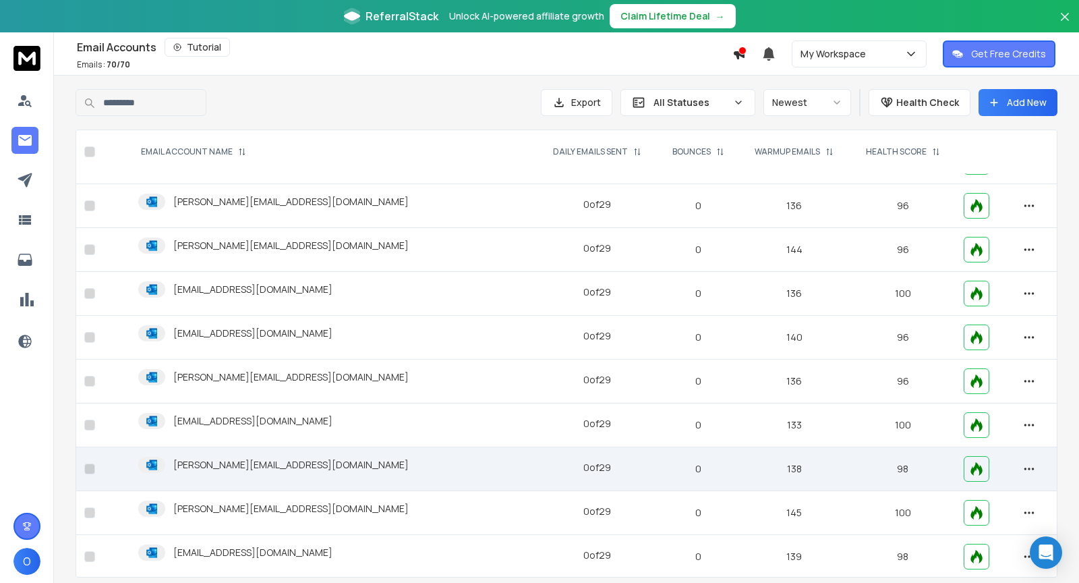
click at [282, 457] on div "rohan@onemedbilling.in" at bounding box center [333, 465] width 391 height 16
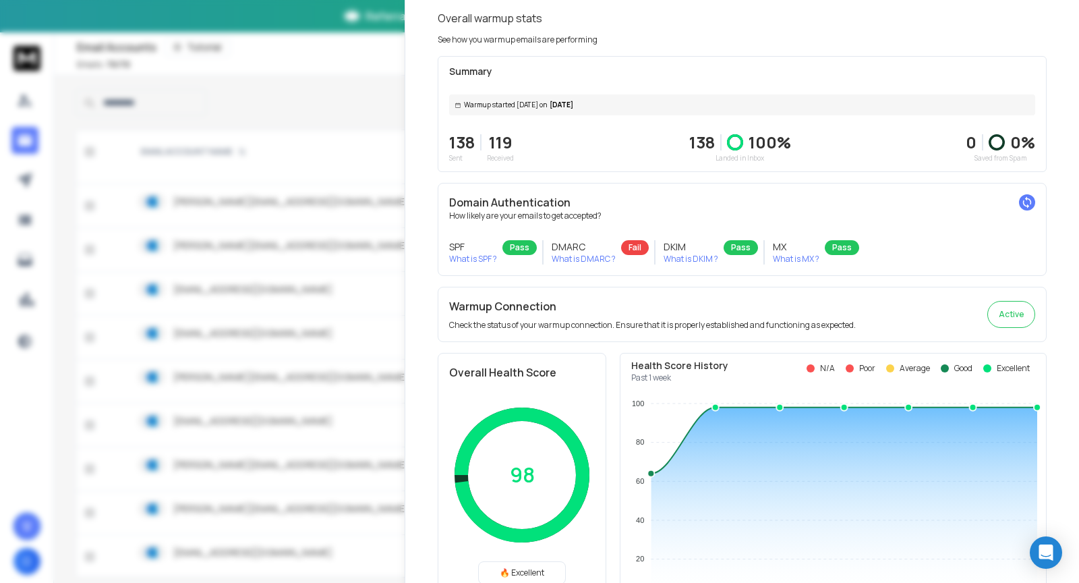
scroll to position [104, 0]
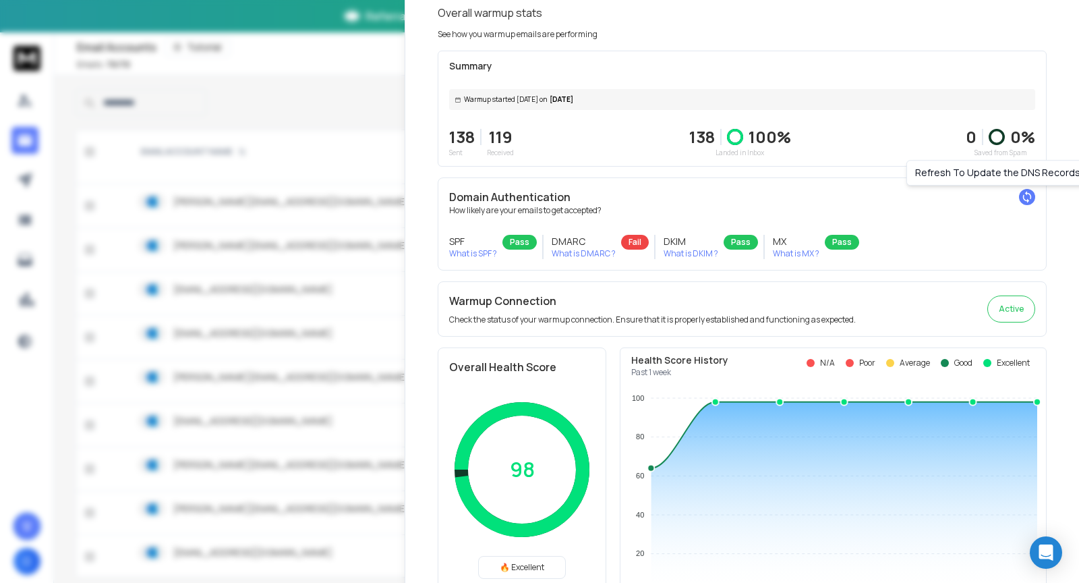
click at [1021, 201] on icon at bounding box center [1027, 196] width 13 height 13
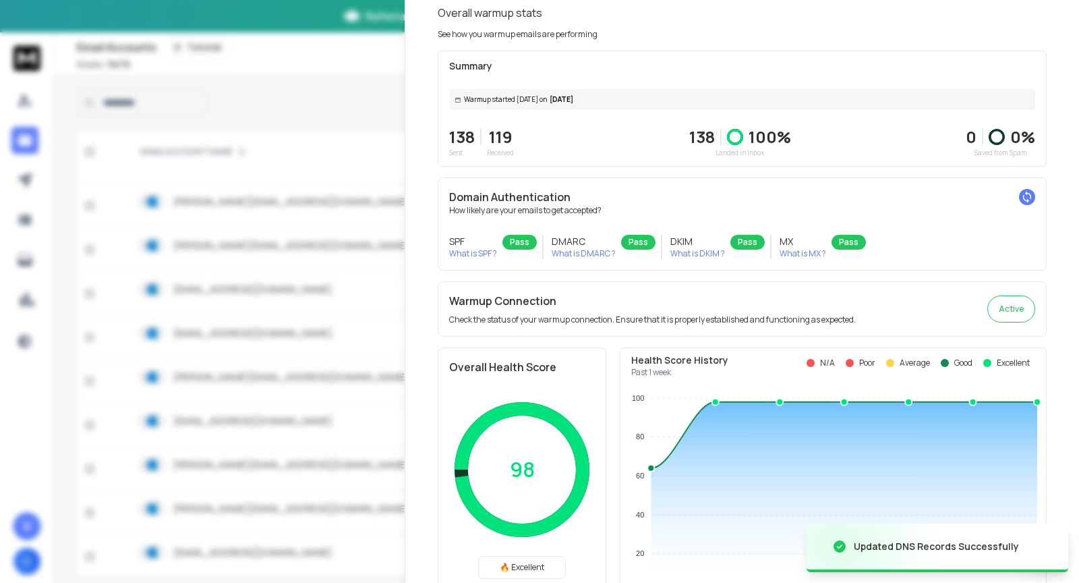
click at [316, 289] on div at bounding box center [539, 291] width 1079 height 583
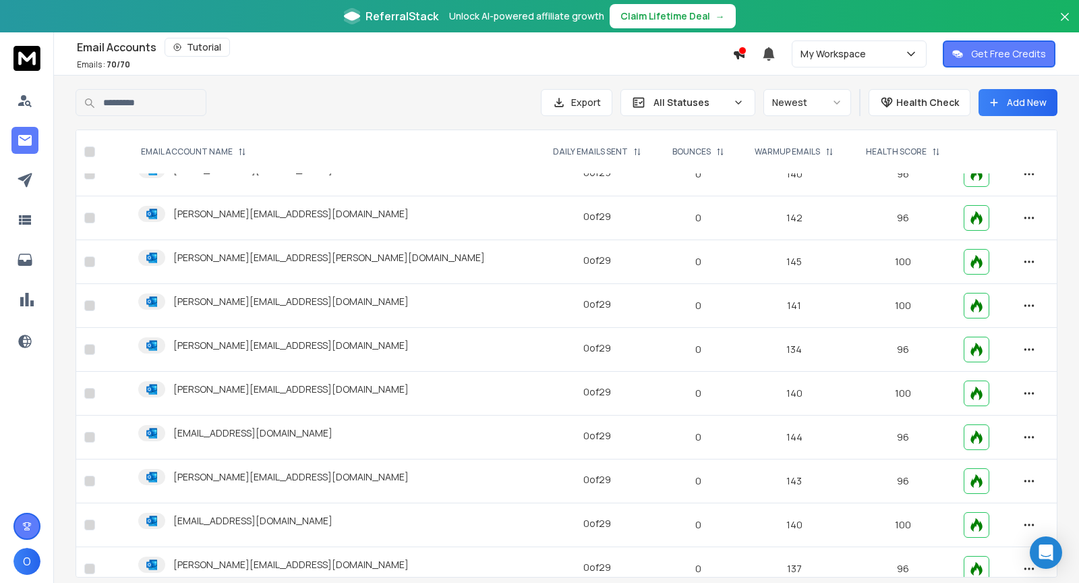
scroll to position [0, 0]
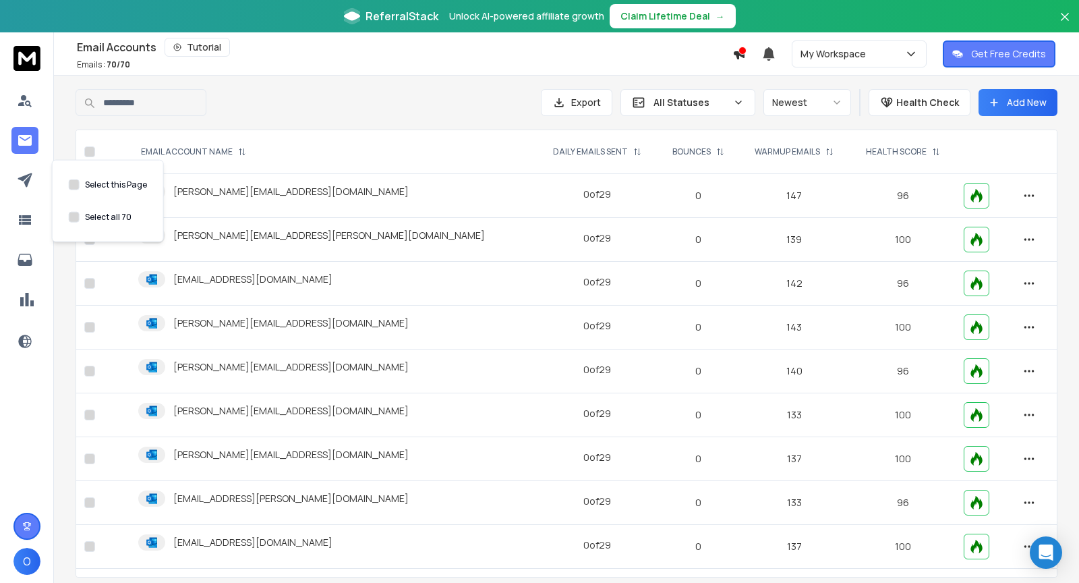
click at [71, 214] on button "Select this Page" at bounding box center [74, 217] width 11 height 11
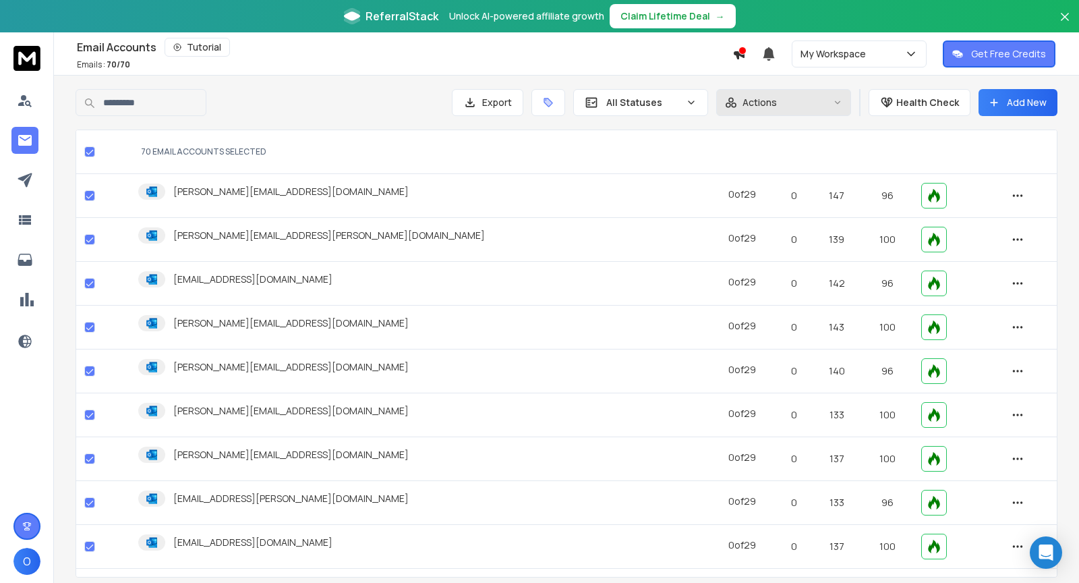
click at [770, 103] on p "Actions" at bounding box center [760, 102] width 34 height 13
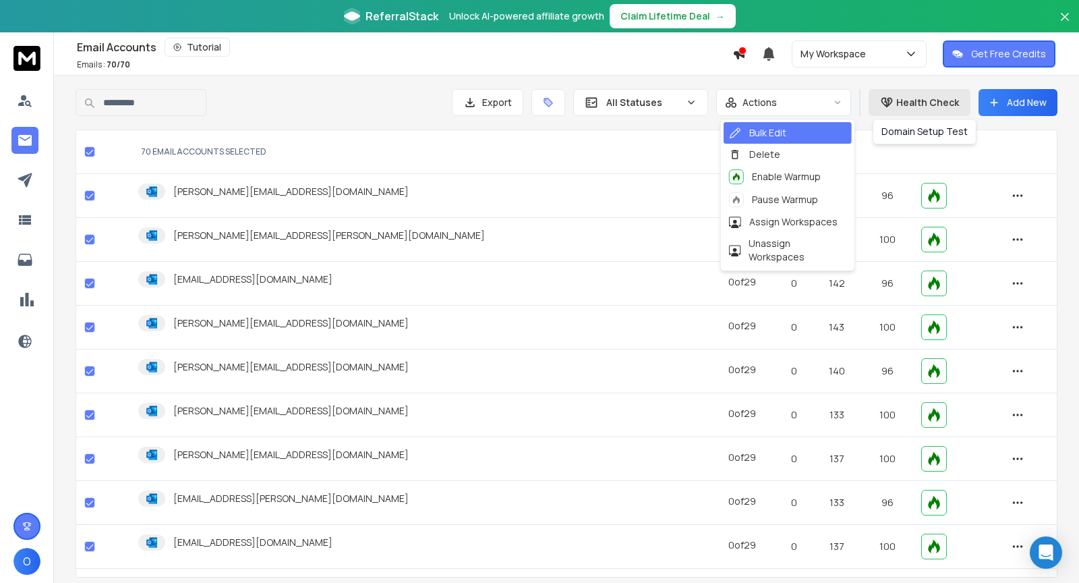
click at [938, 96] on p "Health Check" at bounding box center [927, 102] width 63 height 13
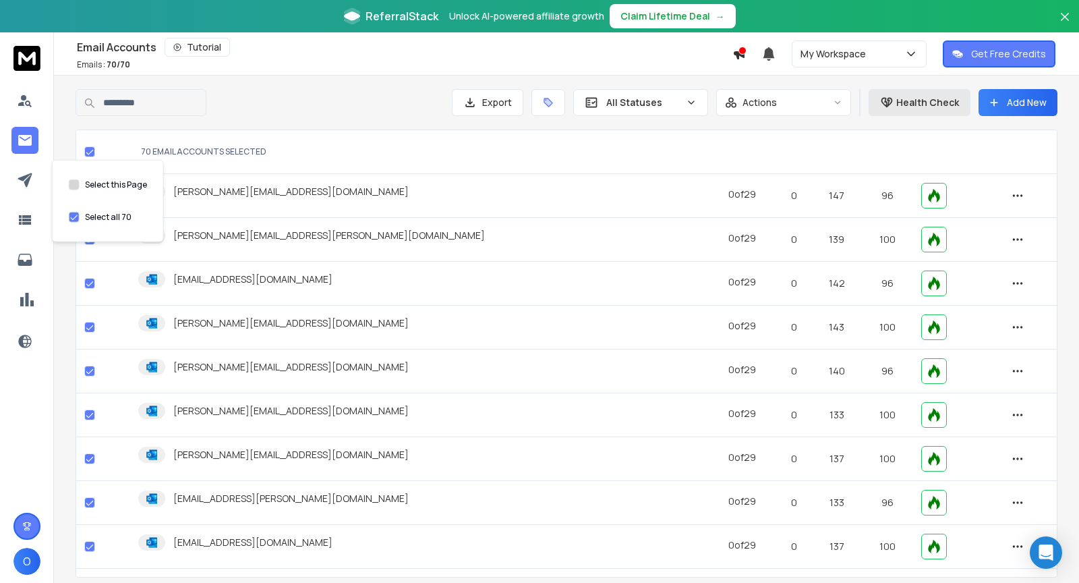
click at [72, 215] on button "Select this Page" at bounding box center [74, 217] width 11 height 11
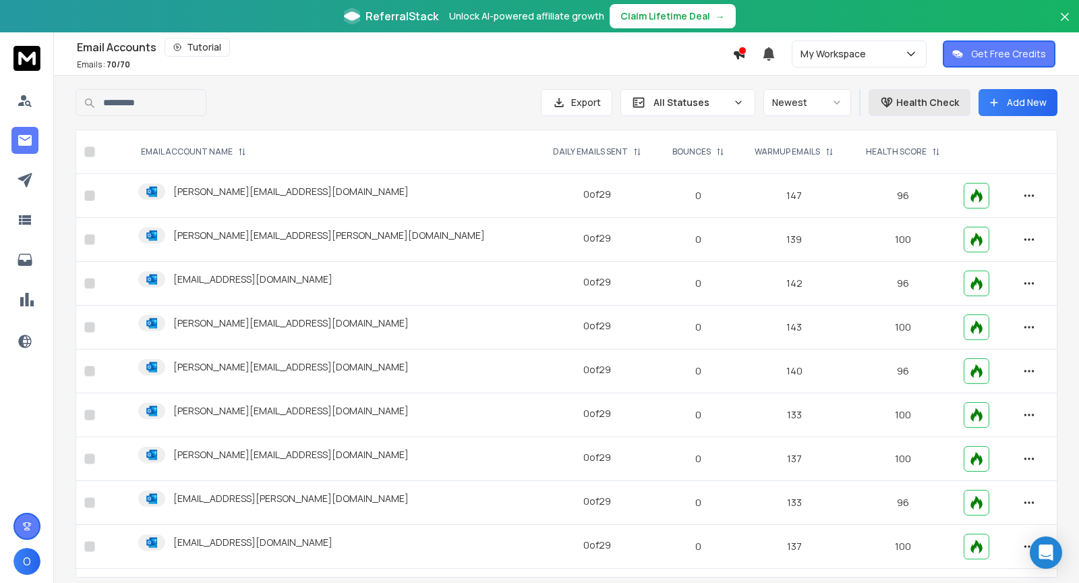
click at [336, 45] on div "Email Accounts Tutorial" at bounding box center [405, 47] width 656 height 19
click at [345, 105] on div at bounding box center [304, 102] width 457 height 27
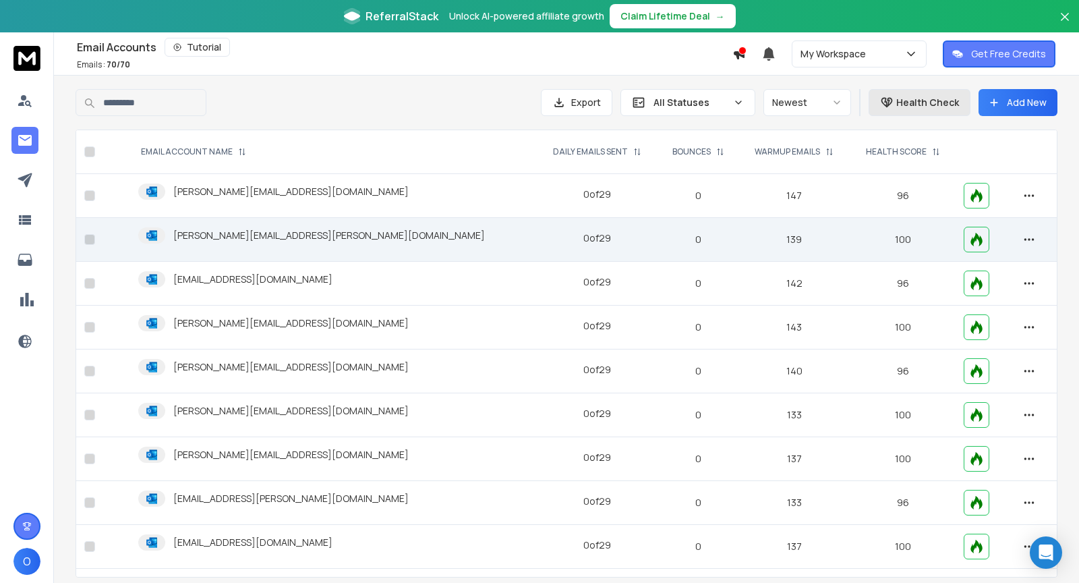
click at [739, 239] on td "139" at bounding box center [794, 240] width 111 height 44
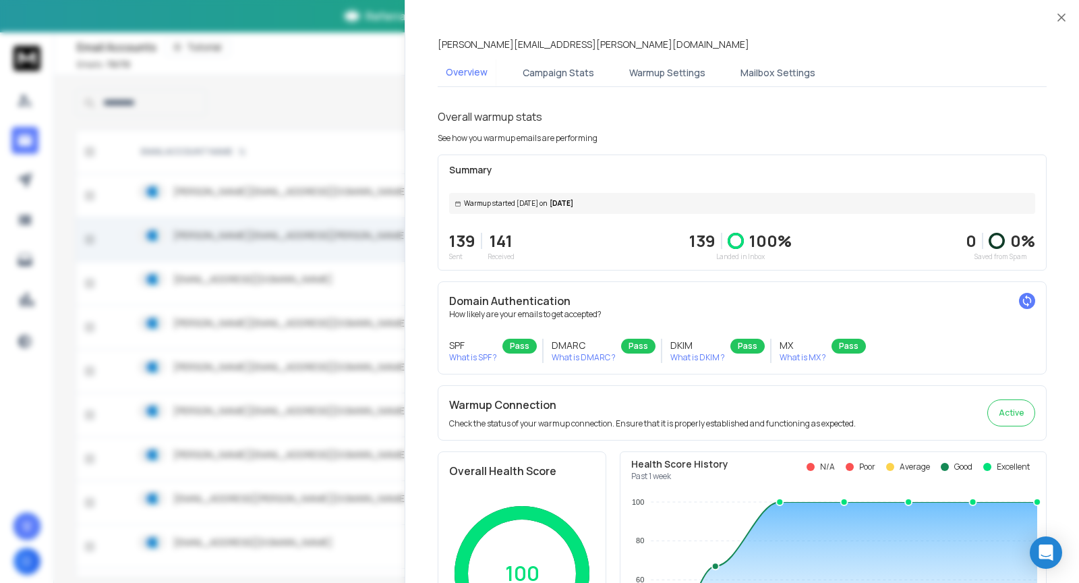
click at [691, 239] on p "139" at bounding box center [702, 241] width 26 height 22
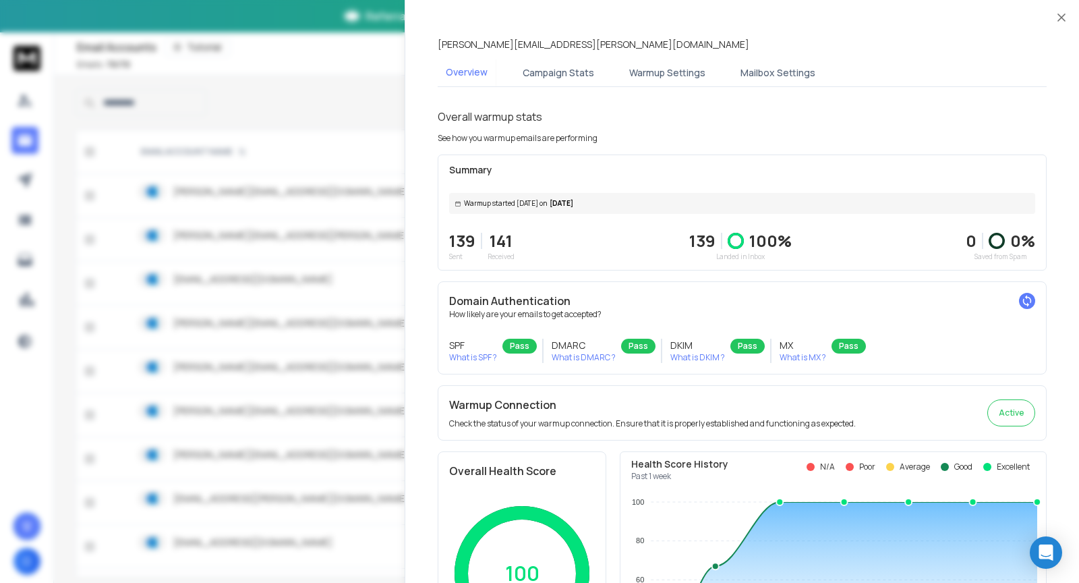
click at [121, 140] on div at bounding box center [539, 291] width 1079 height 583
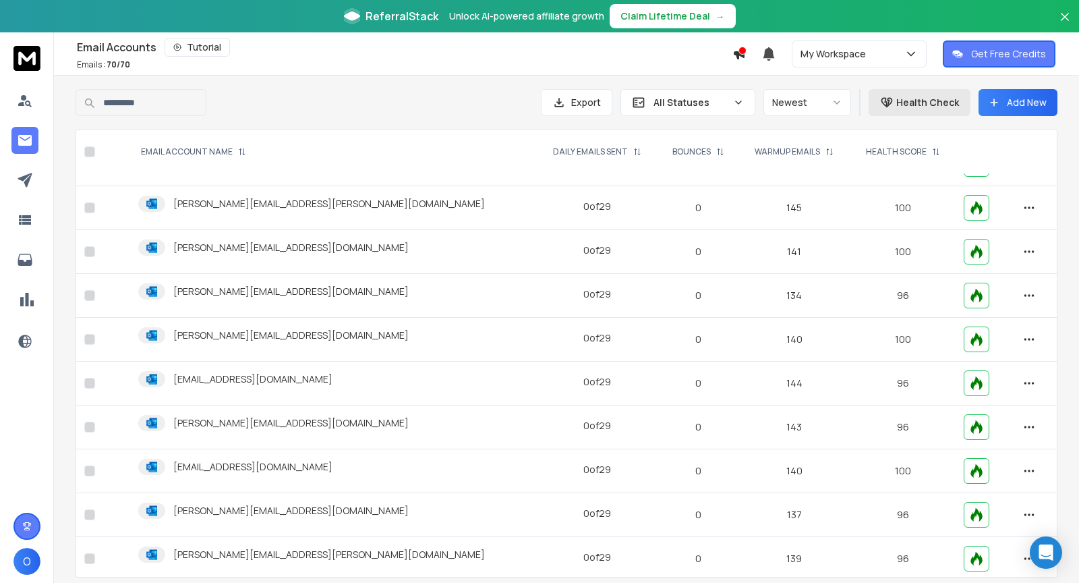
scroll to position [493, 0]
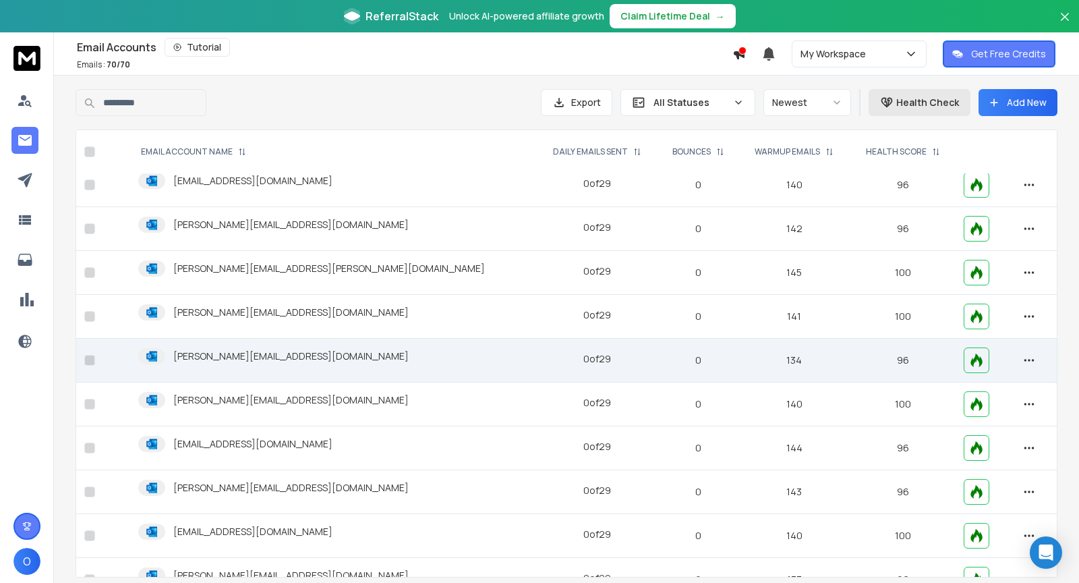
click at [742, 370] on td "134" at bounding box center [794, 361] width 111 height 44
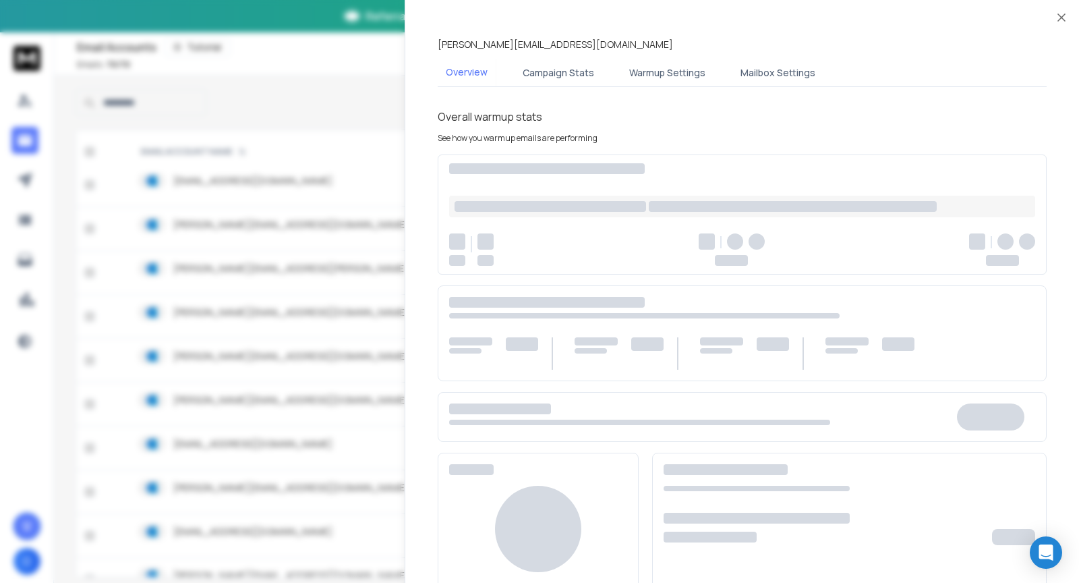
click at [303, 326] on div at bounding box center [539, 291] width 1079 height 583
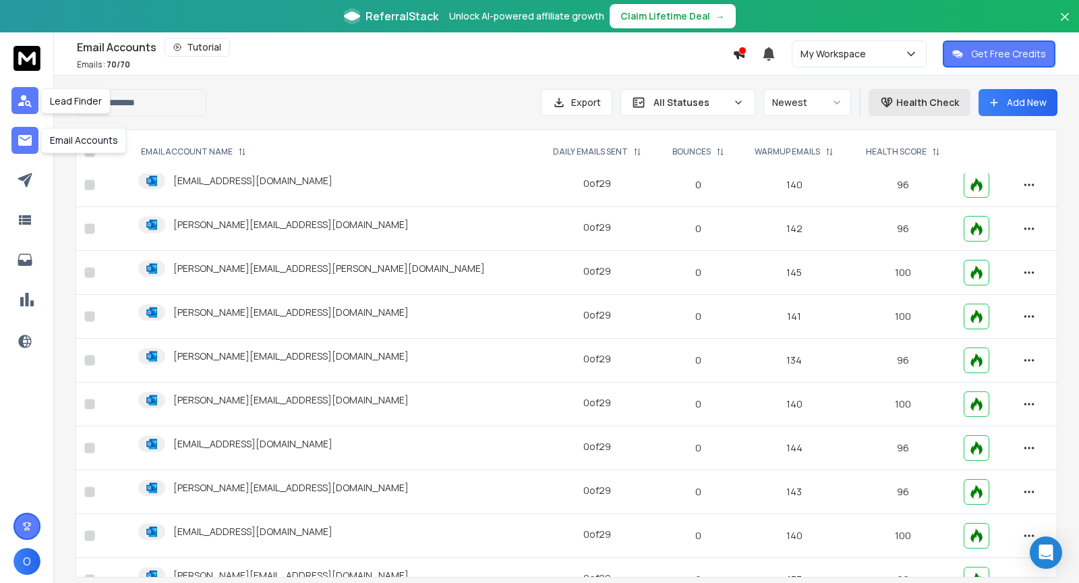
click at [21, 92] on icon at bounding box center [25, 100] width 16 height 16
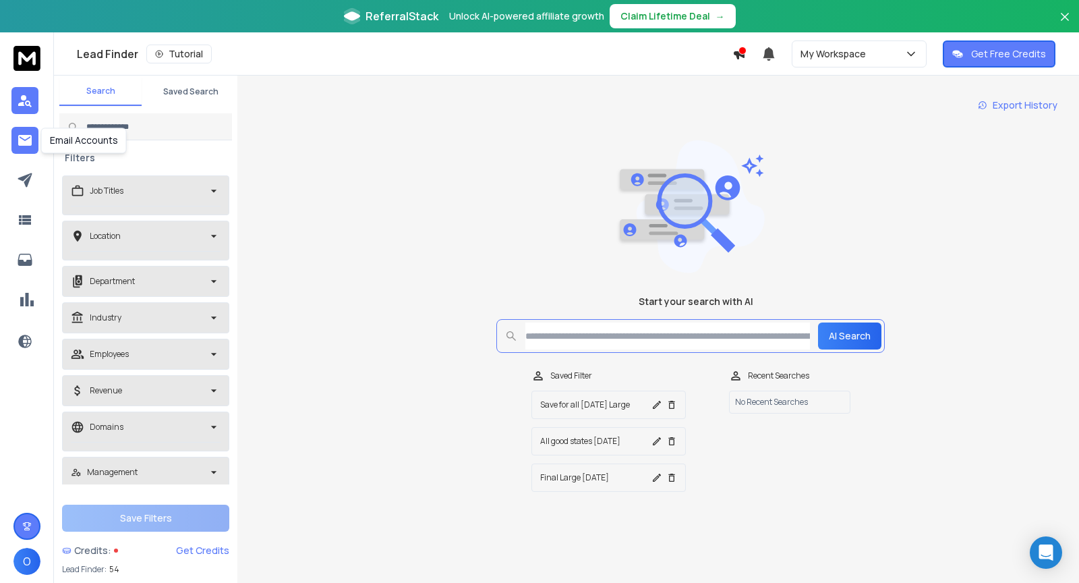
click at [21, 138] on icon at bounding box center [24, 140] width 13 height 11
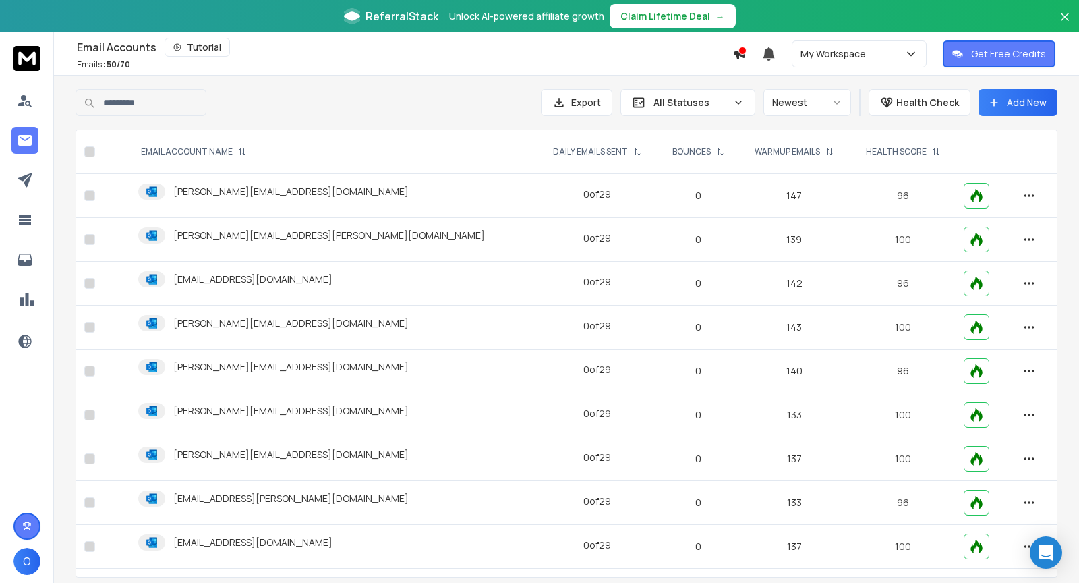
click at [35, 233] on div at bounding box center [26, 222] width 31 height 32
click at [28, 222] on icon at bounding box center [25, 219] width 12 height 9
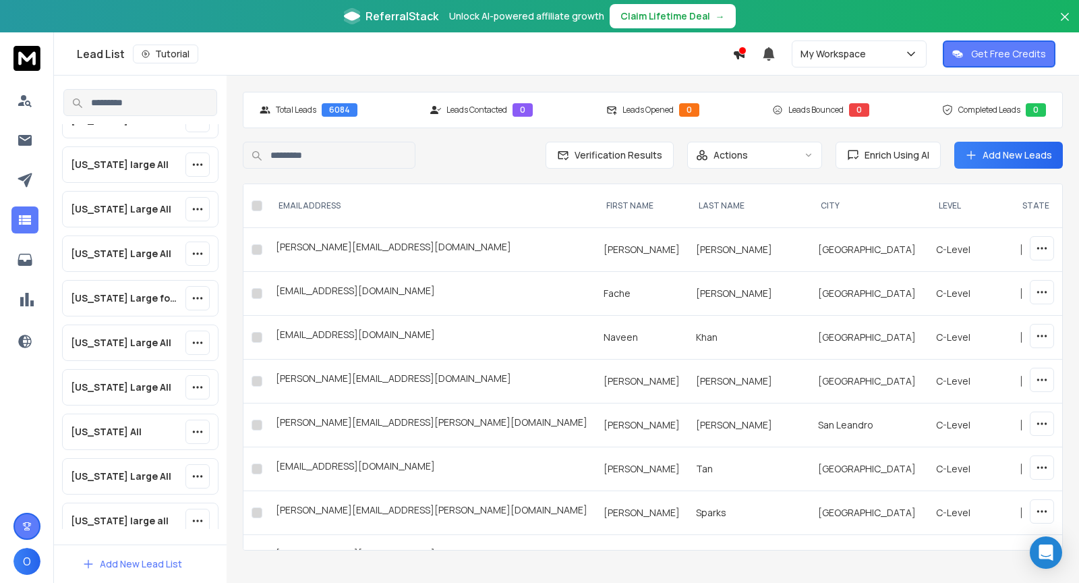
scroll to position [1070, 0]
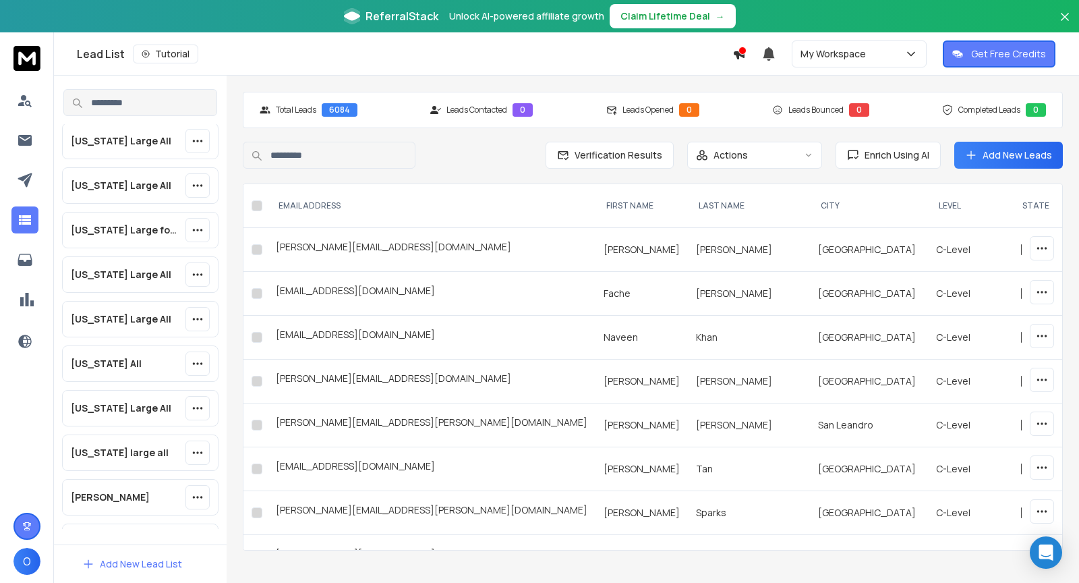
click at [126, 535] on p "North Dakota Large All" at bounding box center [121, 541] width 101 height 13
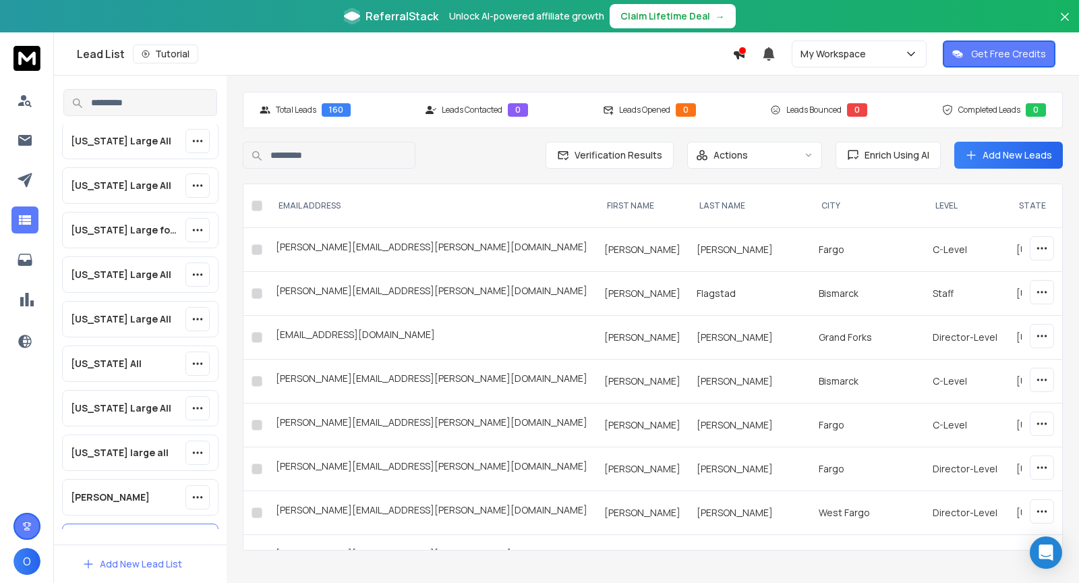
click at [117, 490] on p "Pinaki Bagh" at bounding box center [110, 496] width 79 height 13
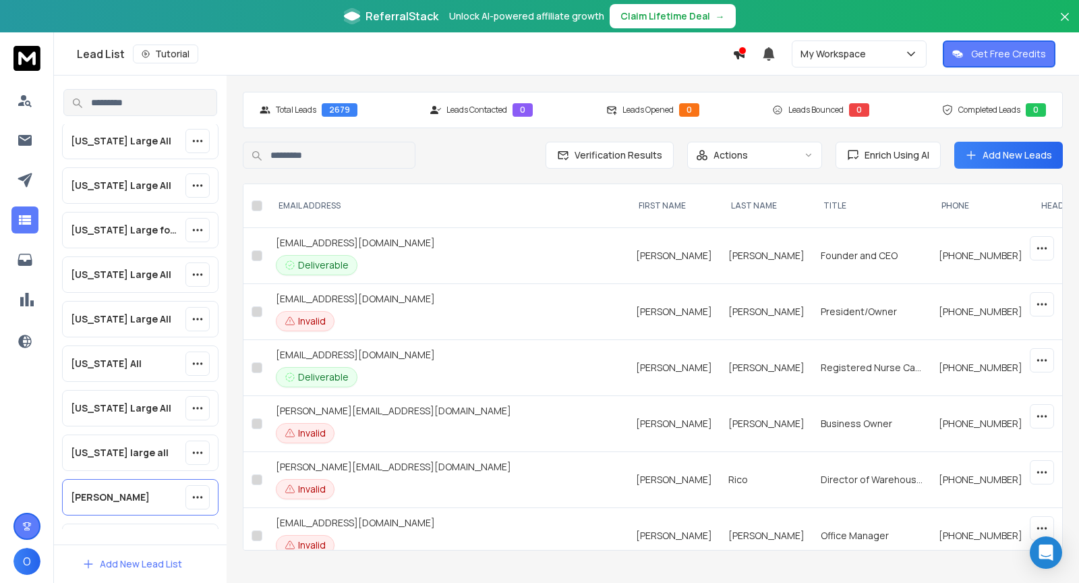
click at [198, 491] on icon "button" at bounding box center [198, 497] width 12 height 12
click at [154, 508] on p "Delete Lead List" at bounding box center [166, 507] width 74 height 13
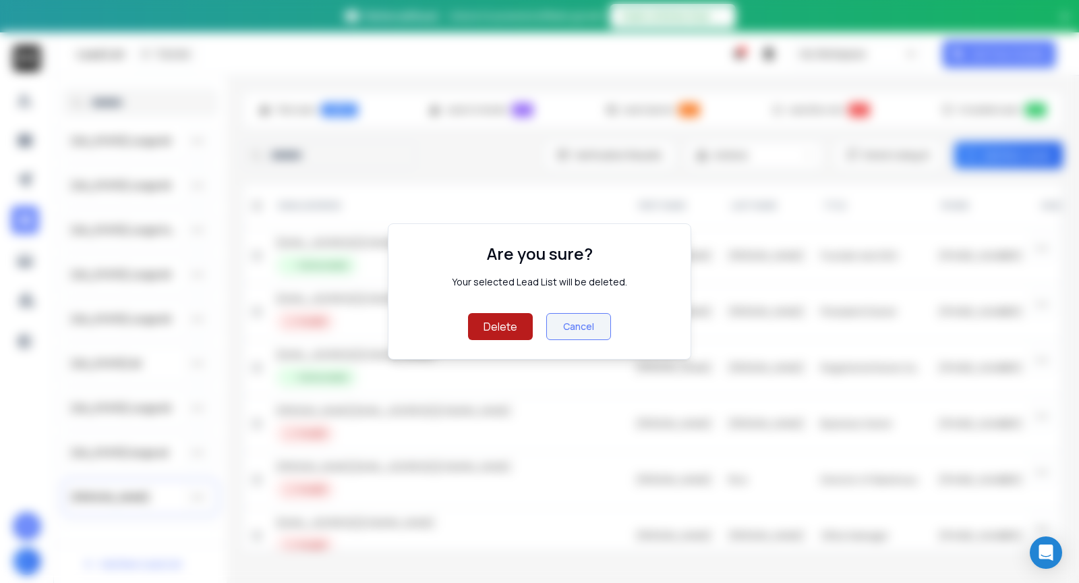
click at [502, 313] on button "Delete" at bounding box center [500, 326] width 65 height 27
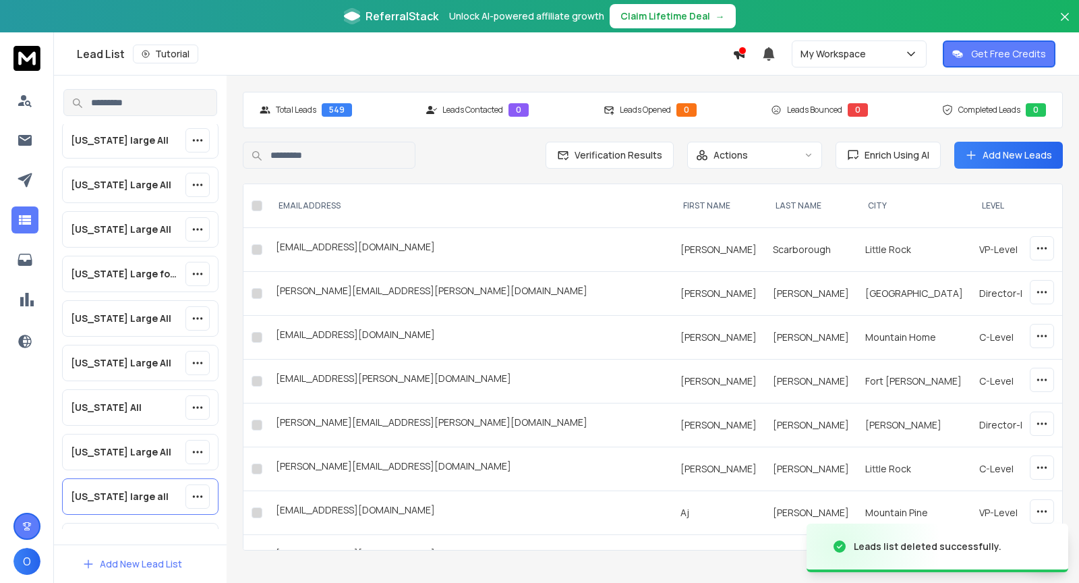
click at [140, 534] on p "North Dakota Large All" at bounding box center [121, 540] width 101 height 13
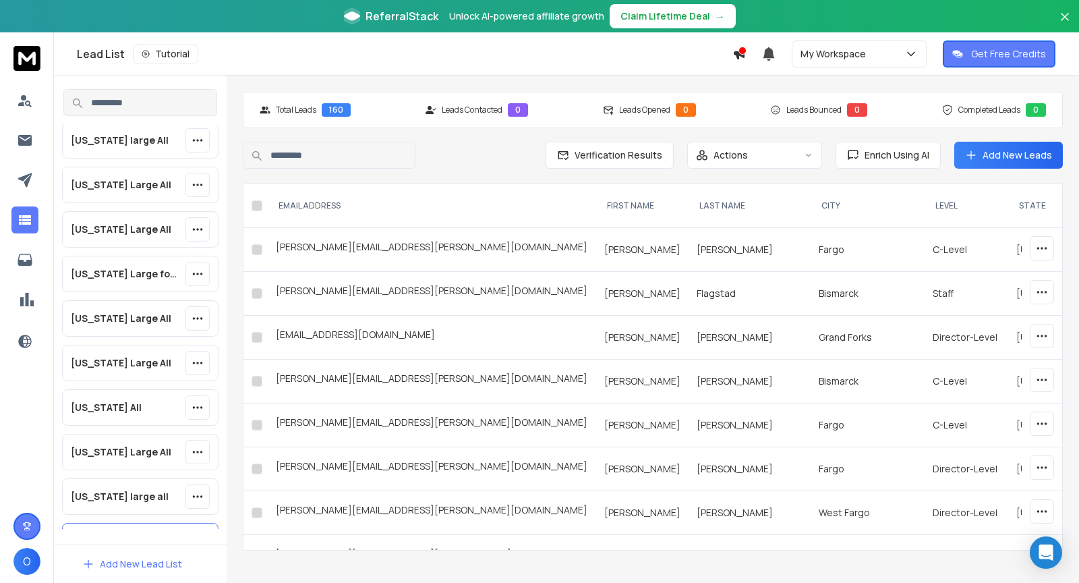
click at [449, 163] on div "Verification Results Actions Enrich Using AI Add New Leads" at bounding box center [653, 155] width 820 height 27
click at [12, 559] on div "O" at bounding box center [27, 310] width 54 height 556
click at [28, 560] on span "O" at bounding box center [26, 561] width 27 height 27
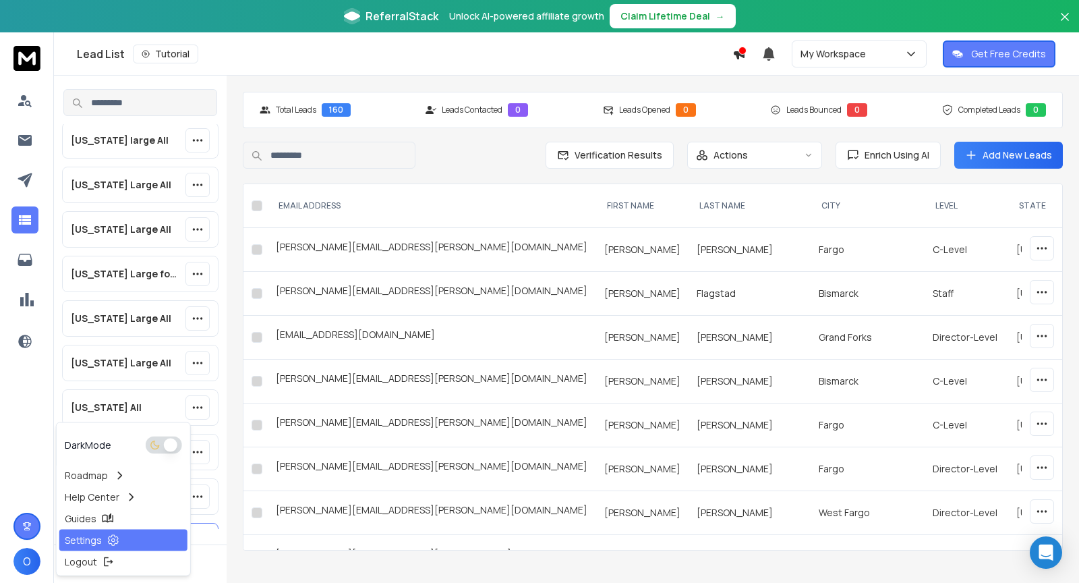
click at [100, 531] on div "Settings" at bounding box center [123, 541] width 128 height 22
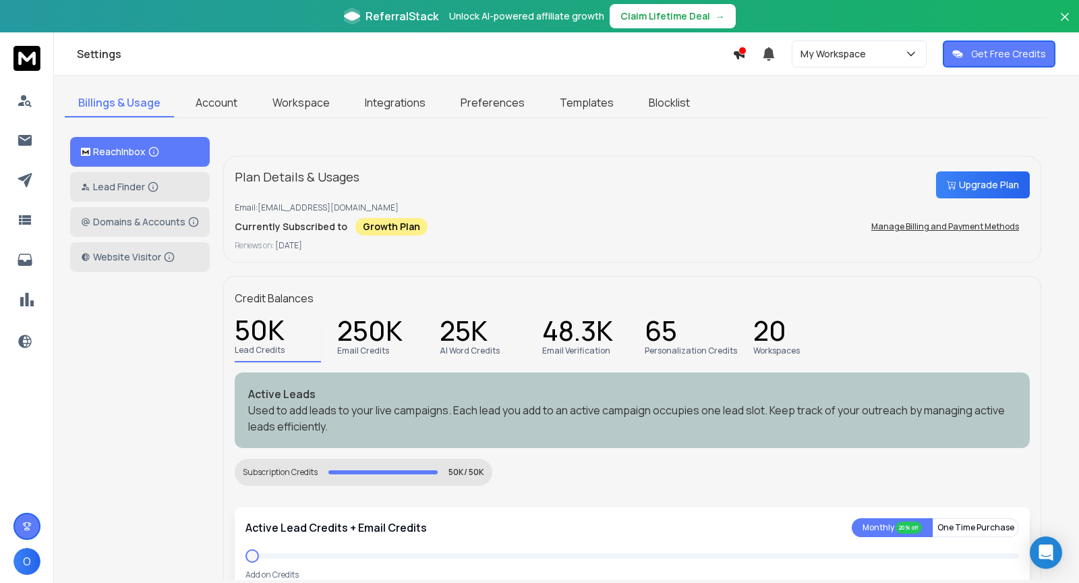
click at [137, 403] on div "ReachInbox Lead Finder Domains & Accounts Website Visitor Plan Details & Usages…" at bounding box center [555, 353] width 971 height 432
click at [103, 190] on button "Lead Finder" at bounding box center [140, 187] width 140 height 30
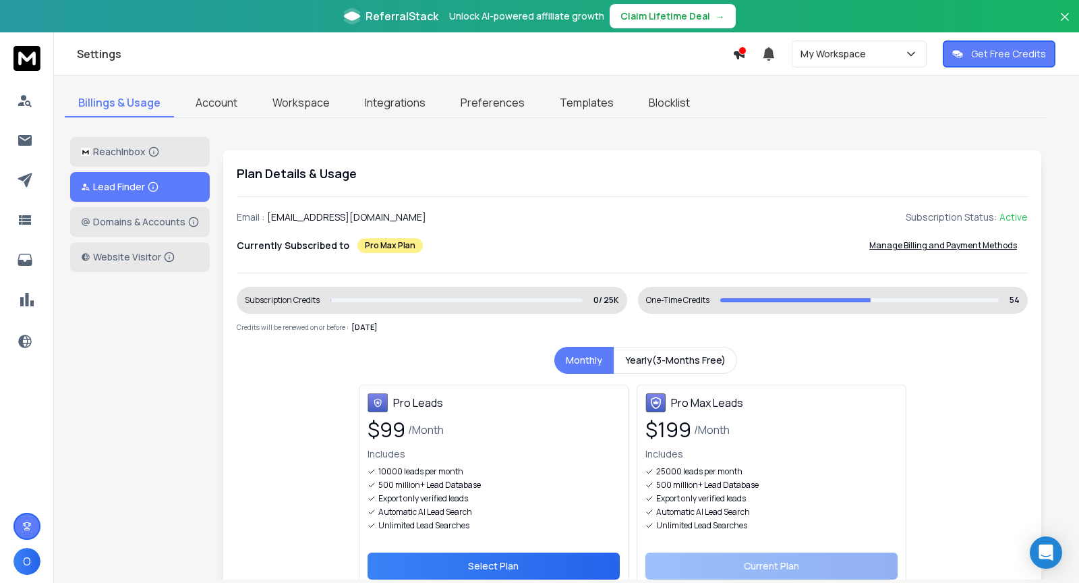
click at [117, 149] on button "ReachInbox" at bounding box center [140, 152] width 140 height 30
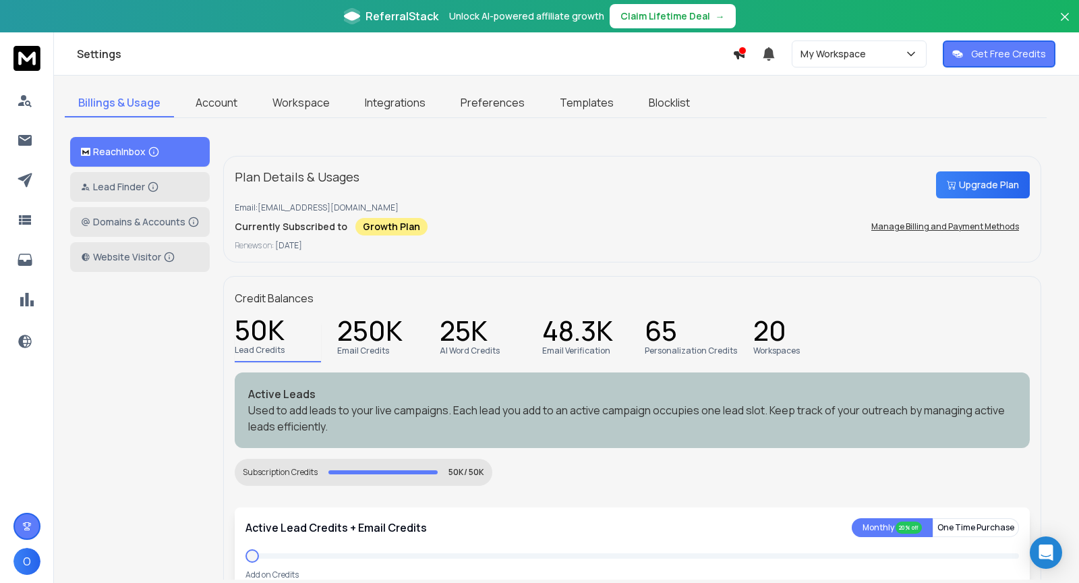
click at [939, 224] on p "Manage Billing and Payment Methods" at bounding box center [946, 226] width 148 height 11
click at [254, 338] on p "50K" at bounding box center [260, 332] width 50 height 19
click at [27, 144] on icon at bounding box center [24, 140] width 13 height 11
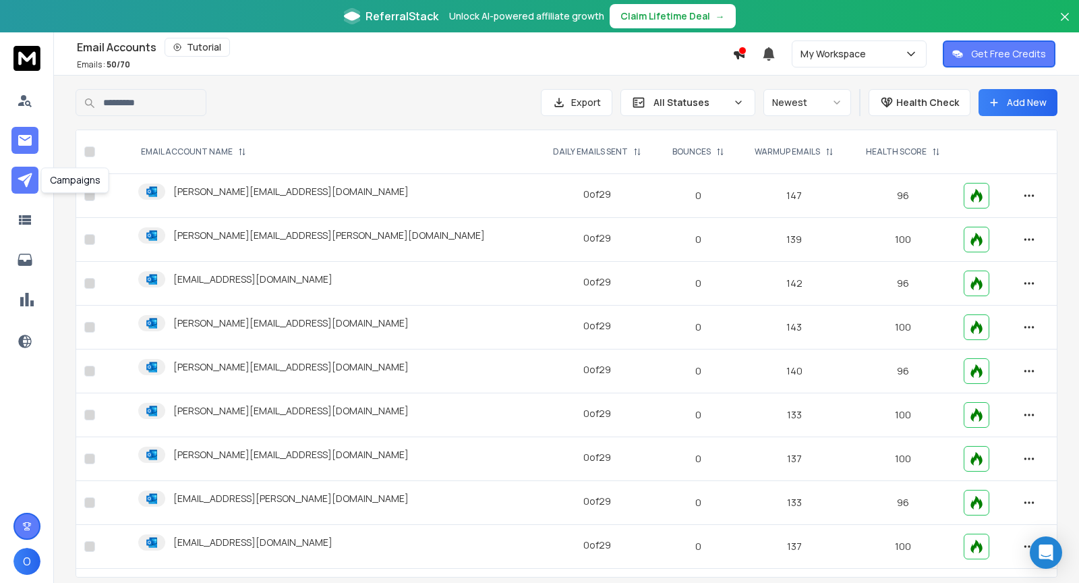
click at [29, 177] on icon at bounding box center [25, 180] width 14 height 14
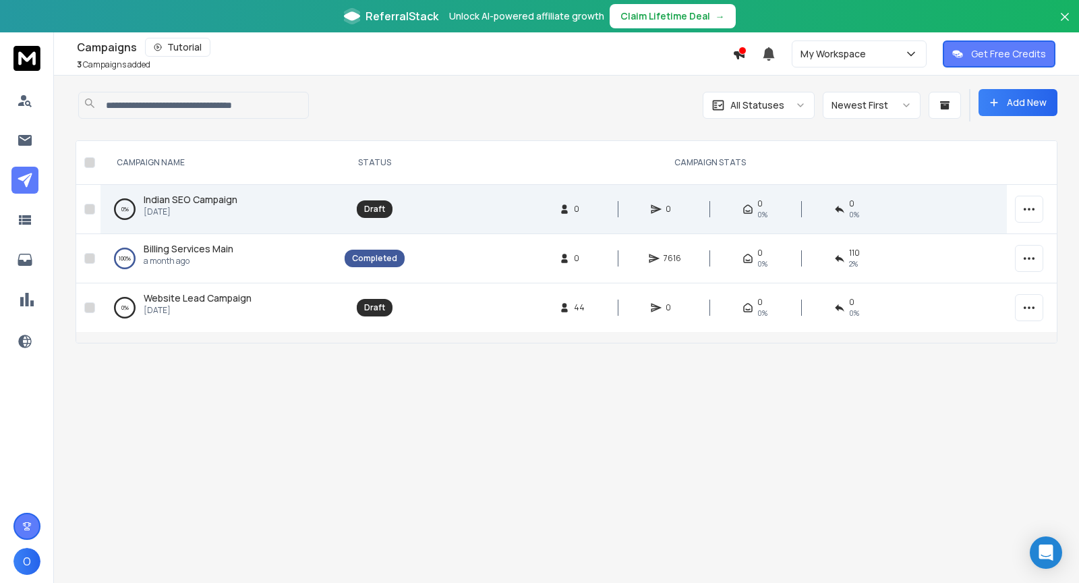
click at [275, 204] on div "0 % Indian SEO Campaign 6 days ago" at bounding box center [218, 209] width 209 height 32
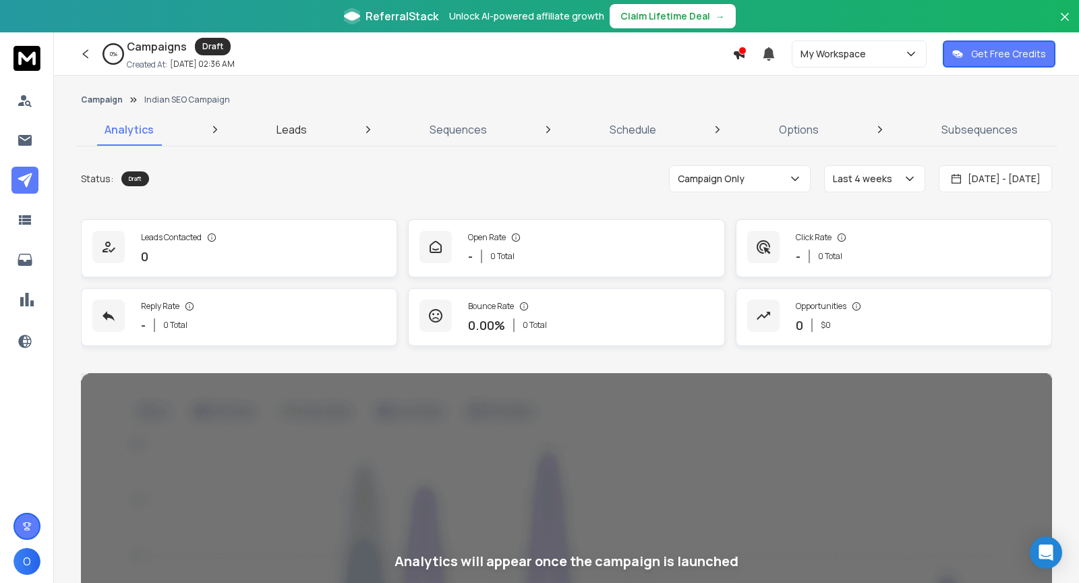
click at [296, 132] on p "Leads" at bounding box center [292, 129] width 30 height 16
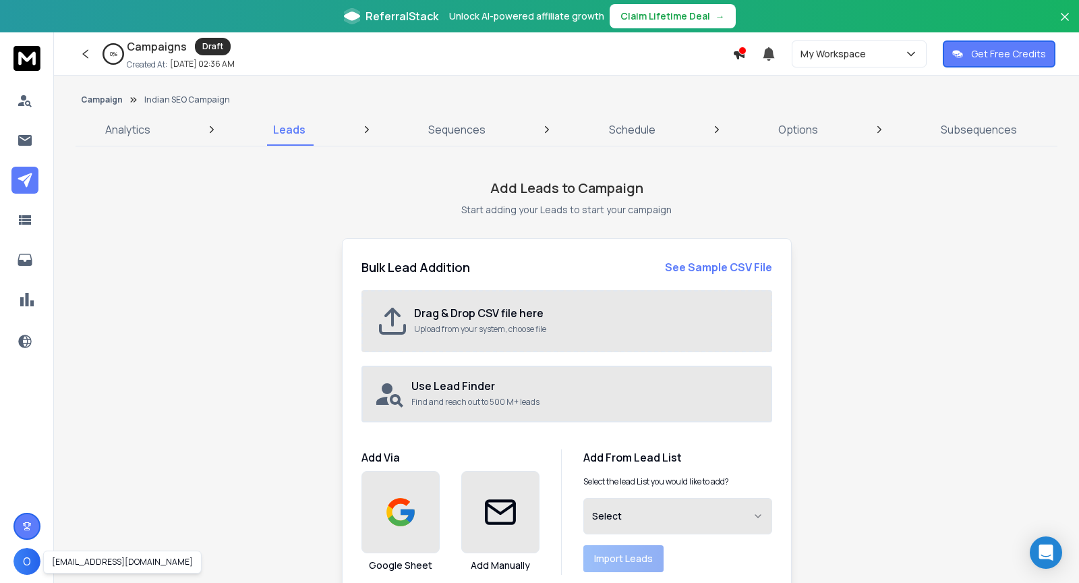
click at [35, 548] on button "O" at bounding box center [26, 561] width 27 height 27
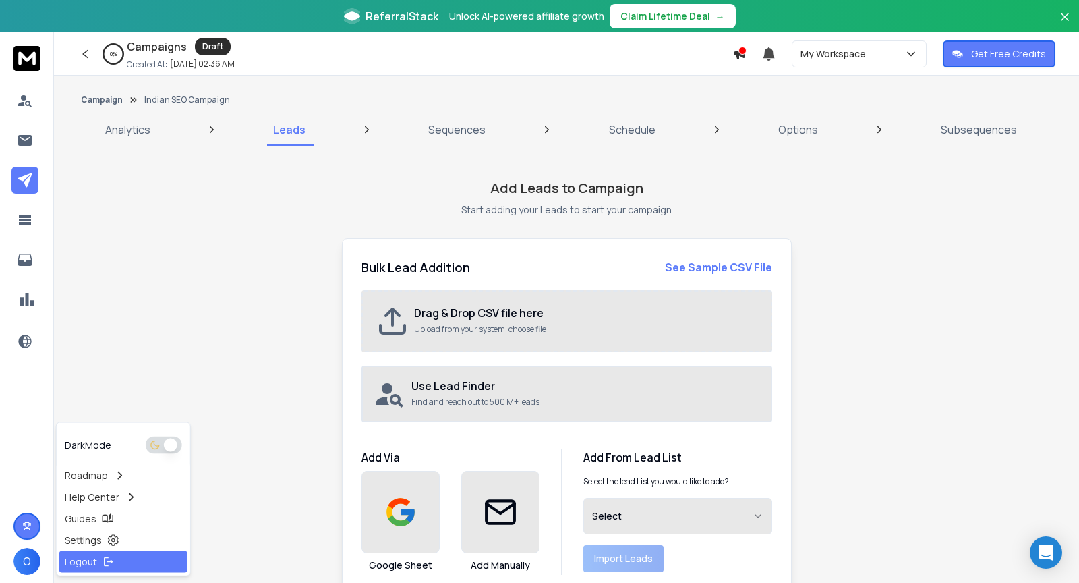
click at [97, 564] on div "Logout" at bounding box center [123, 562] width 128 height 22
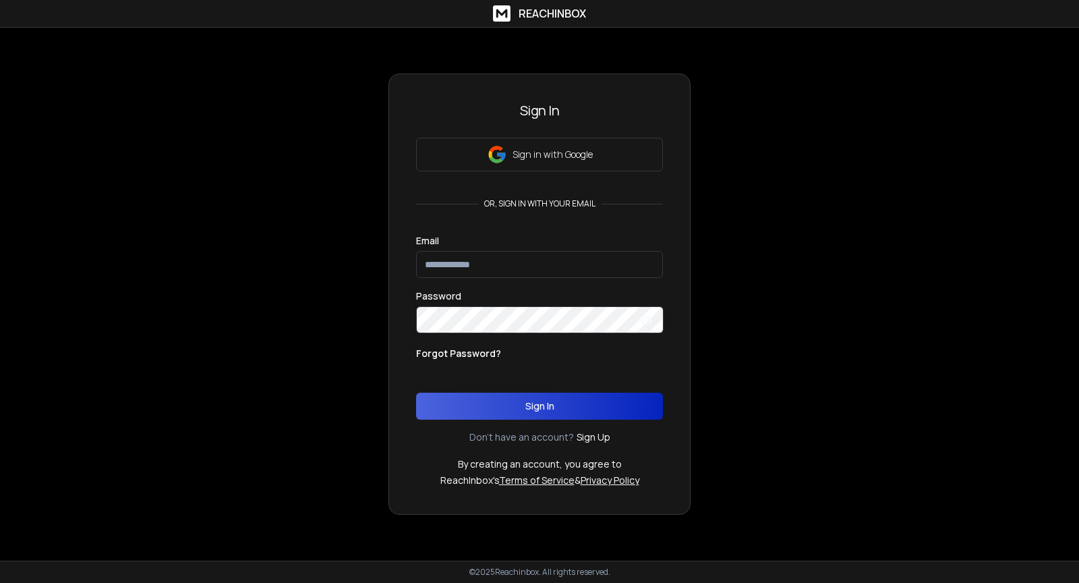
click at [479, 268] on input "email" at bounding box center [539, 264] width 247 height 27
type input "**********"
click at [563, 412] on button "Sign In" at bounding box center [539, 406] width 247 height 27
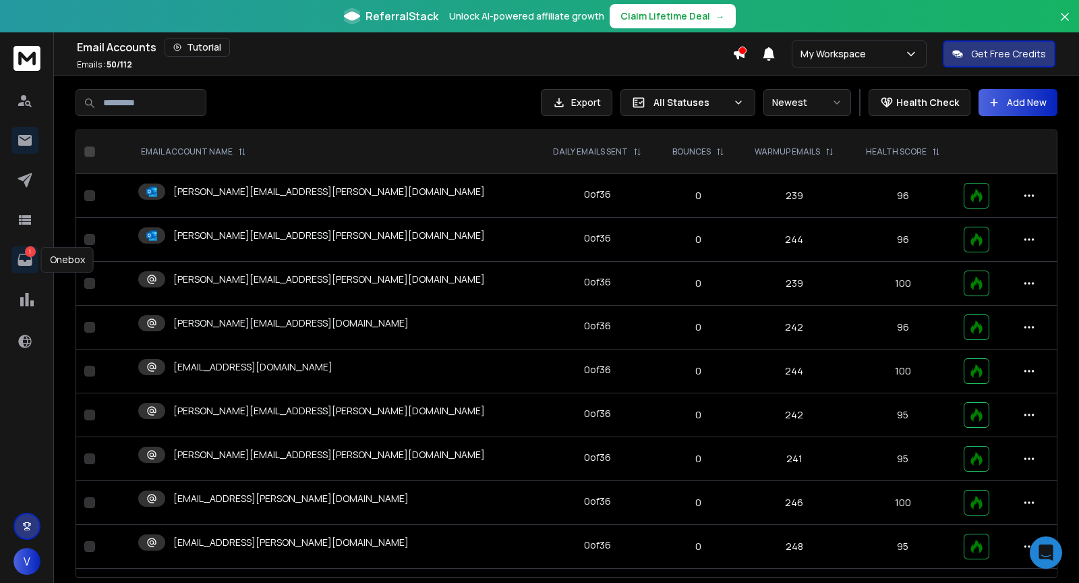
click at [22, 263] on icon at bounding box center [25, 260] width 14 height 12
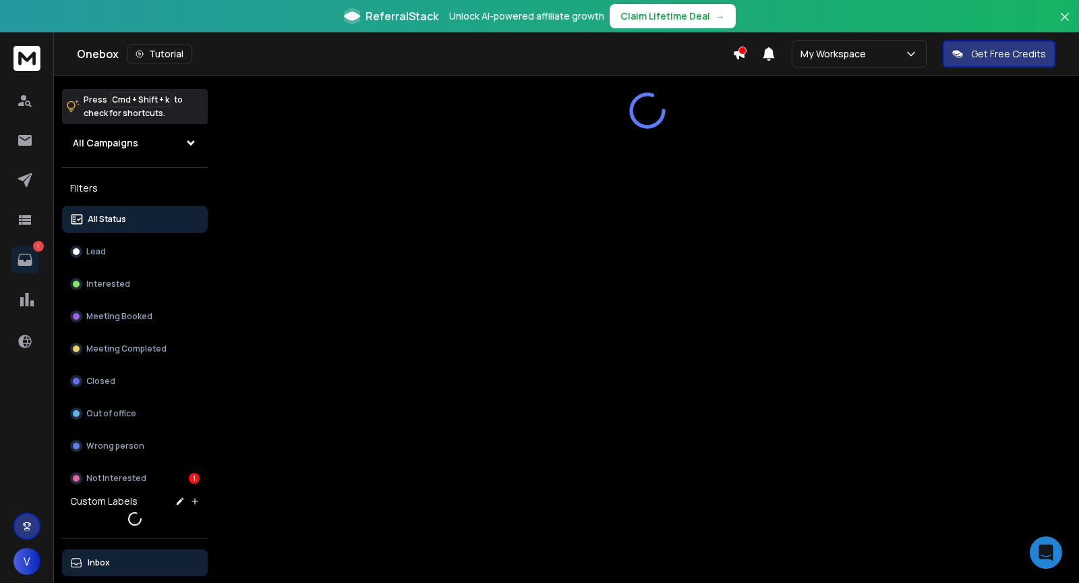
click at [32, 252] on icon at bounding box center [25, 260] width 16 height 16
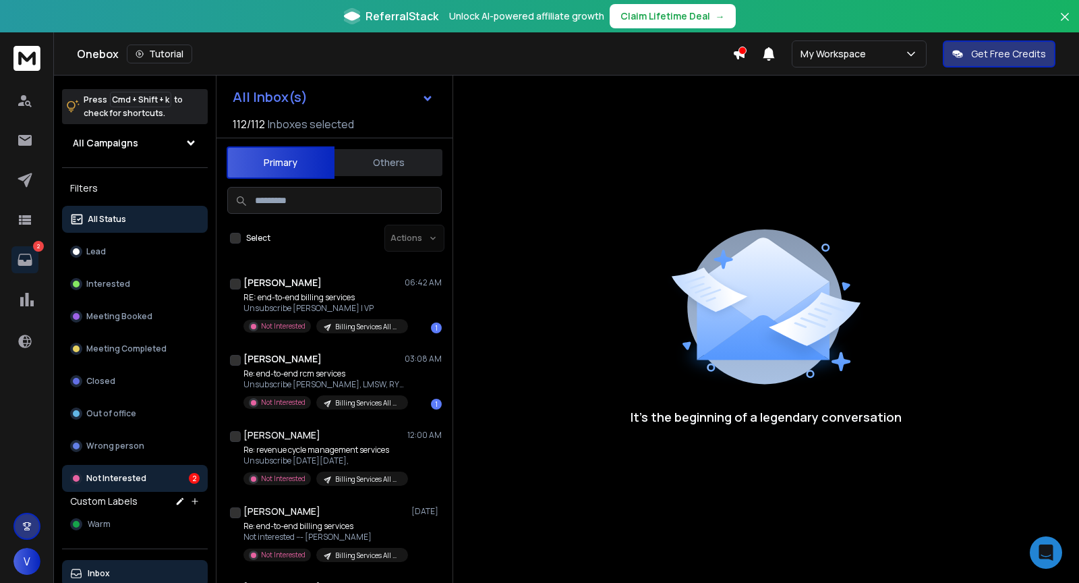
click at [132, 482] on p "Not Interested" at bounding box center [116, 478] width 60 height 11
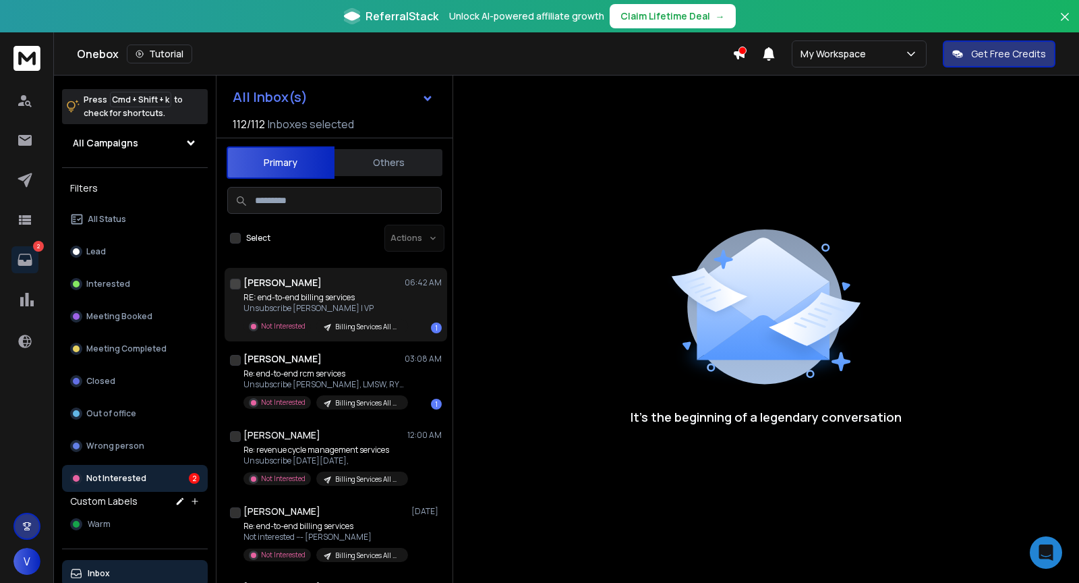
click at [324, 317] on div "RE: end-to-end billing services Unsubscribe [PERSON_NAME] | VP Not Interested B…" at bounding box center [326, 312] width 165 height 41
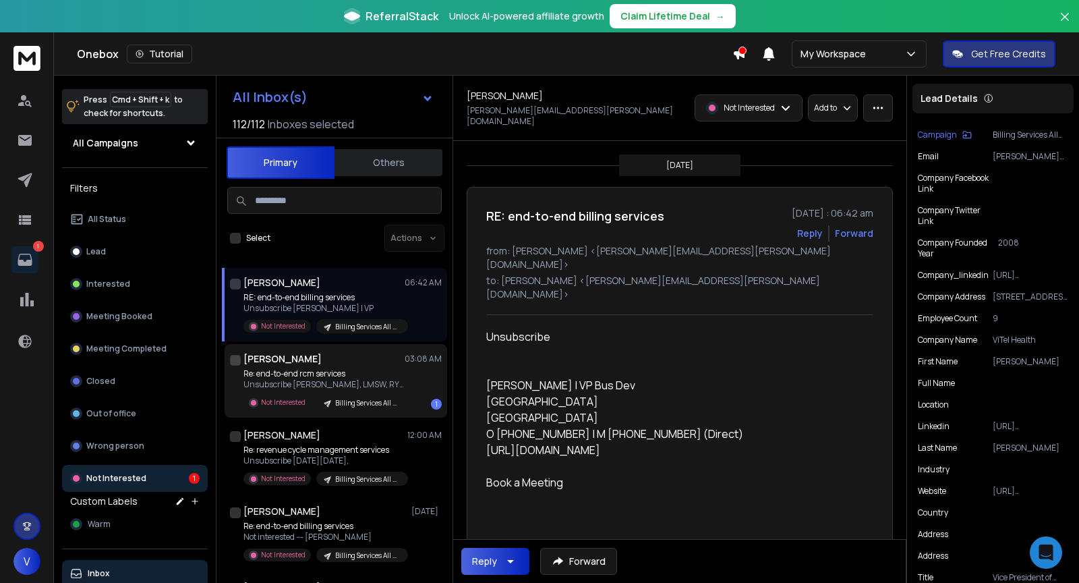
click at [329, 358] on div "[PERSON_NAME] 03:08 AM" at bounding box center [343, 358] width 198 height 13
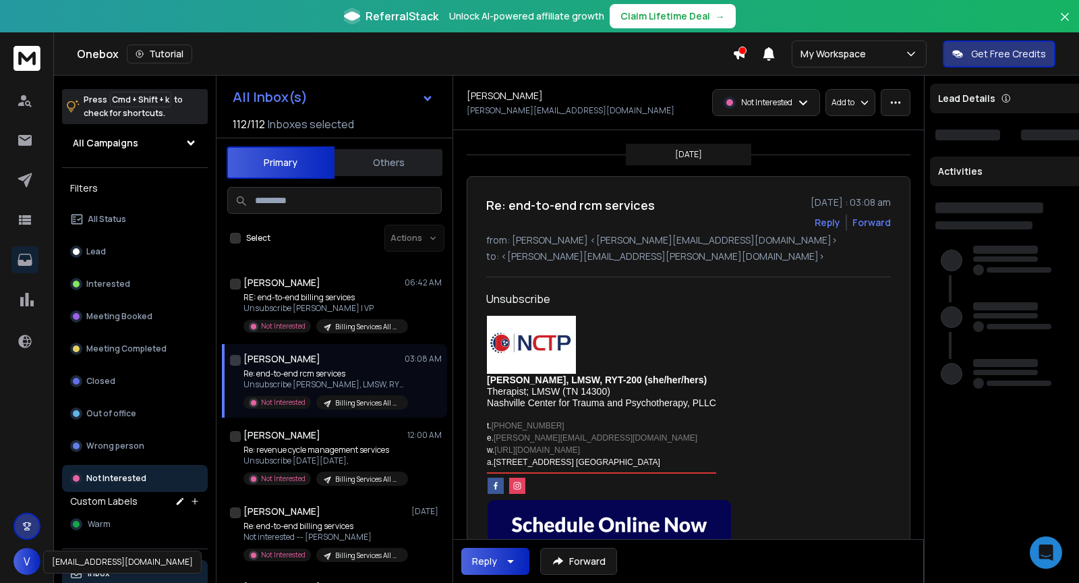
click at [28, 559] on span "V" at bounding box center [26, 561] width 27 height 27
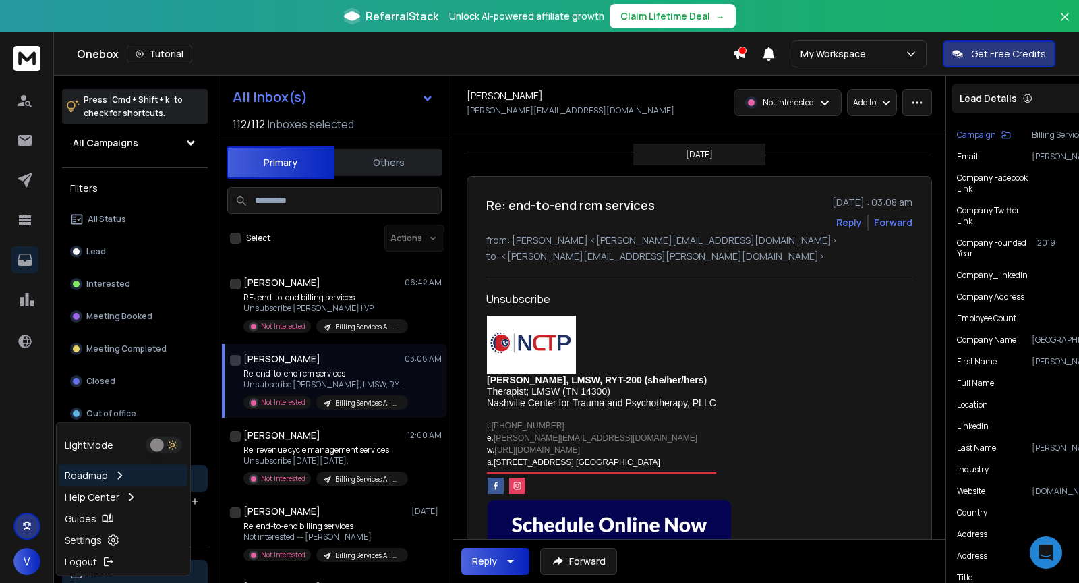
click at [155, 445] on button "button" at bounding box center [164, 445] width 36 height 18
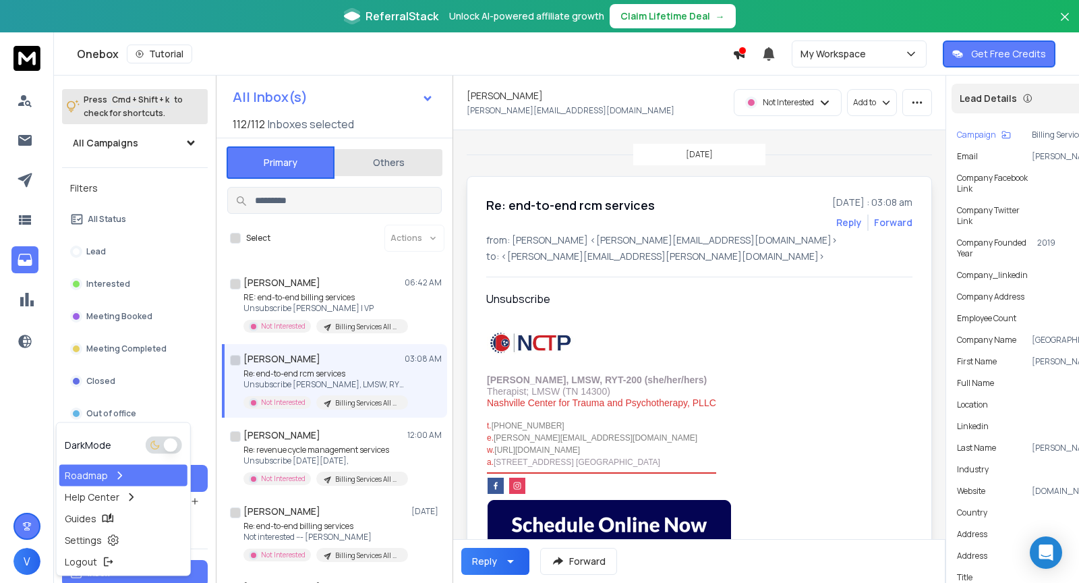
click at [18, 416] on div "V" at bounding box center [27, 310] width 54 height 556
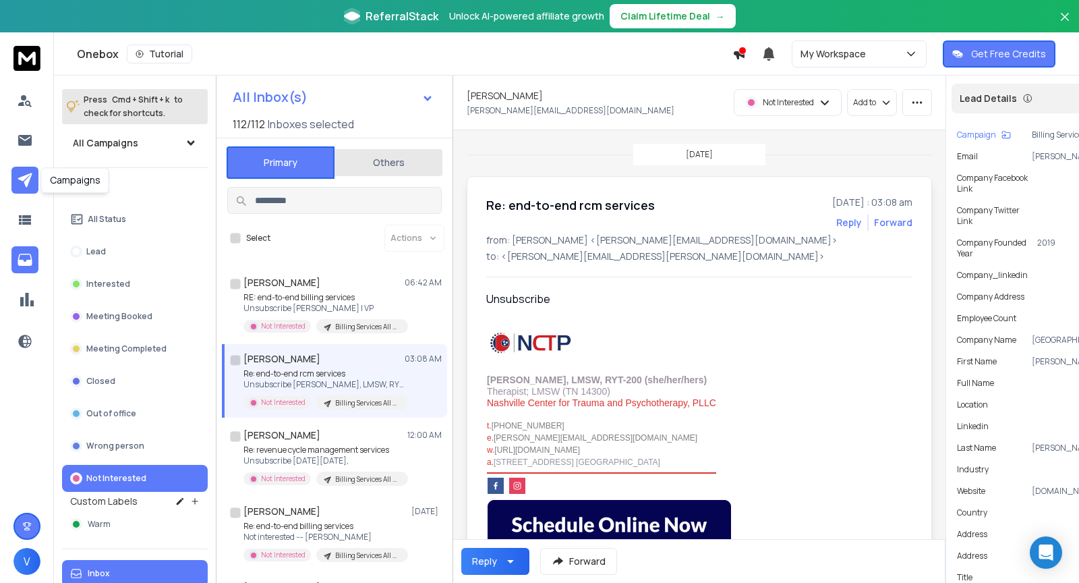
click at [34, 173] on link at bounding box center [24, 180] width 27 height 27
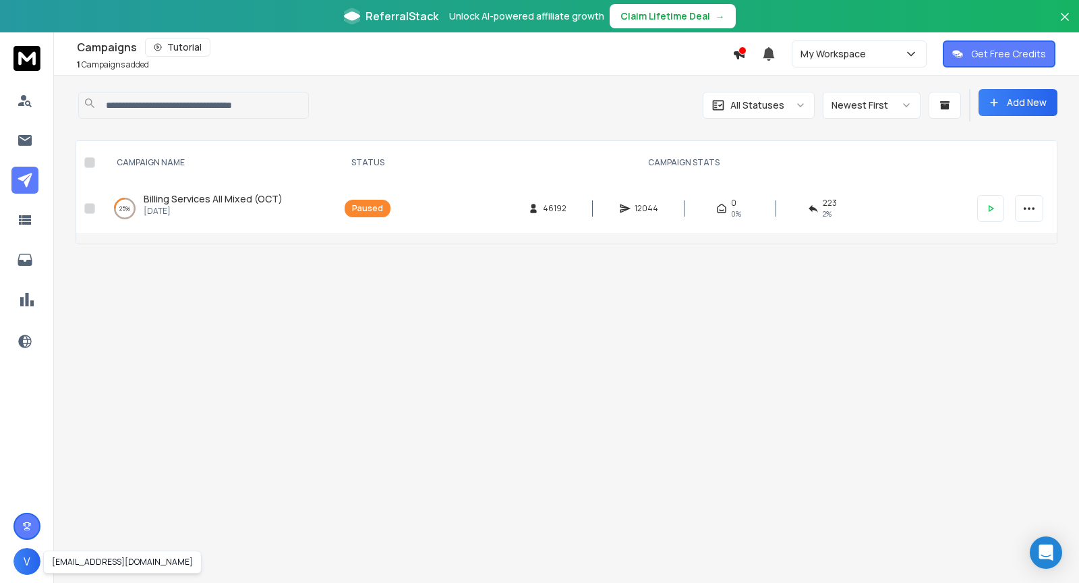
click at [30, 559] on span "V" at bounding box center [26, 561] width 27 height 27
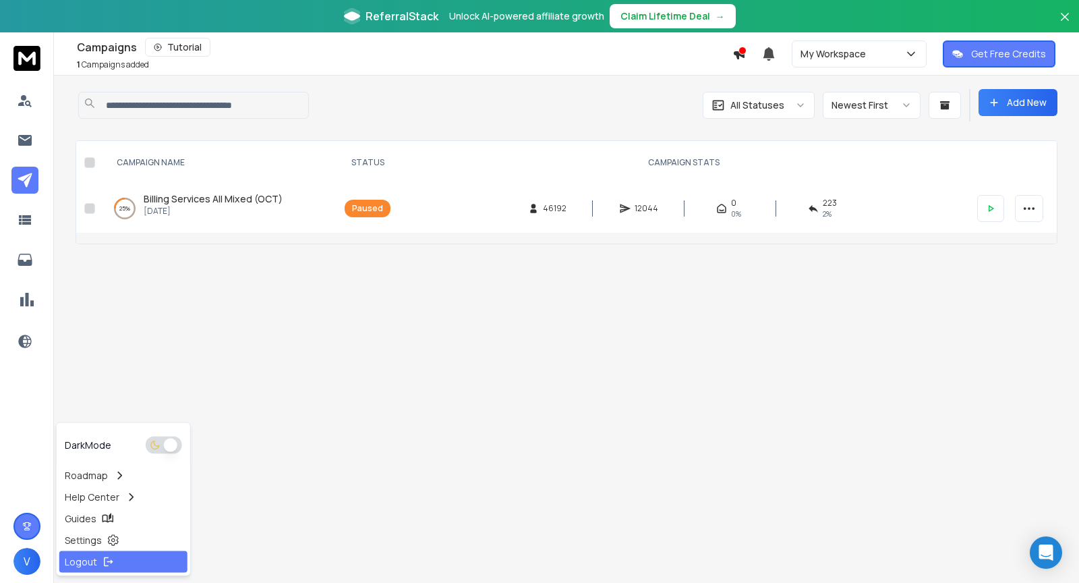
click at [81, 561] on p "Logout" at bounding box center [81, 561] width 32 height 13
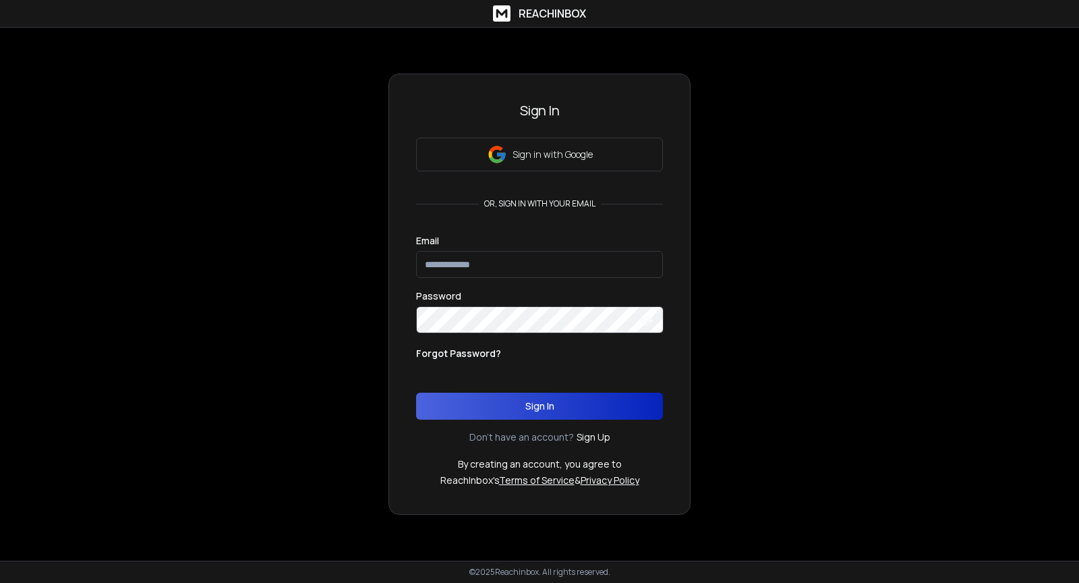
type input "**********"
click at [548, 401] on button "Sign In" at bounding box center [539, 406] width 247 height 27
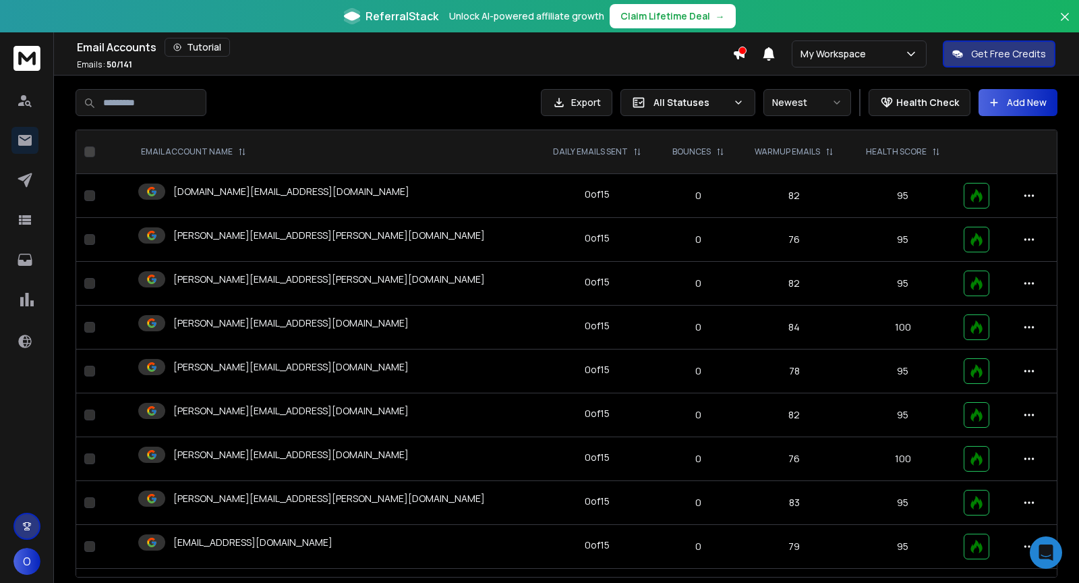
click at [25, 561] on span "O" at bounding box center [26, 561] width 27 height 27
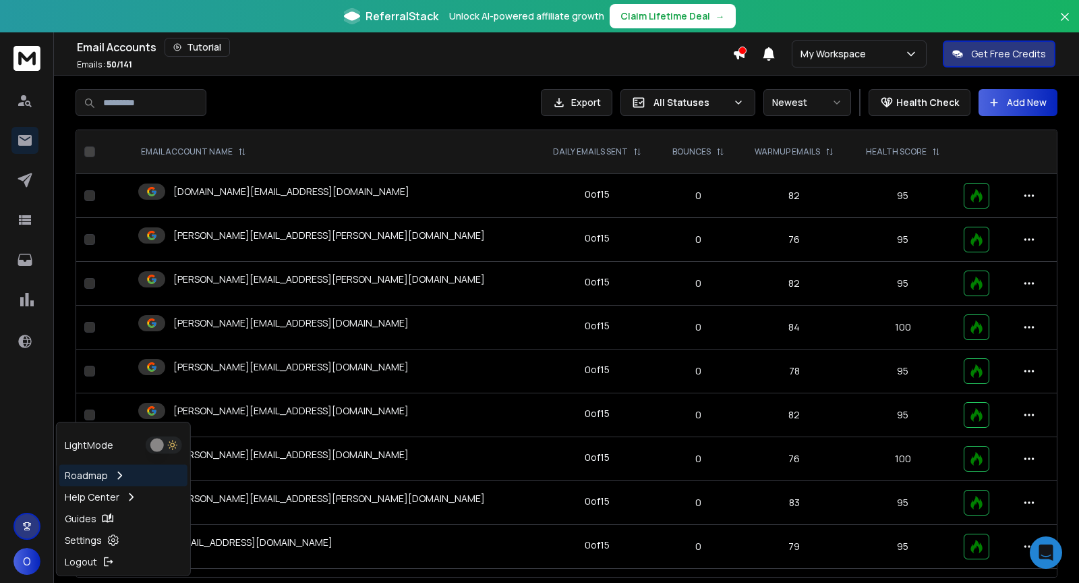
click at [171, 445] on icon at bounding box center [172, 445] width 10 height 10
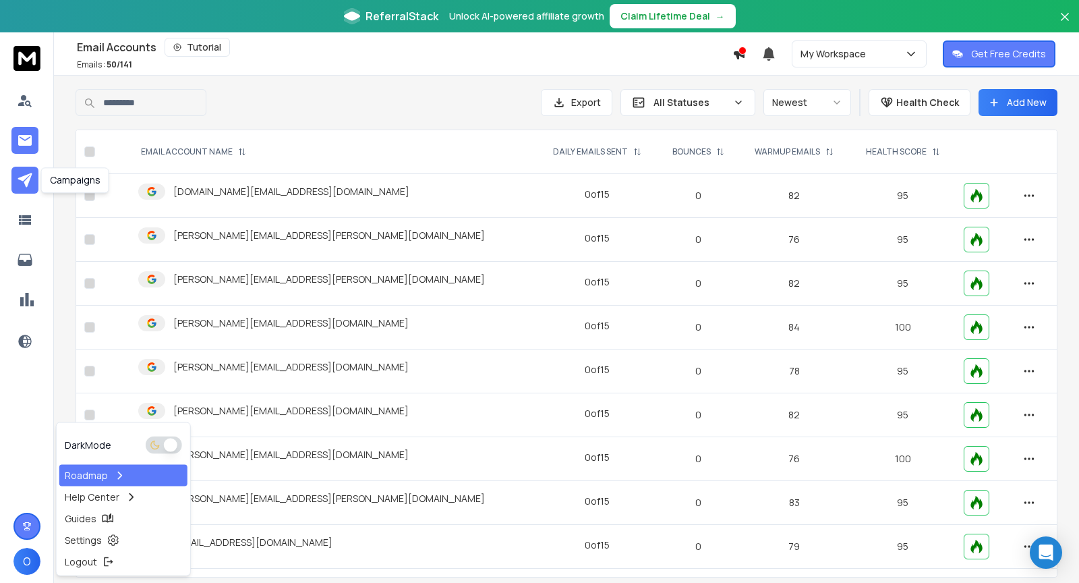
click at [24, 189] on link at bounding box center [24, 180] width 27 height 27
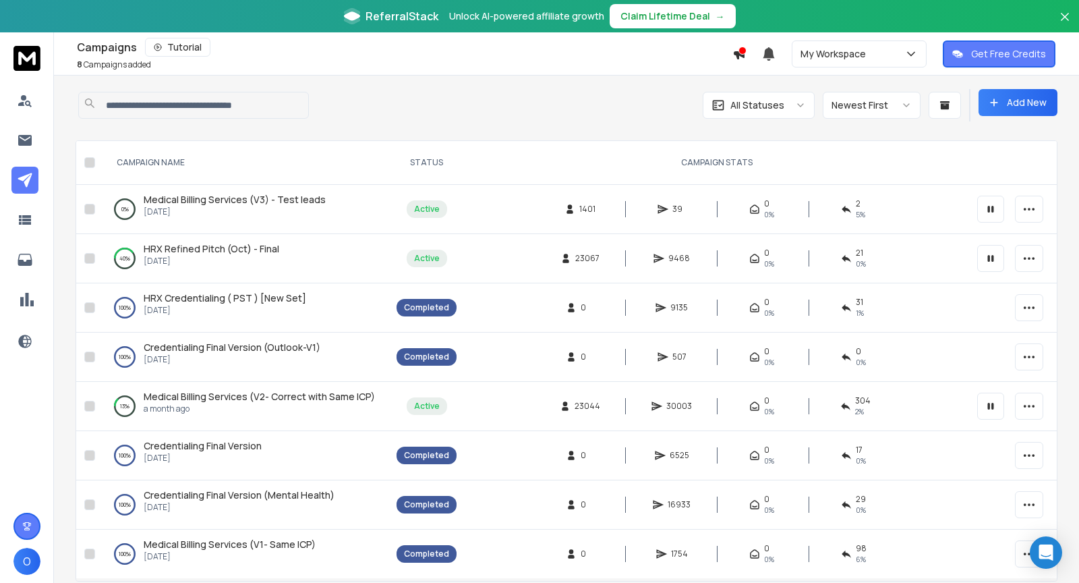
click at [1064, 16] on icon "Close banner" at bounding box center [1065, 17] width 12 height 12
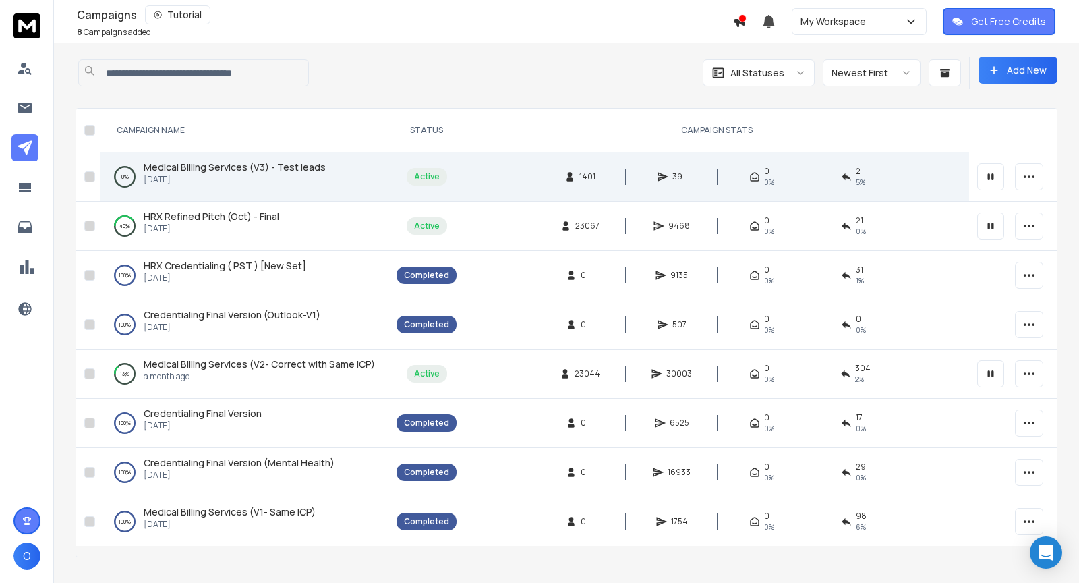
click at [291, 175] on p "[DATE]" at bounding box center [235, 179] width 182 height 11
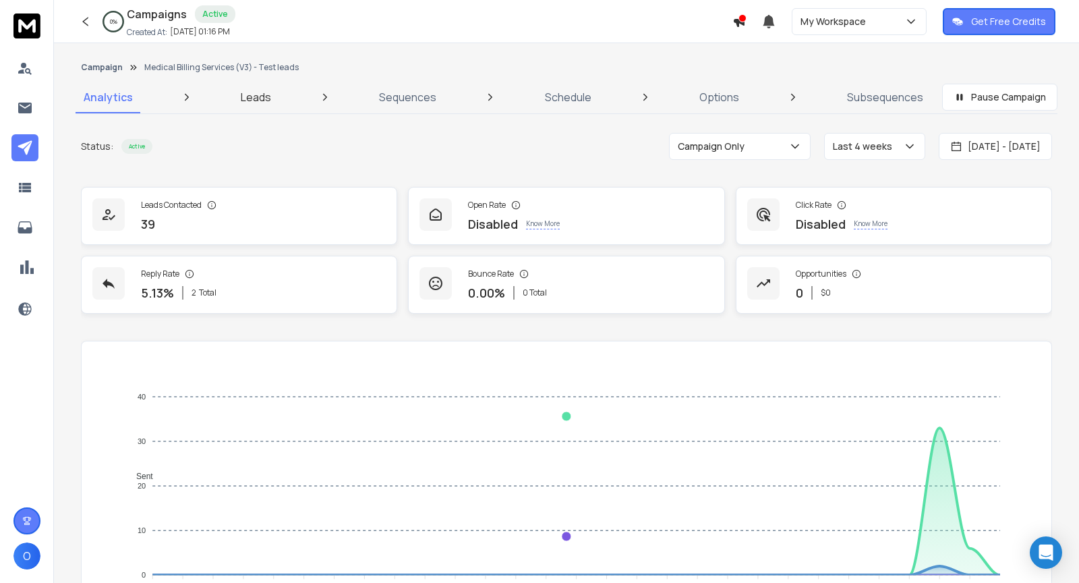
click at [261, 97] on p "Leads" at bounding box center [256, 97] width 30 height 16
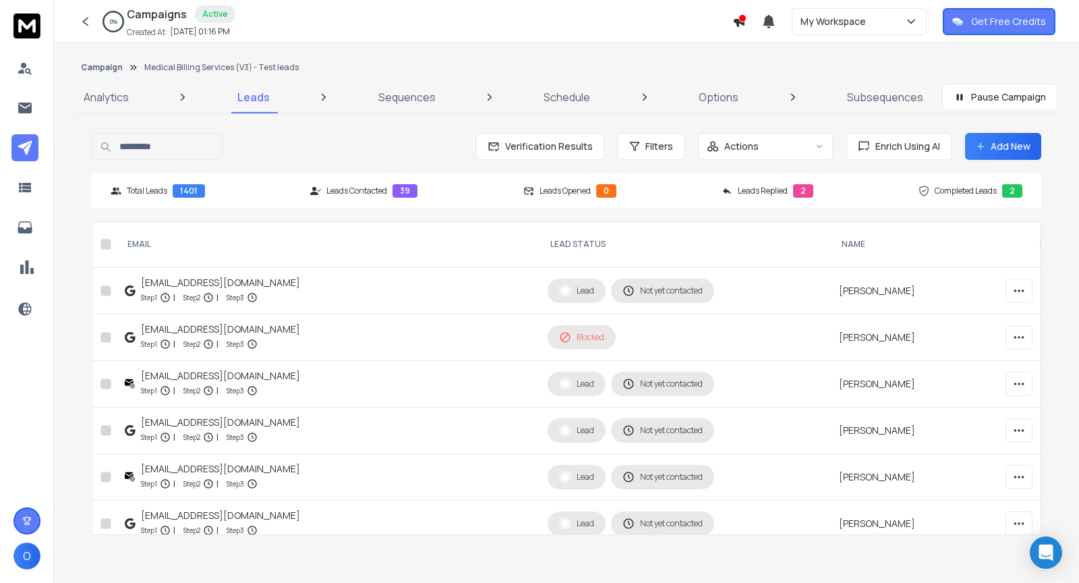
scroll to position [5530, 0]
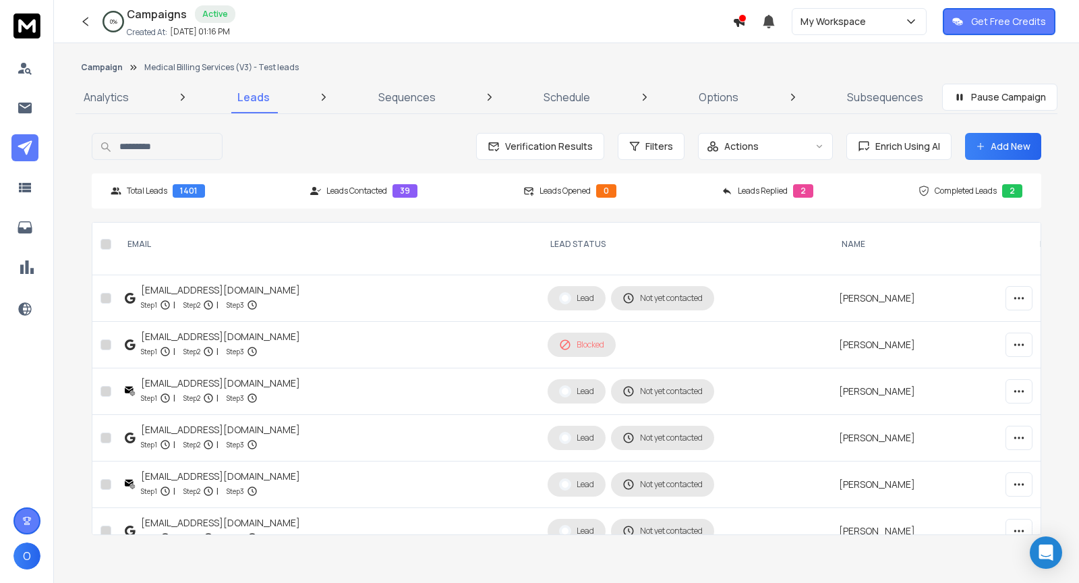
click at [110, 339] on button "button" at bounding box center [106, 344] width 11 height 11
click at [889, 143] on div "Actions" at bounding box center [877, 146] width 103 height 13
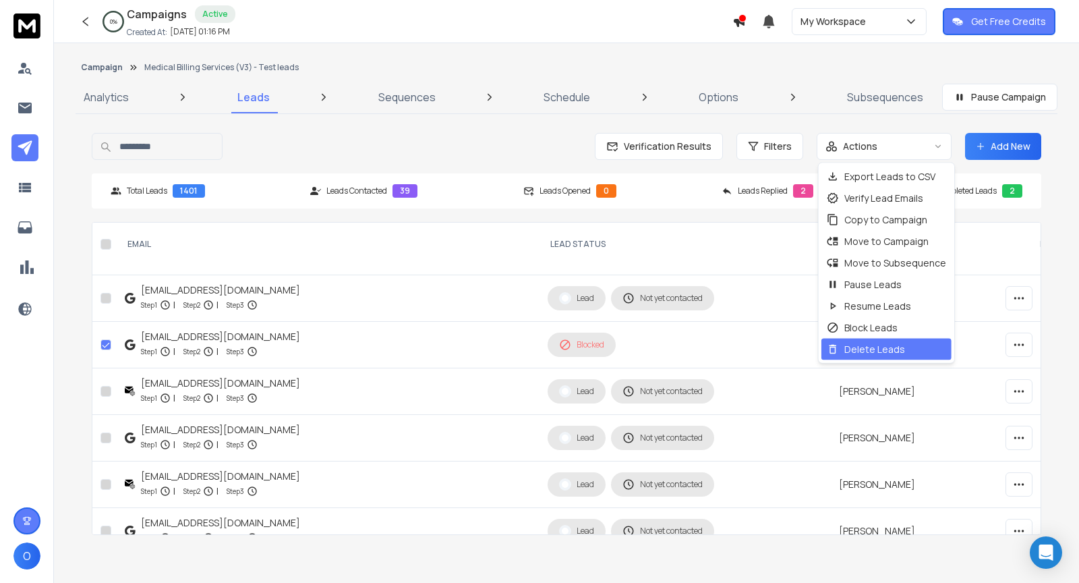
click at [875, 349] on p "Delete Leads" at bounding box center [875, 349] width 61 height 13
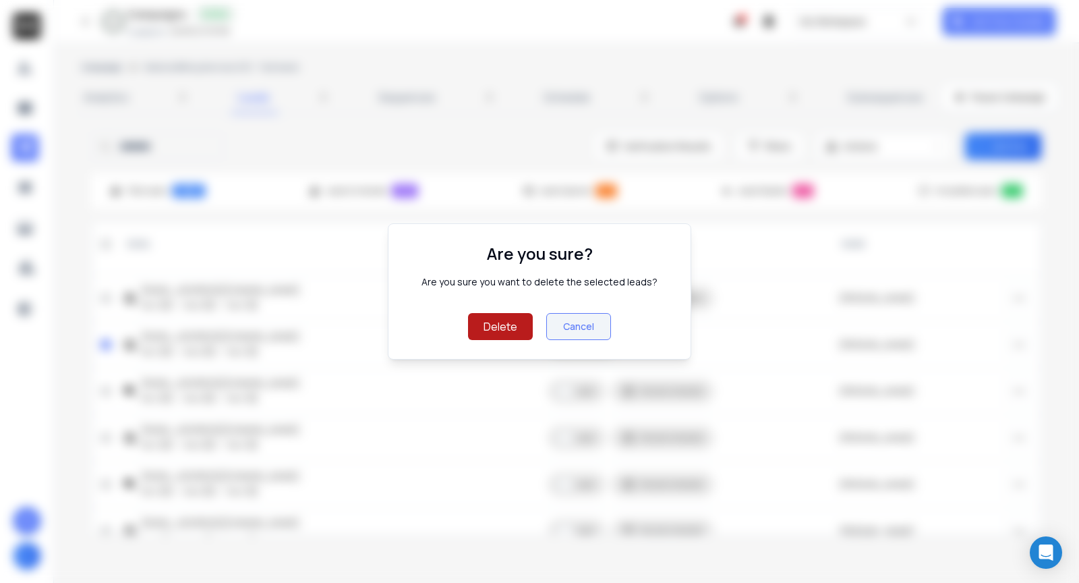
click at [490, 322] on button "Delete" at bounding box center [500, 326] width 65 height 27
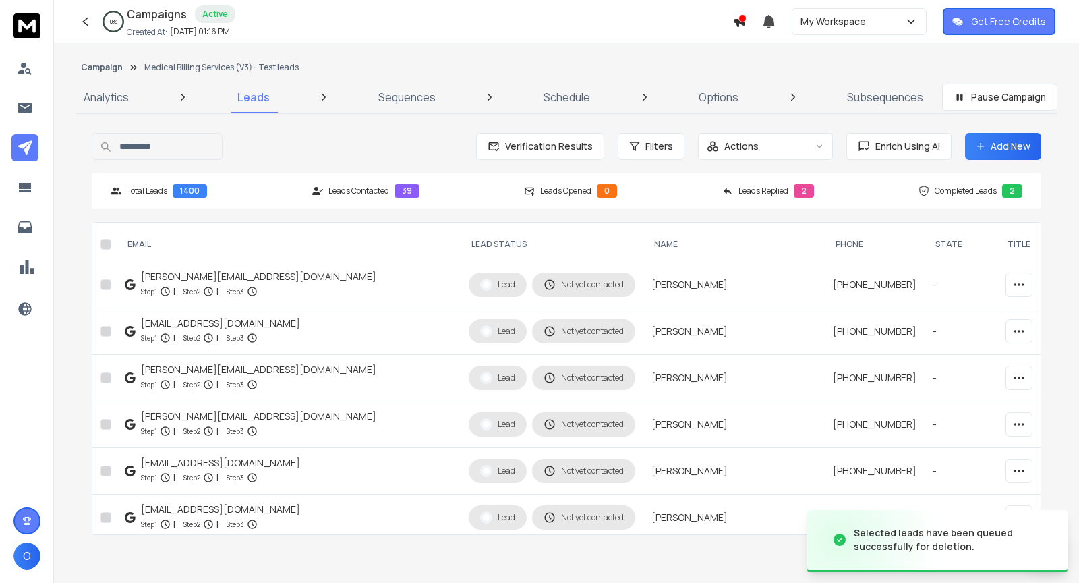
scroll to position [2053, 0]
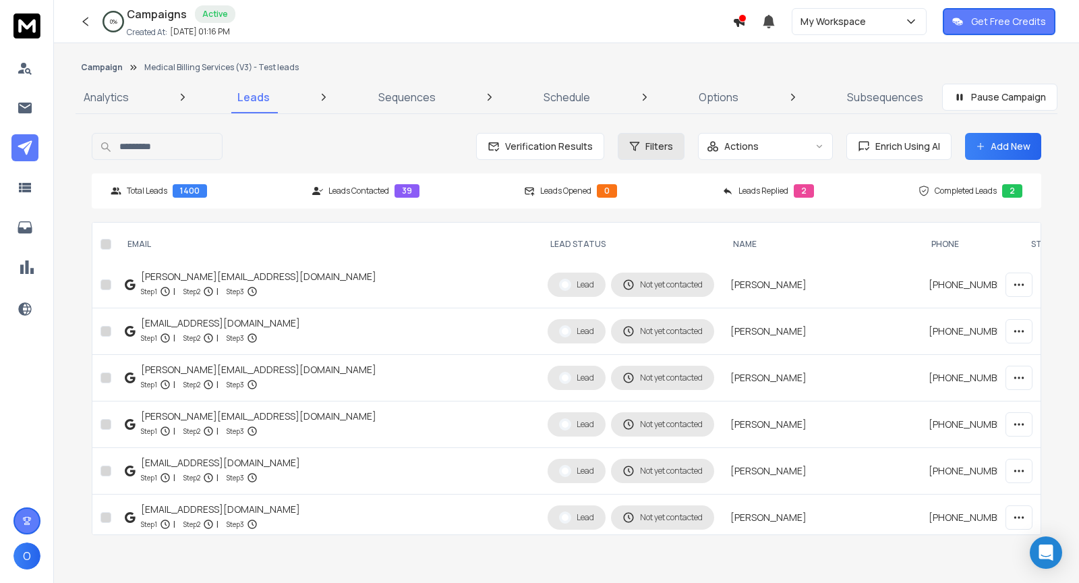
click at [653, 146] on span "Filters" at bounding box center [660, 146] width 28 height 13
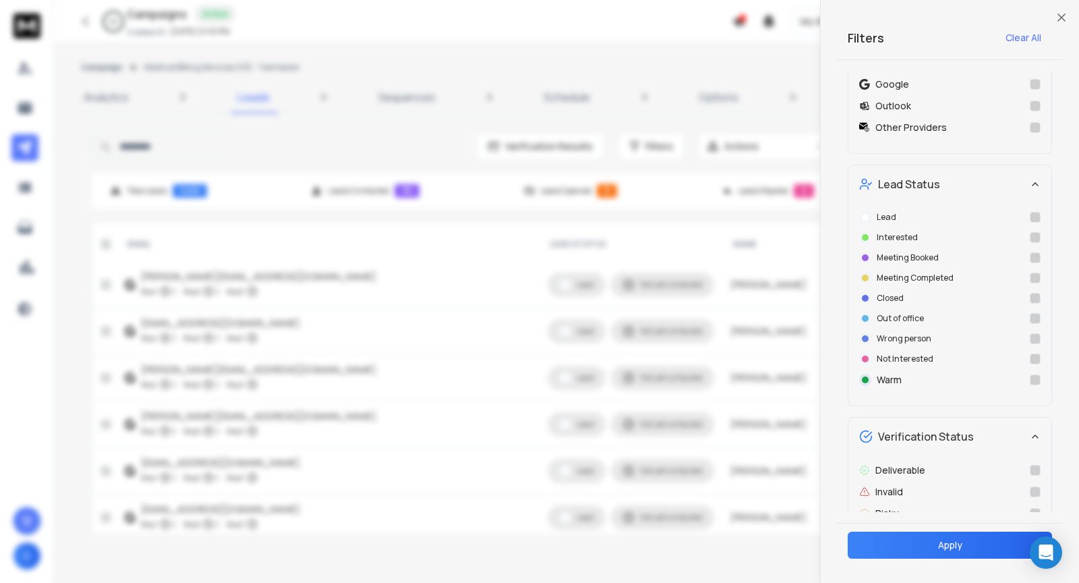
scroll to position [577, 0]
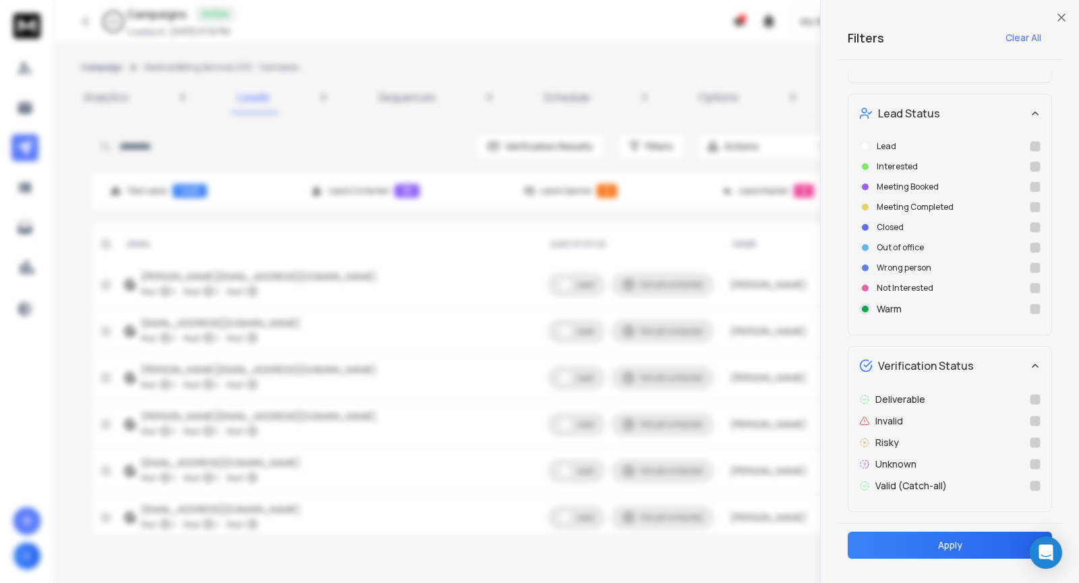
click at [1037, 283] on Interested "Not Interested" at bounding box center [1035, 288] width 11 height 11
click at [945, 550] on button "Apply" at bounding box center [950, 545] width 204 height 27
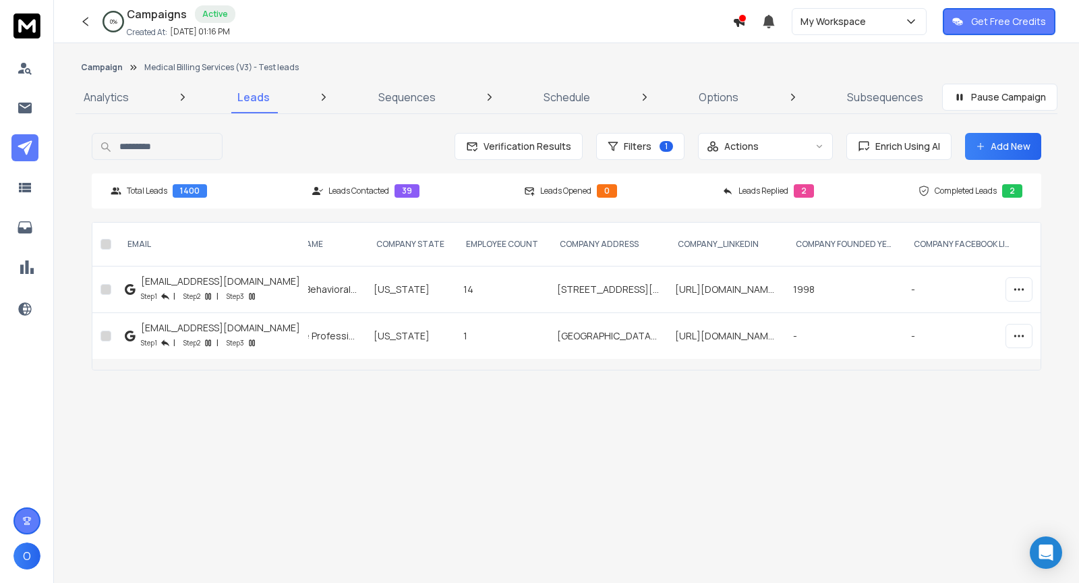
scroll to position [0, 1338]
click at [26, 152] on icon at bounding box center [25, 148] width 14 height 14
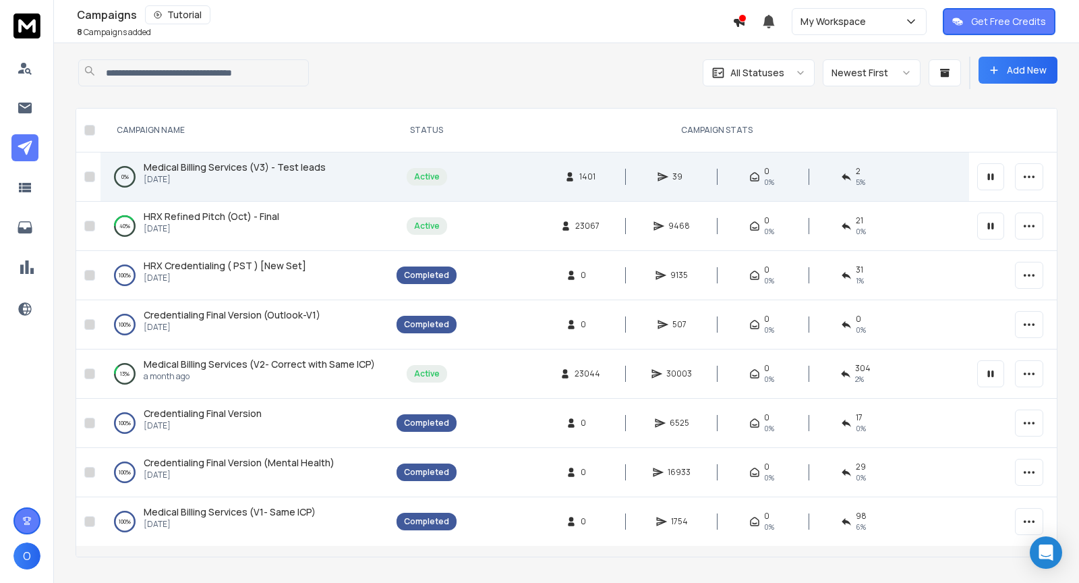
click at [990, 173] on icon at bounding box center [991, 176] width 6 height 7
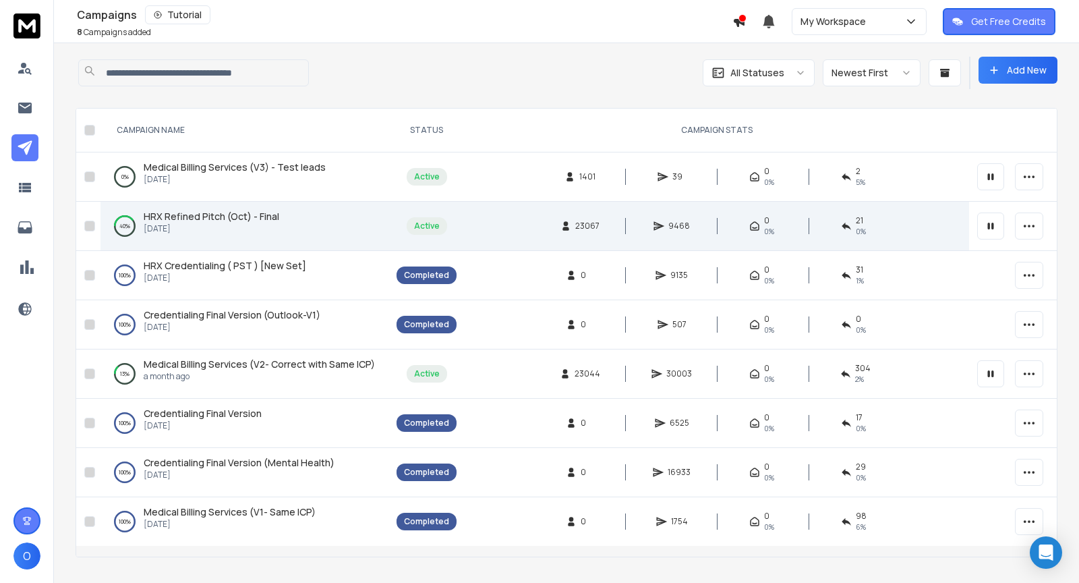
click at [994, 221] on icon at bounding box center [991, 226] width 12 height 12
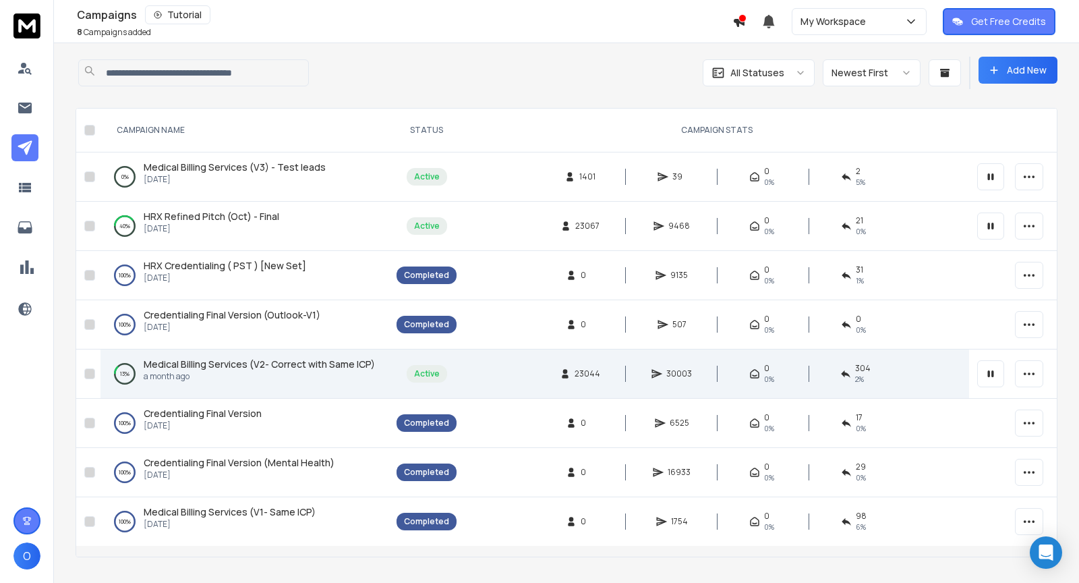
click at [990, 368] on icon at bounding box center [991, 374] width 12 height 12
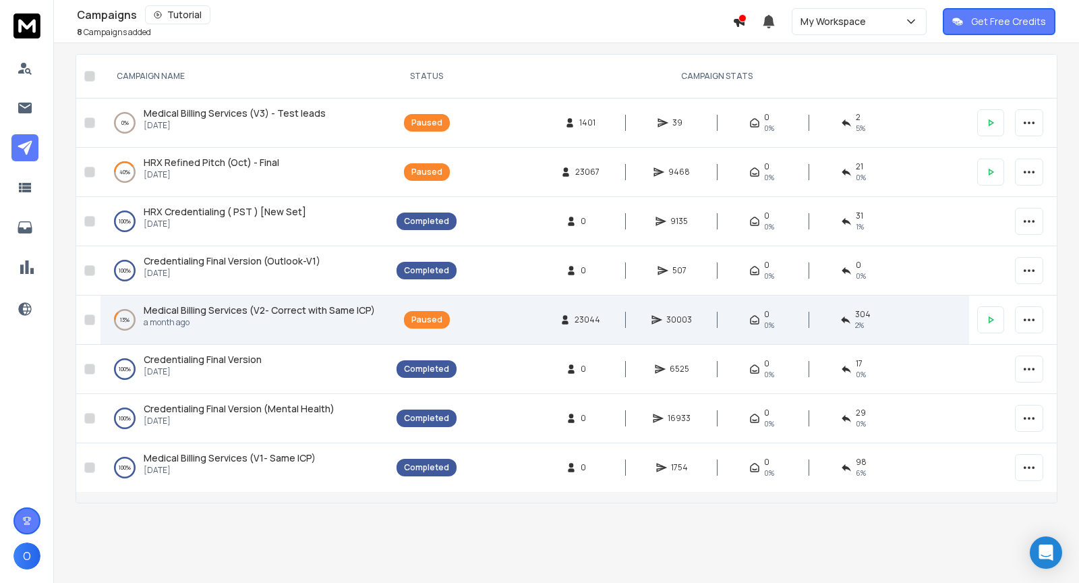
scroll to position [69, 0]
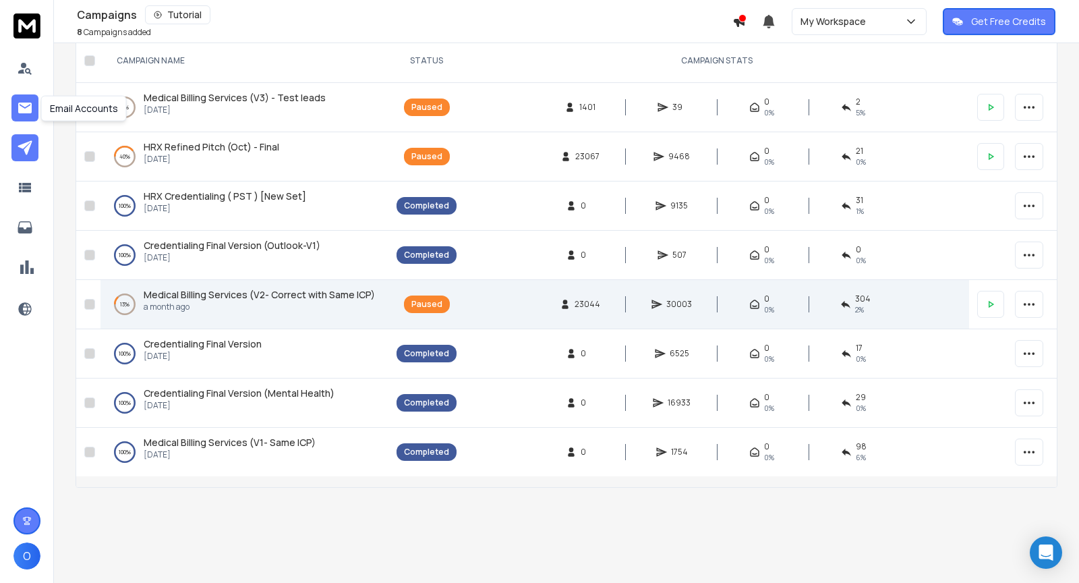
click at [28, 111] on icon at bounding box center [24, 108] width 13 height 11
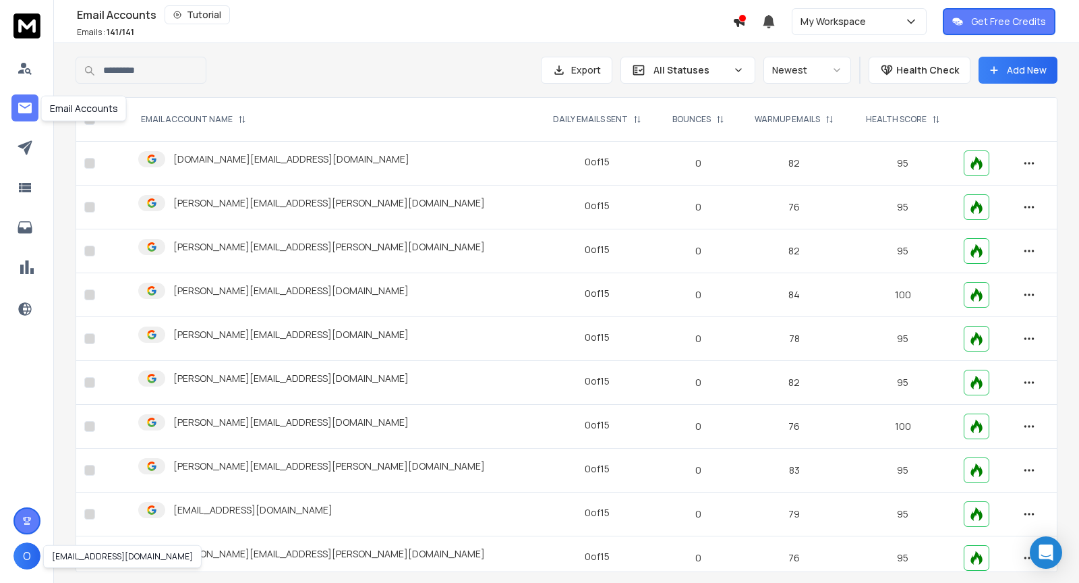
click at [26, 551] on span "O" at bounding box center [26, 555] width 27 height 27
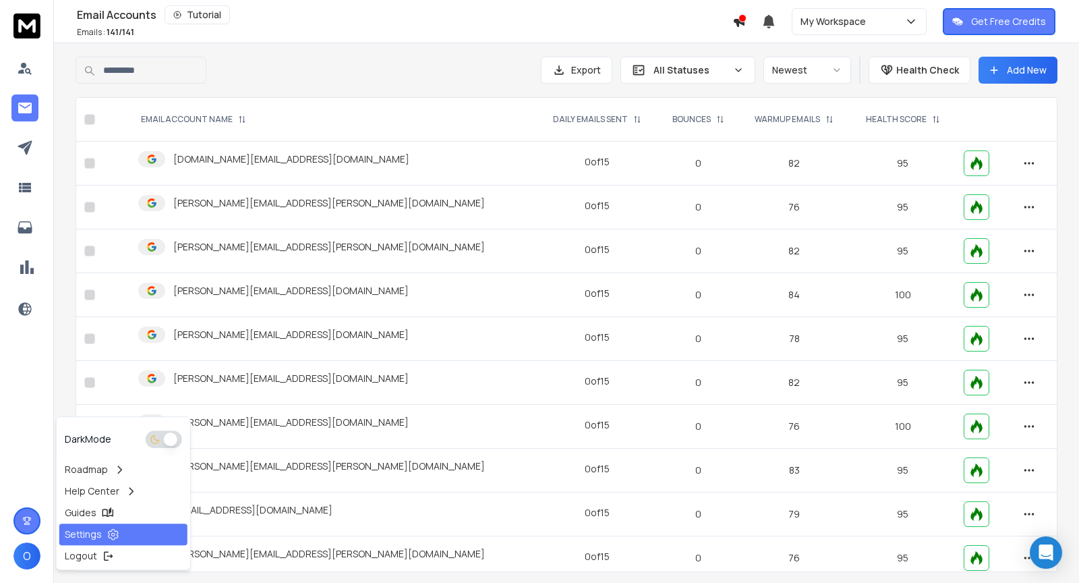
click at [96, 538] on p "Settings" at bounding box center [83, 534] width 37 height 13
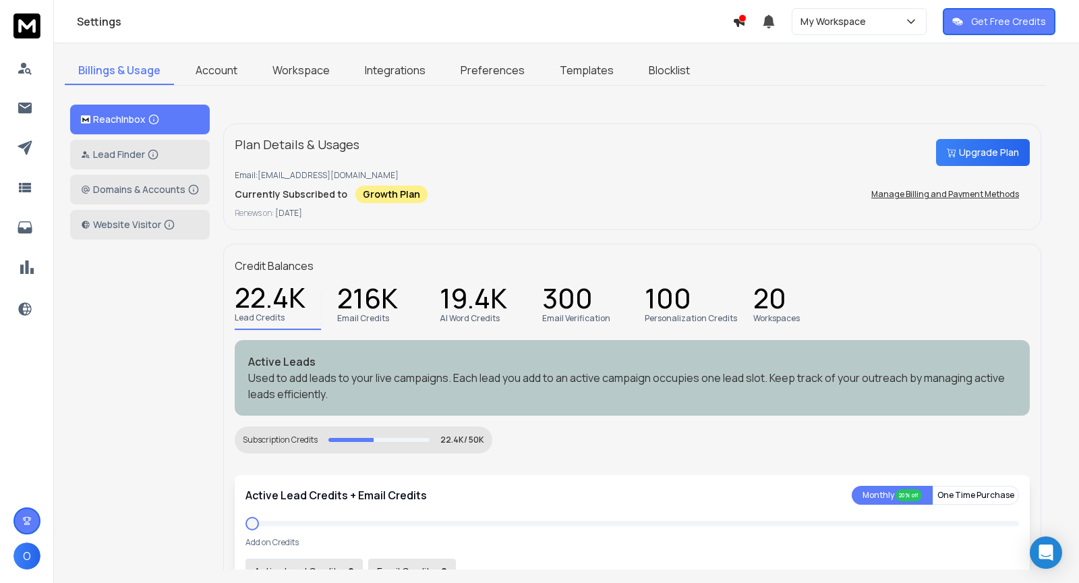
click at [248, 305] on p "22.4K" at bounding box center [270, 300] width 71 height 19
click at [361, 306] on p "216K" at bounding box center [367, 300] width 61 height 19
click at [490, 300] on p "19.4K" at bounding box center [473, 300] width 67 height 19
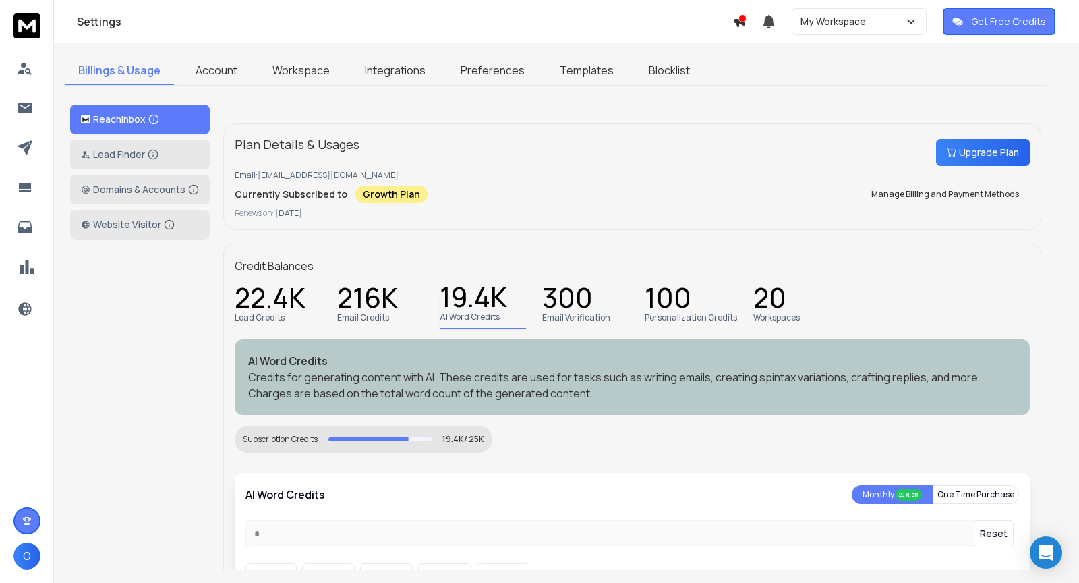
click at [577, 297] on p "300" at bounding box center [567, 300] width 51 height 19
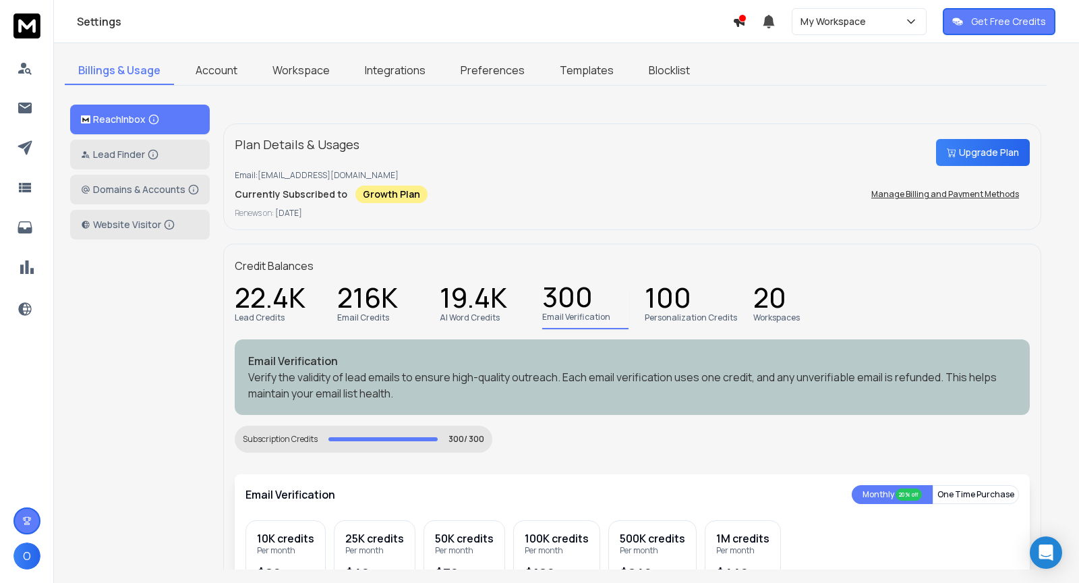
click at [664, 300] on p "100" at bounding box center [668, 300] width 47 height 19
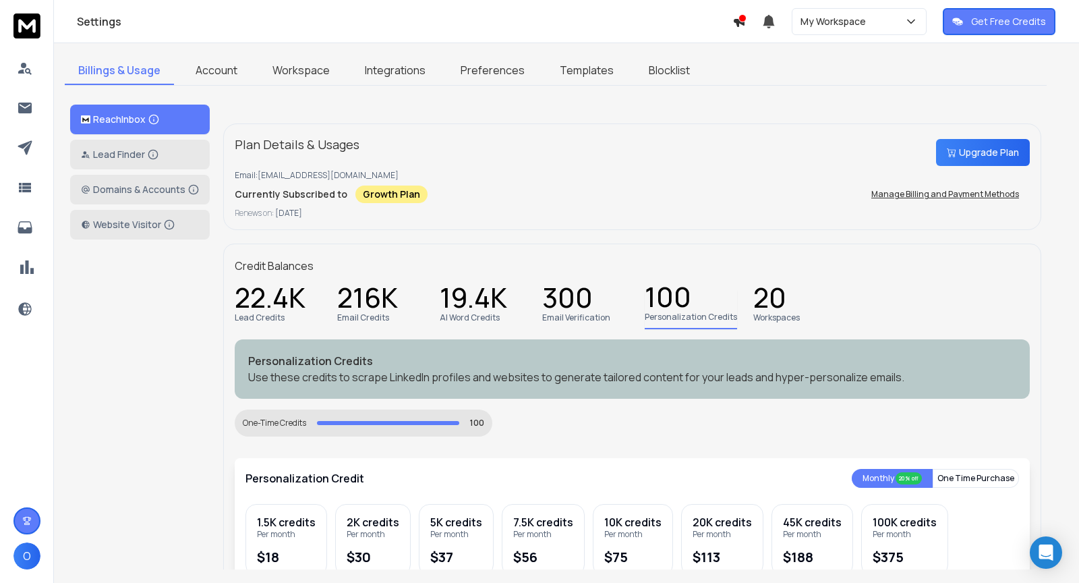
click at [742, 314] on div "22.4K Lead Credits 216K Email Credits 19.4K AI Word Credits 300 Email Verificat…" at bounding box center [537, 309] width 605 height 27
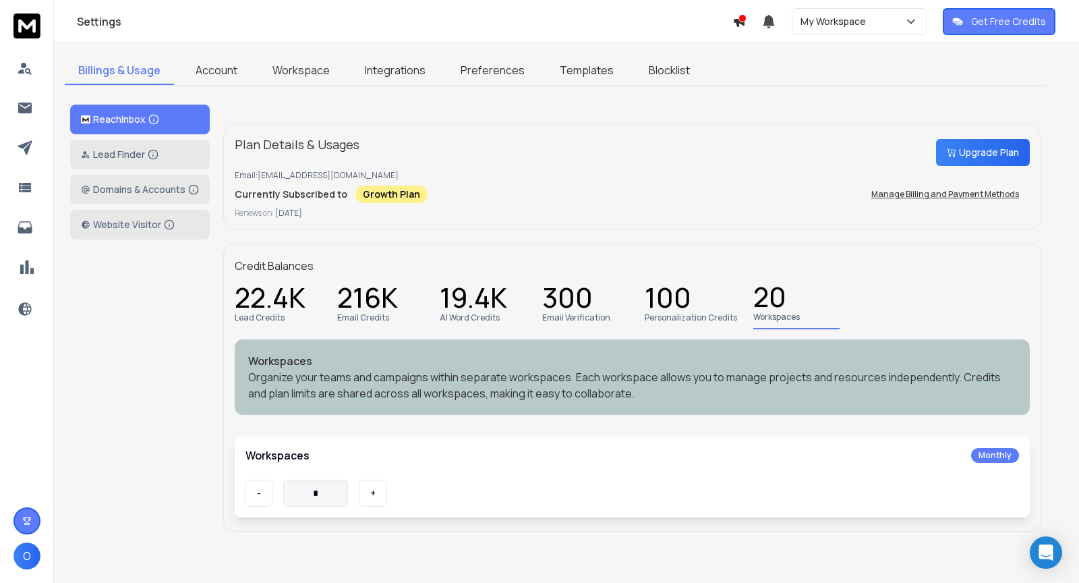
click at [764, 312] on p "Workspaces" at bounding box center [776, 317] width 47 height 11
click at [293, 297] on p "22.4K" at bounding box center [270, 300] width 71 height 19
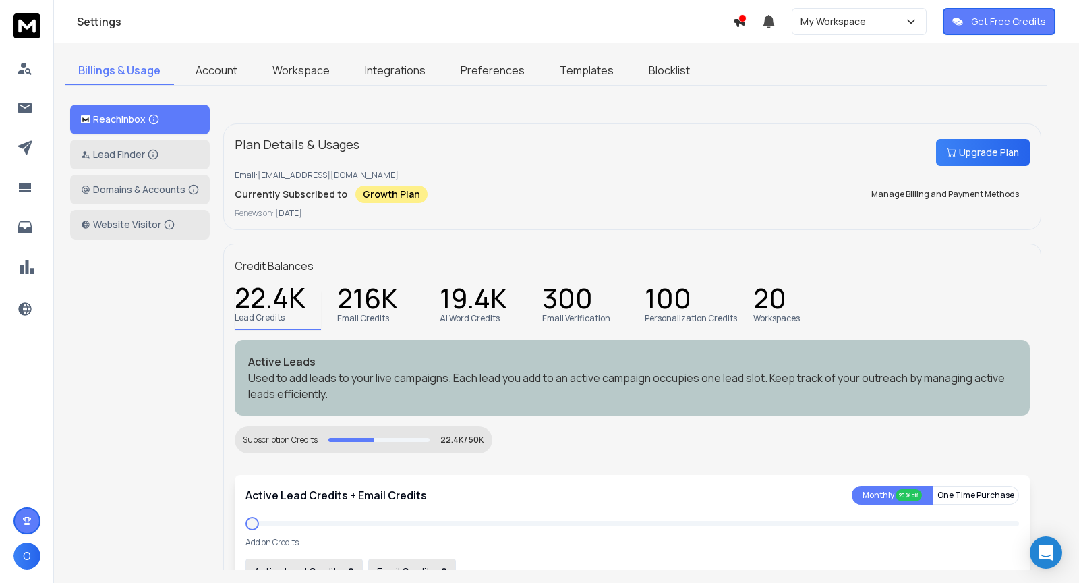
click at [123, 196] on button "Domains & Accounts" at bounding box center [140, 190] width 140 height 30
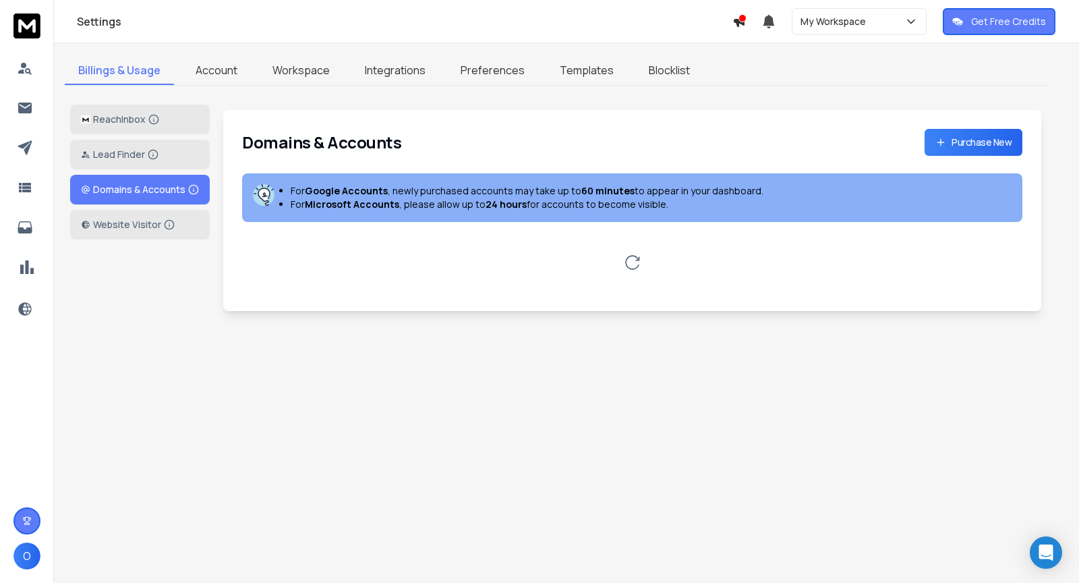
click at [115, 136] on div "ReachInbox Lead Finder Domains & Accounts Website Visitor Domains & Accounts Pu…" at bounding box center [555, 332] width 971 height 454
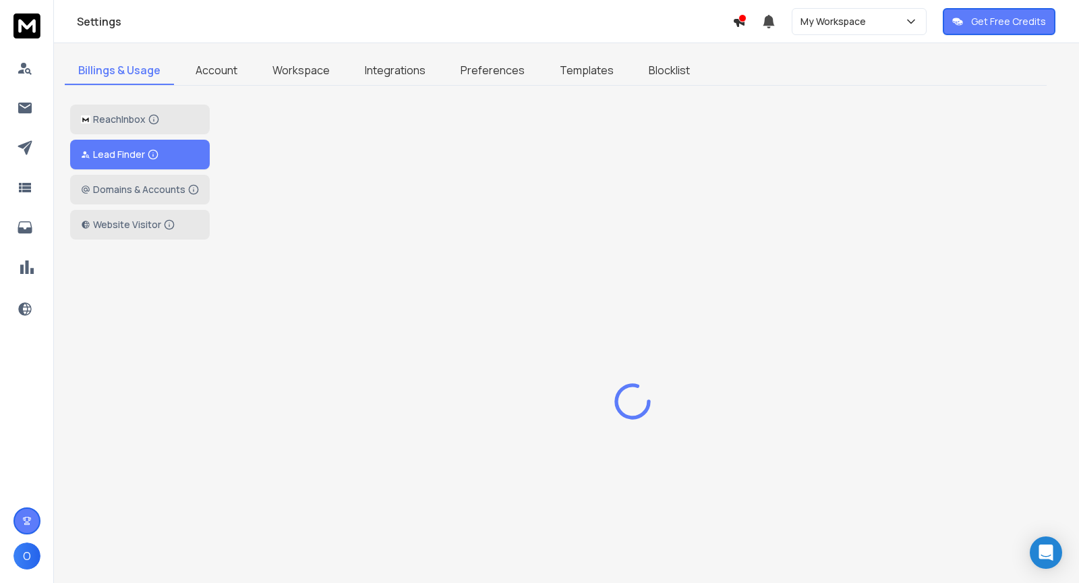
click at [115, 165] on button "Lead Finder" at bounding box center [140, 155] width 140 height 30
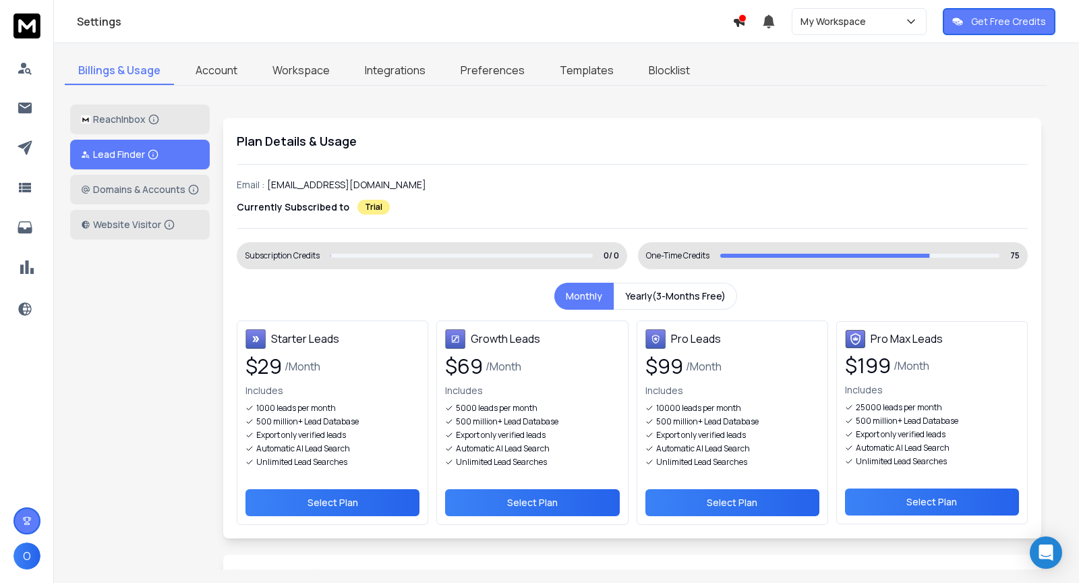
click at [119, 221] on button "Website Visitor" at bounding box center [140, 225] width 140 height 30
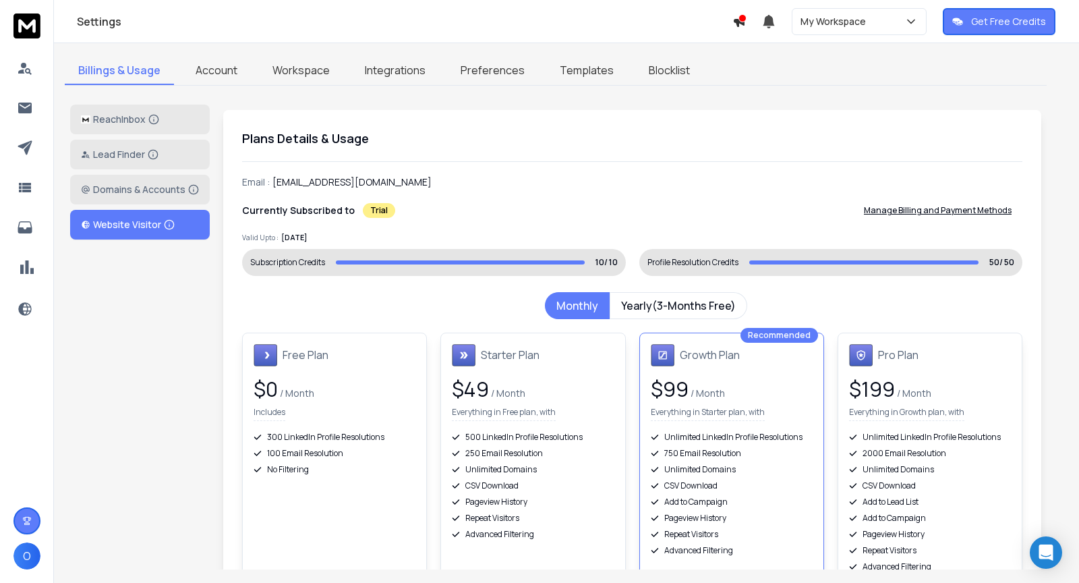
click at [121, 152] on button "Lead Finder" at bounding box center [140, 155] width 140 height 30
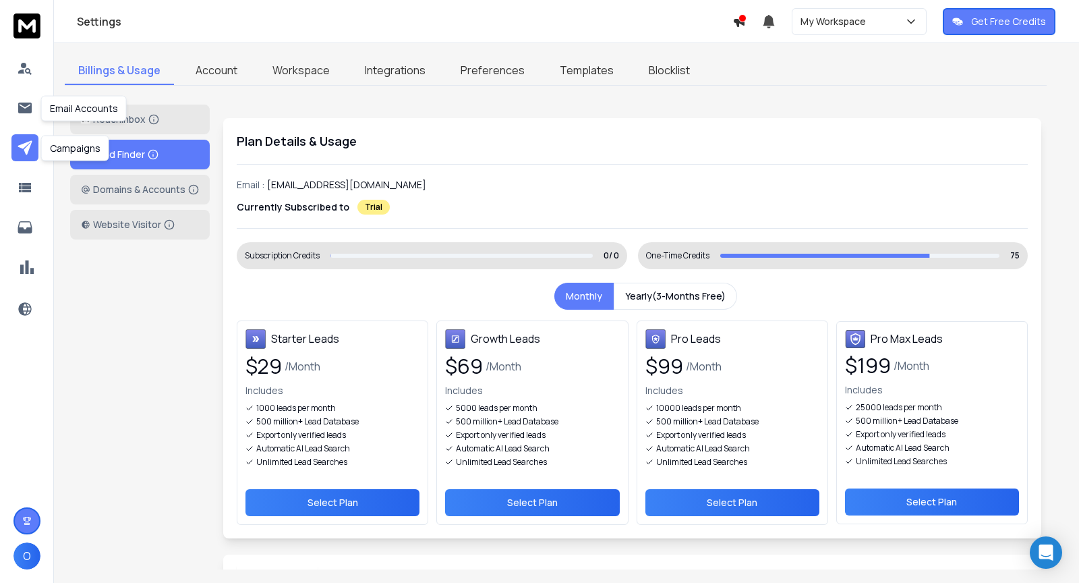
click at [30, 152] on icon at bounding box center [25, 148] width 16 height 16
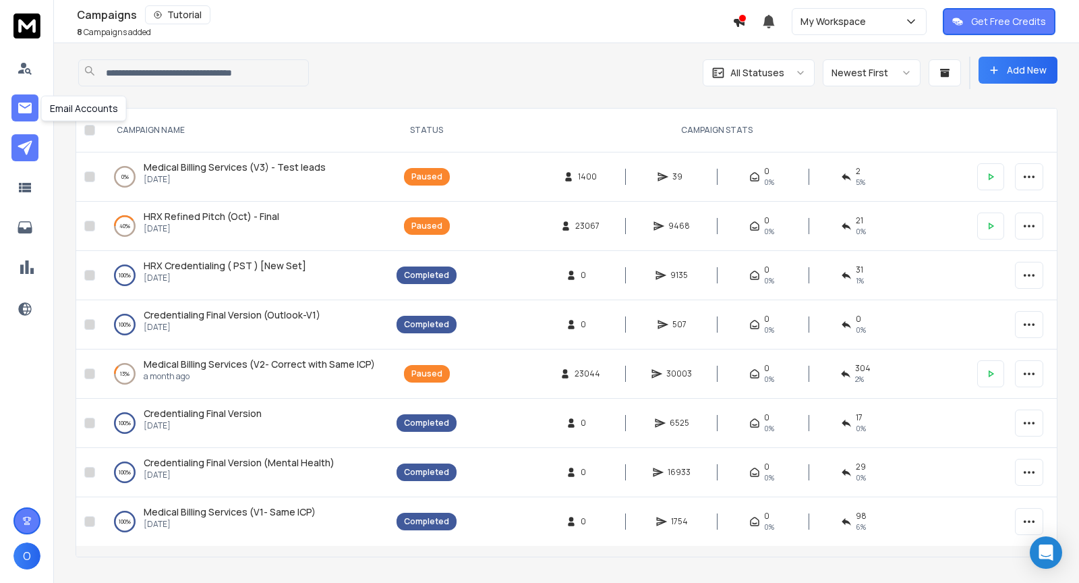
click at [36, 111] on link at bounding box center [24, 107] width 27 height 27
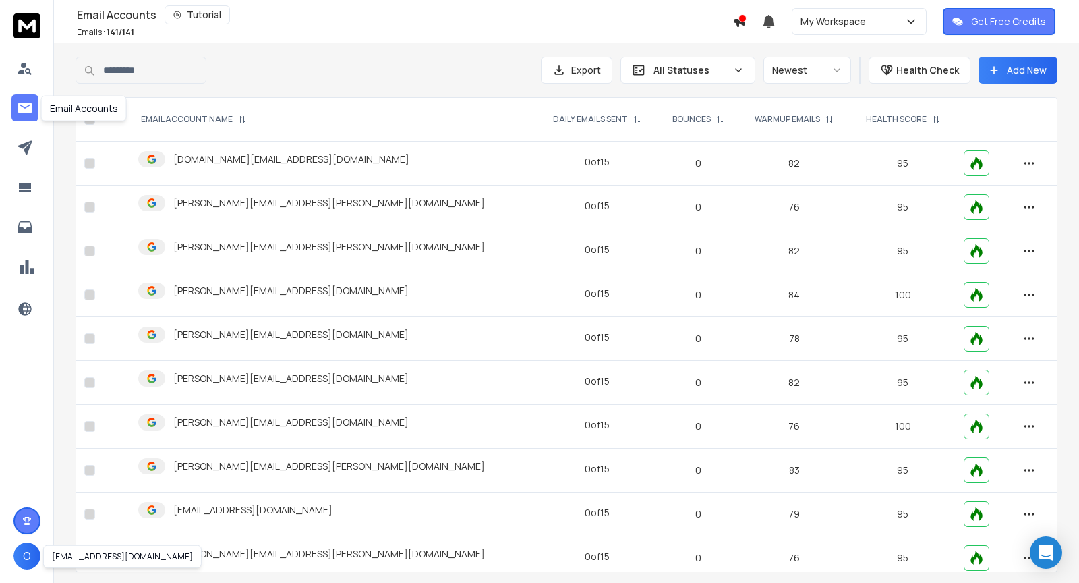
click at [25, 542] on span "O" at bounding box center [26, 555] width 27 height 27
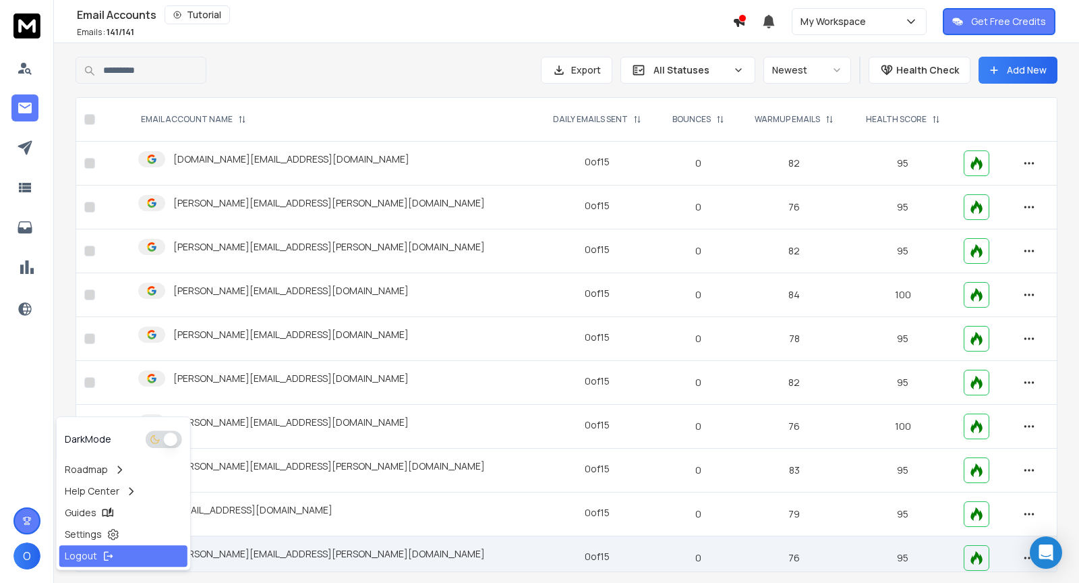
click at [101, 571] on td at bounding box center [103, 558] width 54 height 44
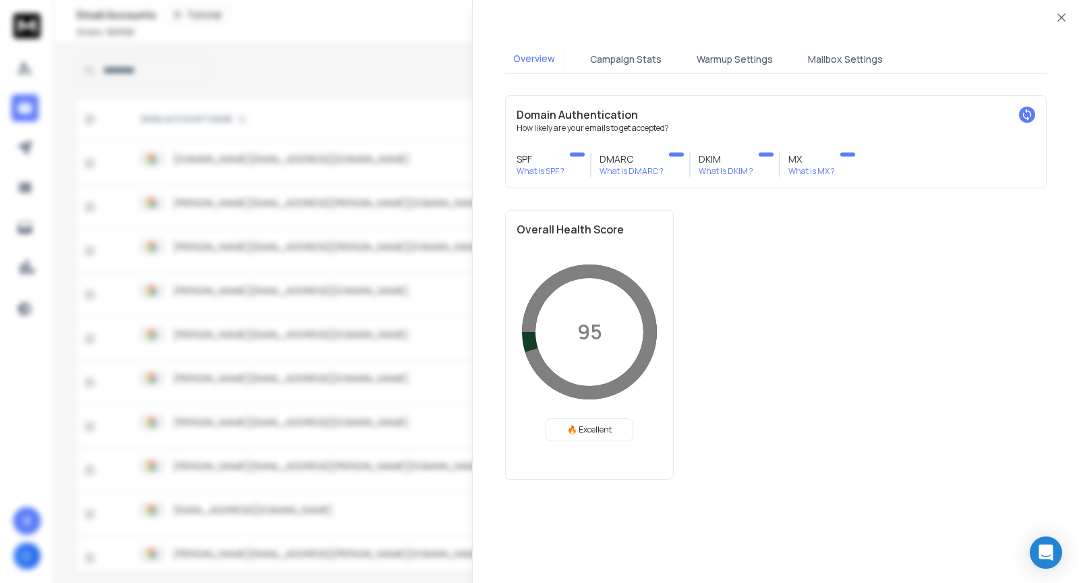
click at [22, 565] on div at bounding box center [539, 291] width 1079 height 583
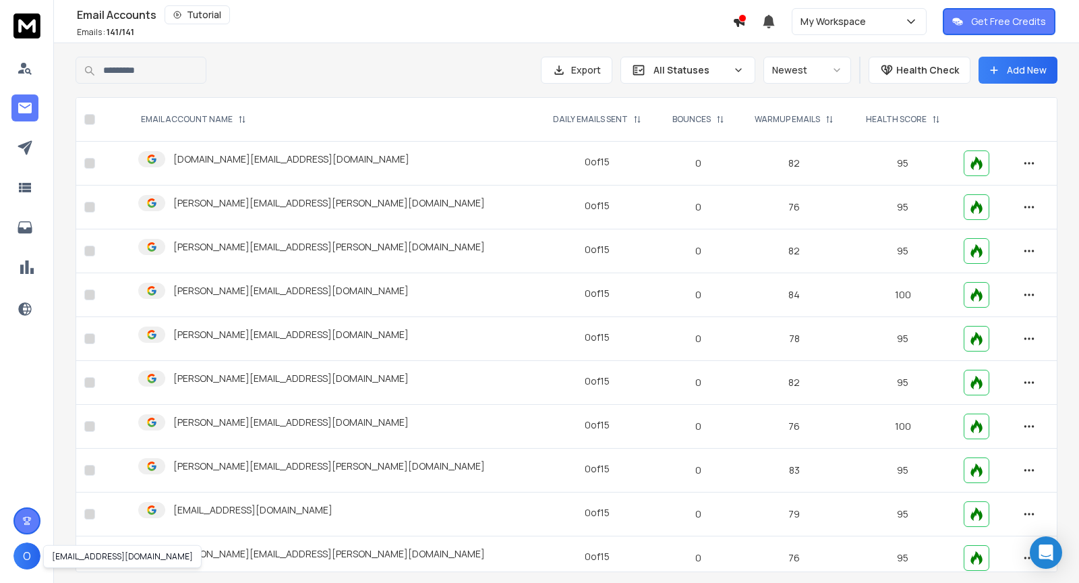
click at [24, 550] on span "O" at bounding box center [26, 555] width 27 height 27
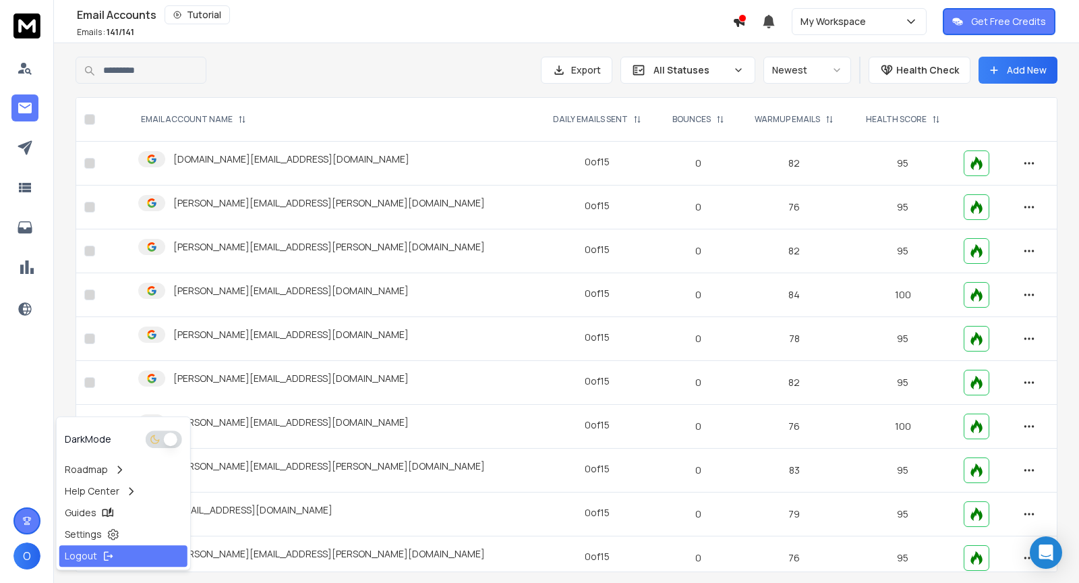
click at [86, 551] on p "Logout" at bounding box center [81, 555] width 32 height 13
